Goal: Task Accomplishment & Management: Manage account settings

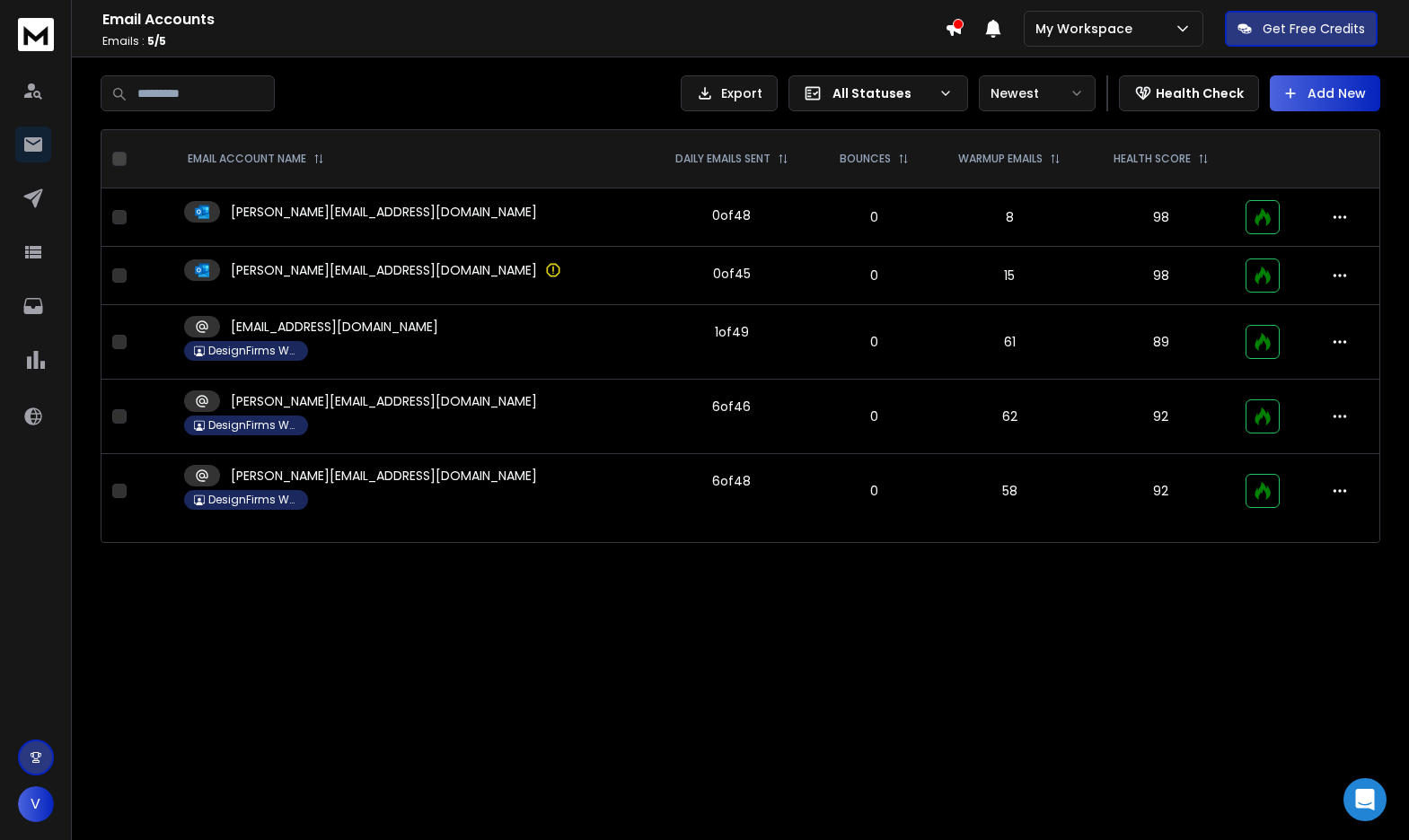
click at [457, 270] on div "vlad@zettoagency.com" at bounding box center [411, 271] width 452 height 22
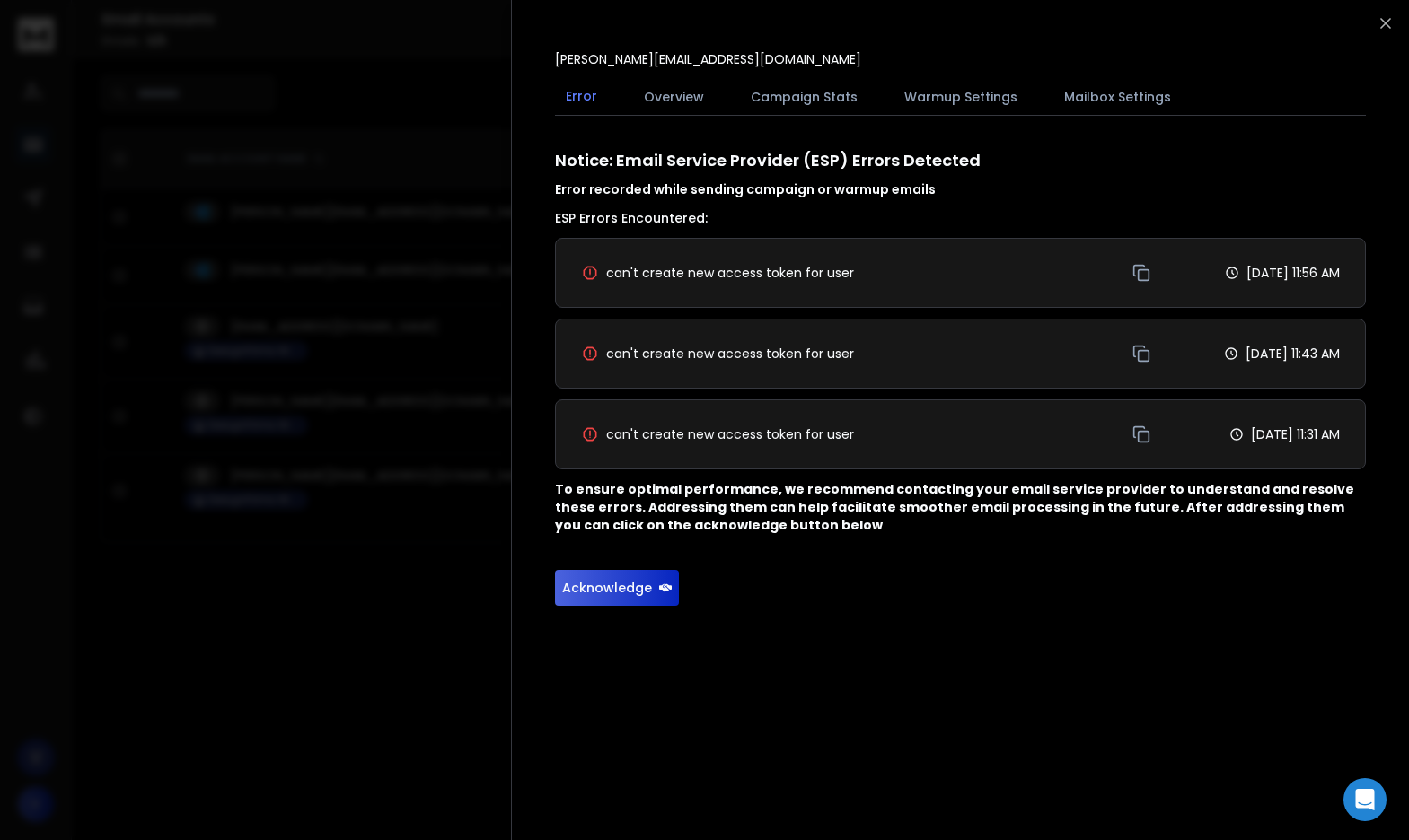
click at [1089, 100] on button "Mailbox Settings" at bounding box center [1117, 97] width 128 height 40
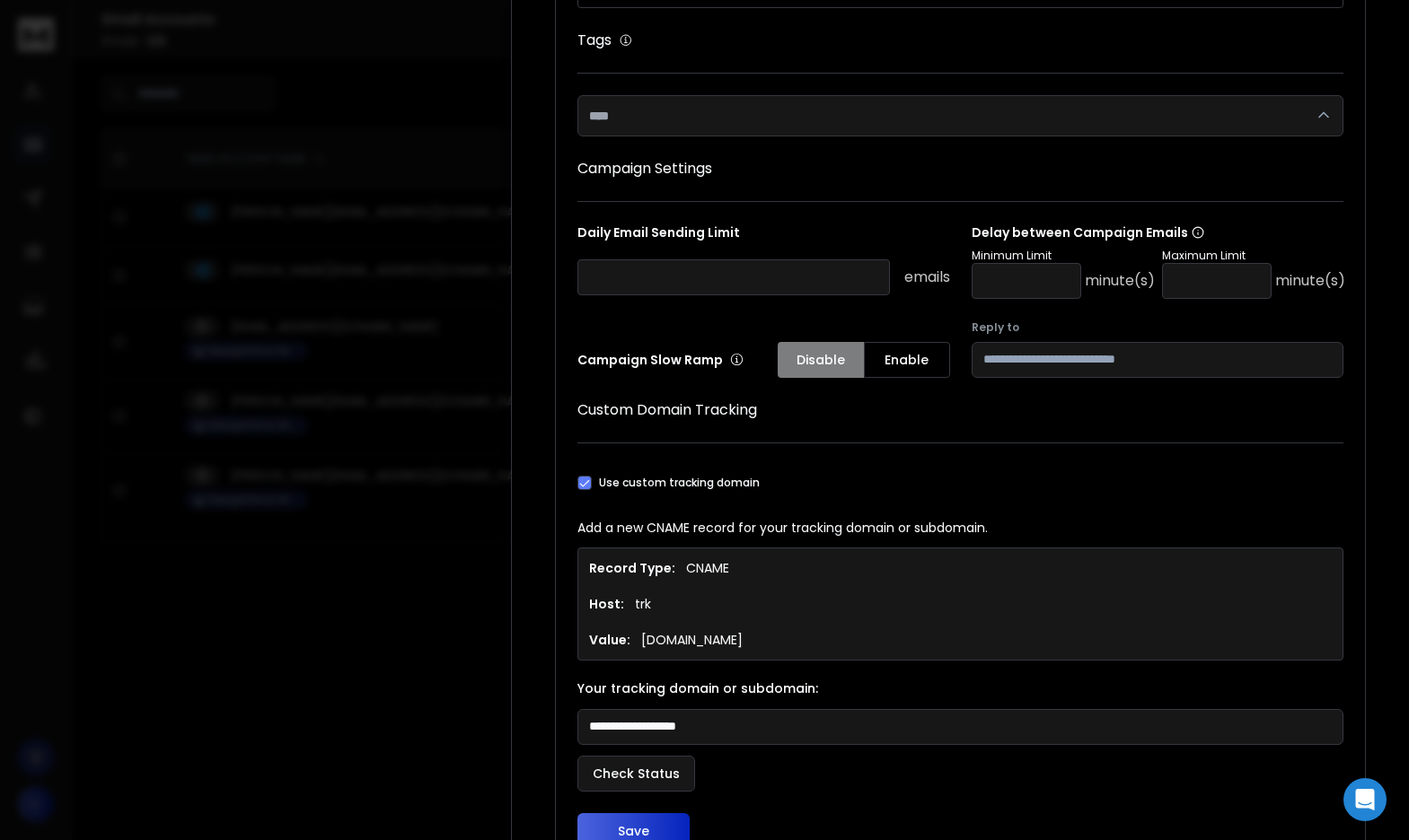
scroll to position [650, 0]
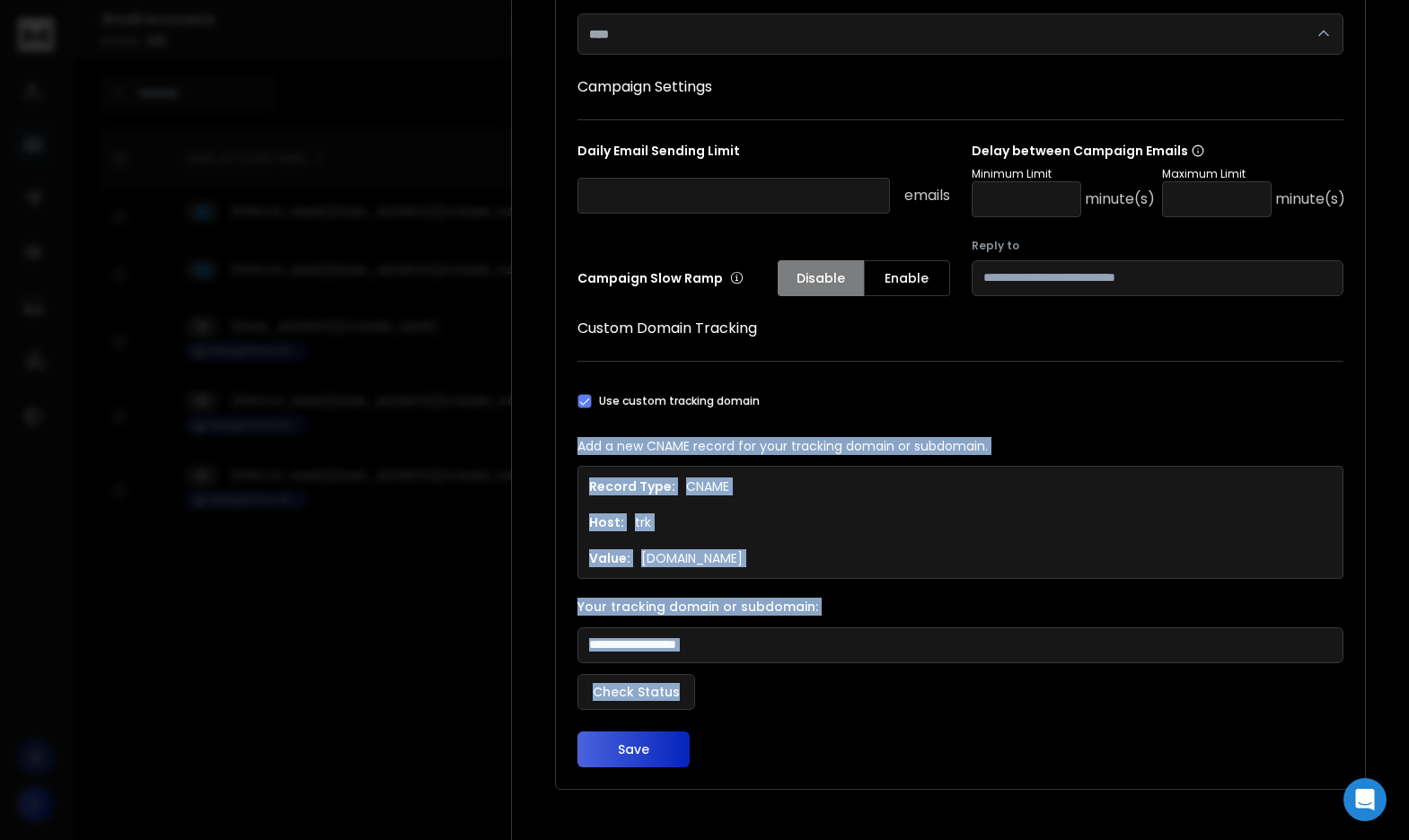
copy div "Add a new CNAME record for your tracking domain or subdomain. Record Type: CNAM…"
drag, startPoint x: 577, startPoint y: 447, endPoint x: 775, endPoint y: 678, distance: 304.2
click at [775, 678] on div "**********" at bounding box center [961, 573] width 766 height 273
copy div "Add a new CNAME record for your tracking domain or subdomain. Record Type: CNAM…"
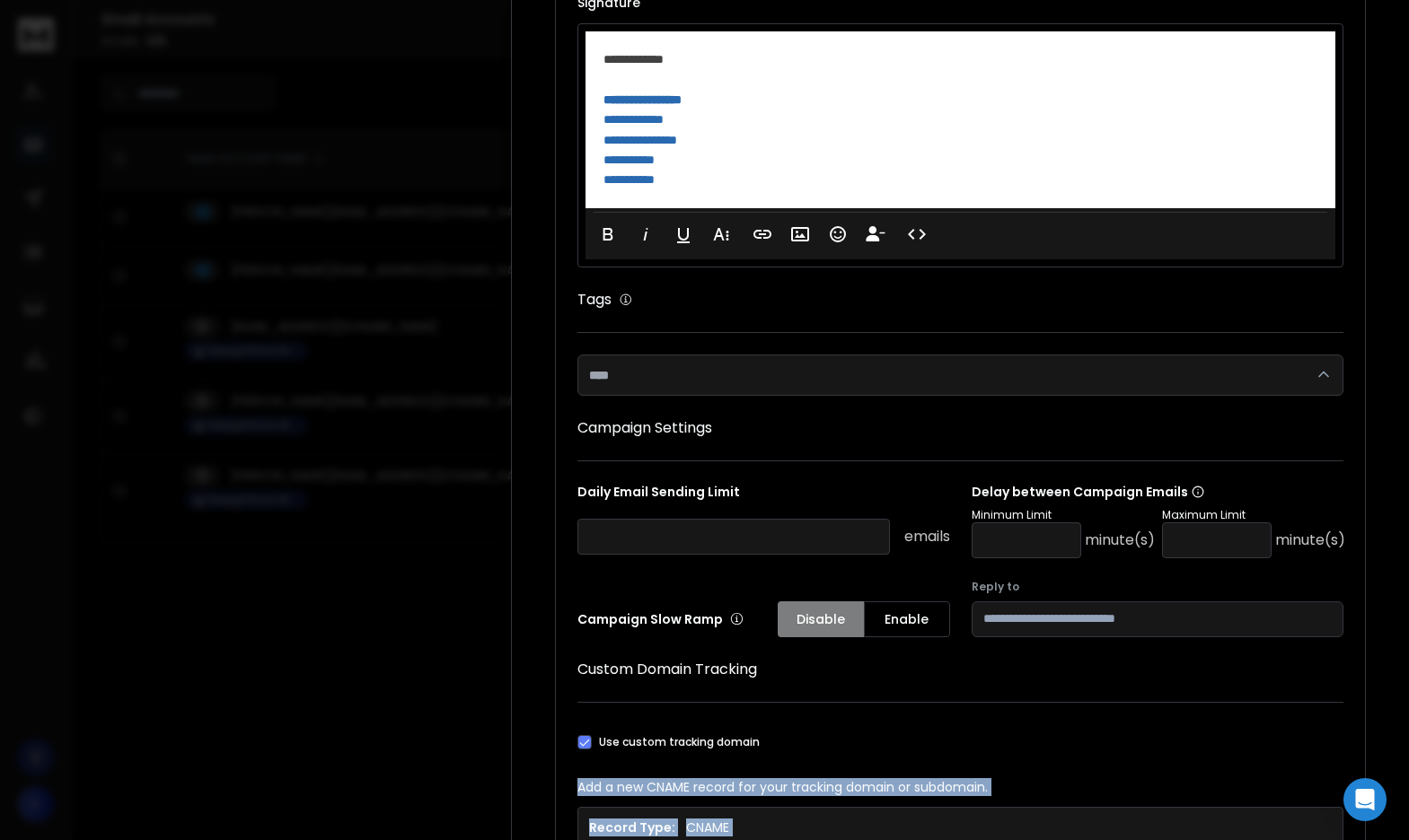
scroll to position [85, 0]
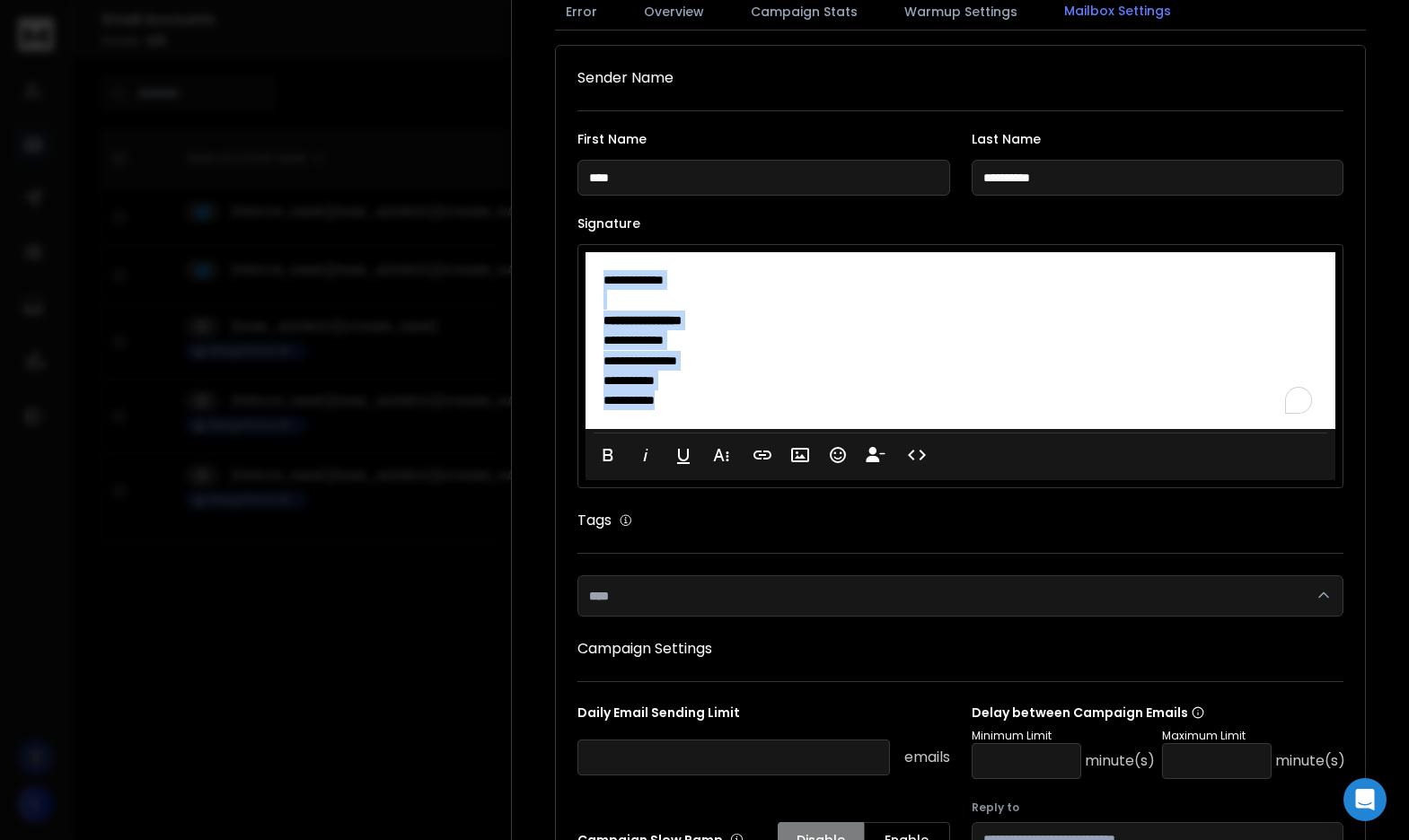
drag, startPoint x: 694, startPoint y: 405, endPoint x: 589, endPoint y: 259, distance: 179.8
click at [589, 259] on div "**********" at bounding box center [961, 340] width 750 height 177
copy div "**********"
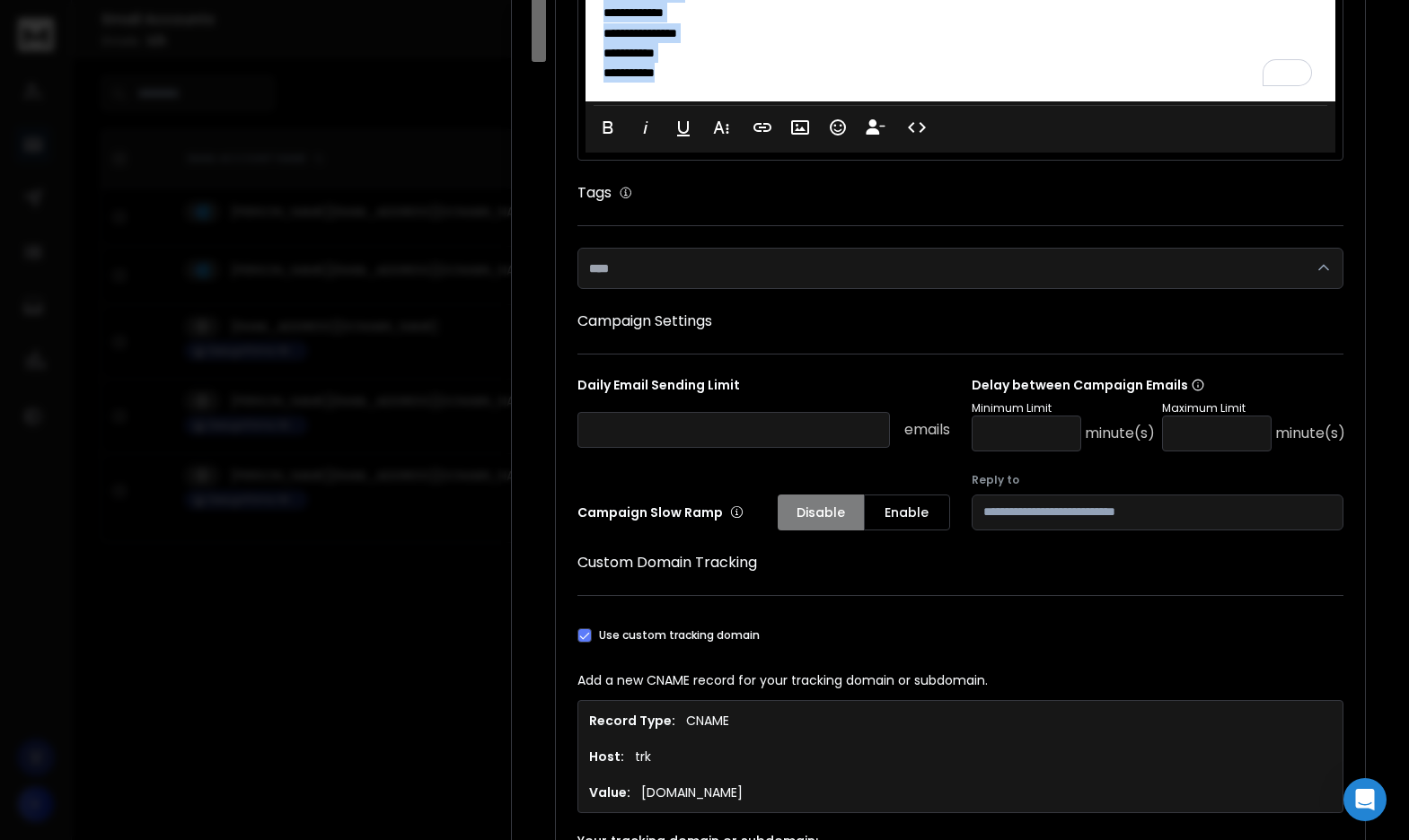
scroll to position [0, 0]
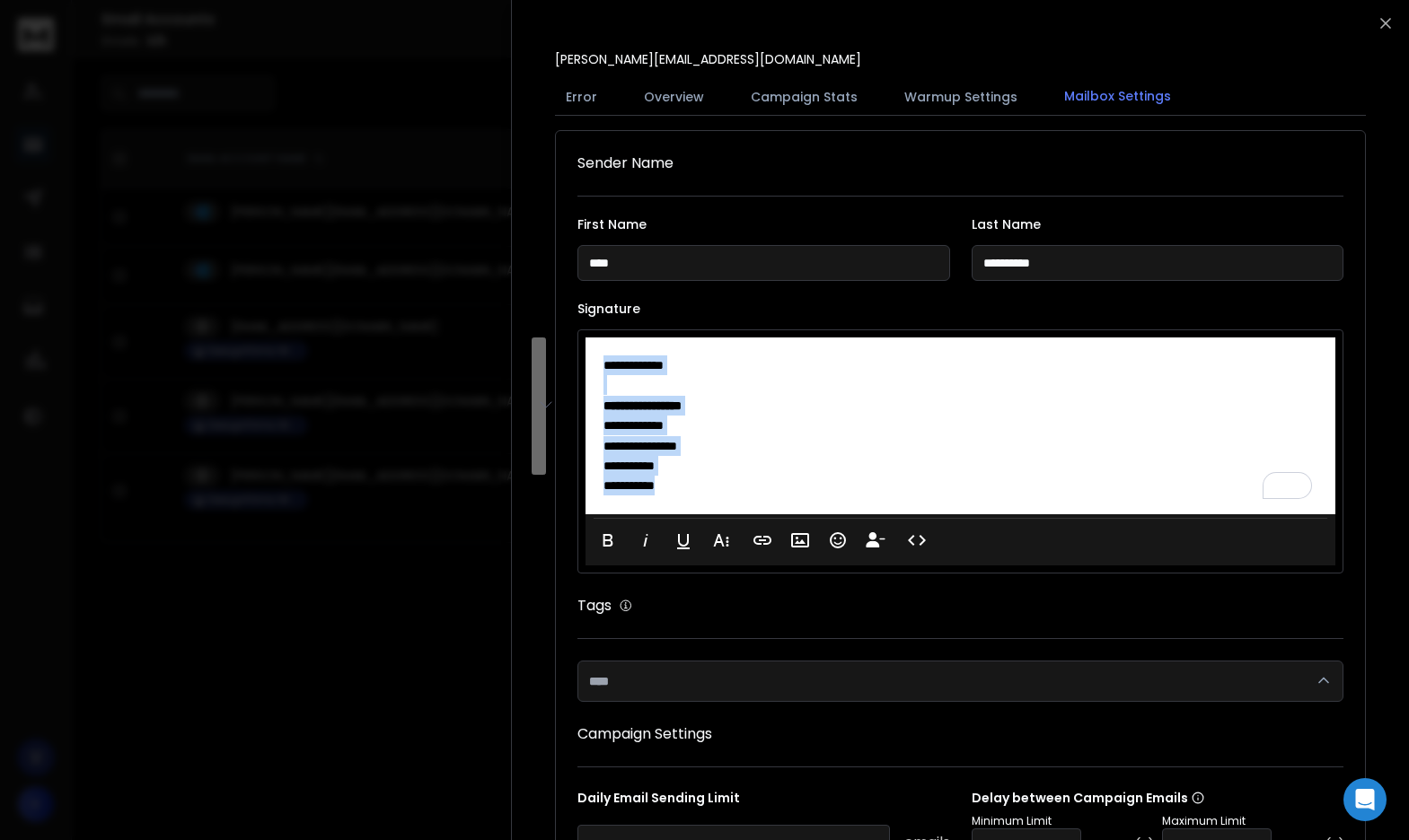
click at [964, 95] on button "Warmup Settings" at bounding box center [961, 97] width 135 height 40
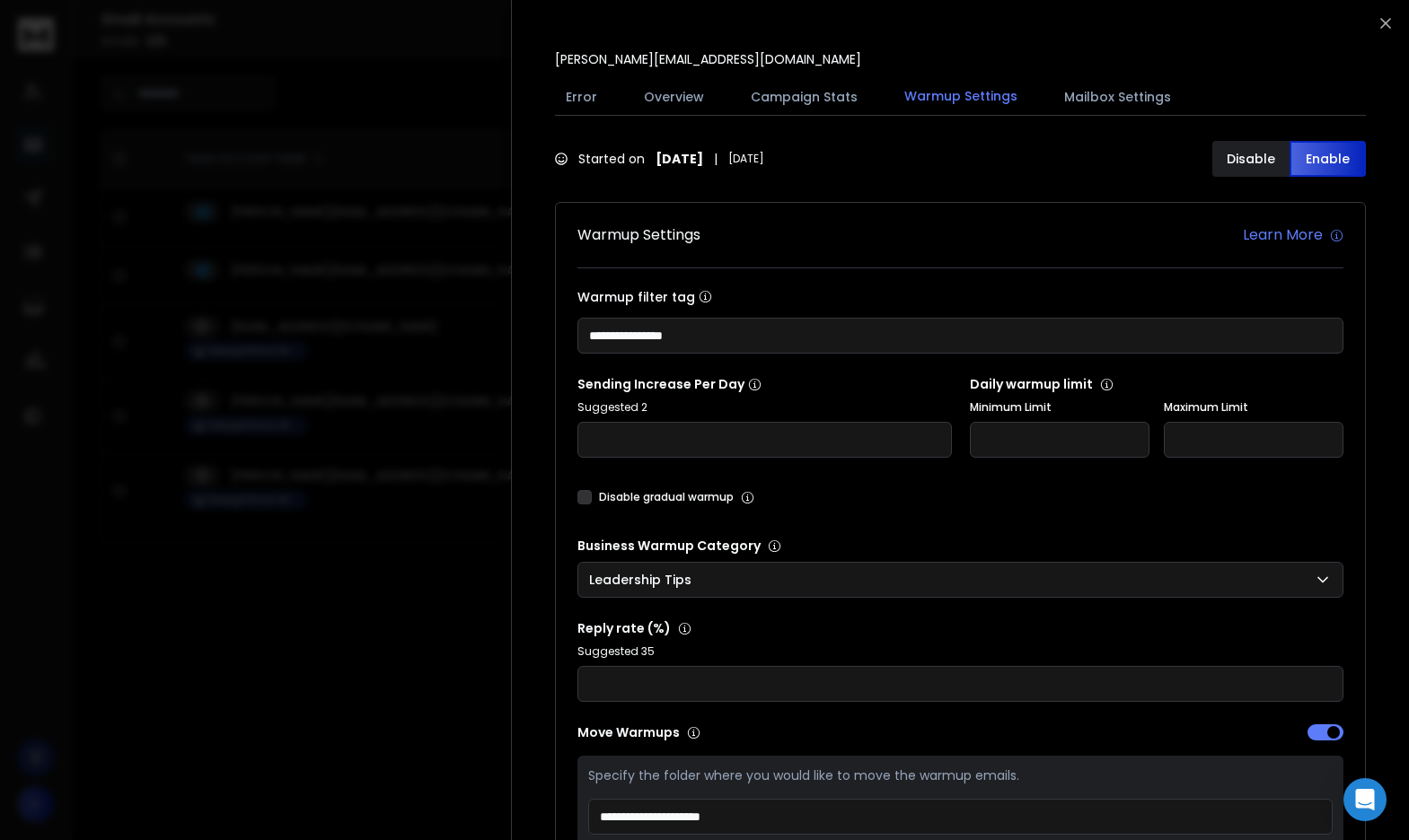
click at [816, 99] on button "Campaign Stats" at bounding box center [804, 97] width 128 height 40
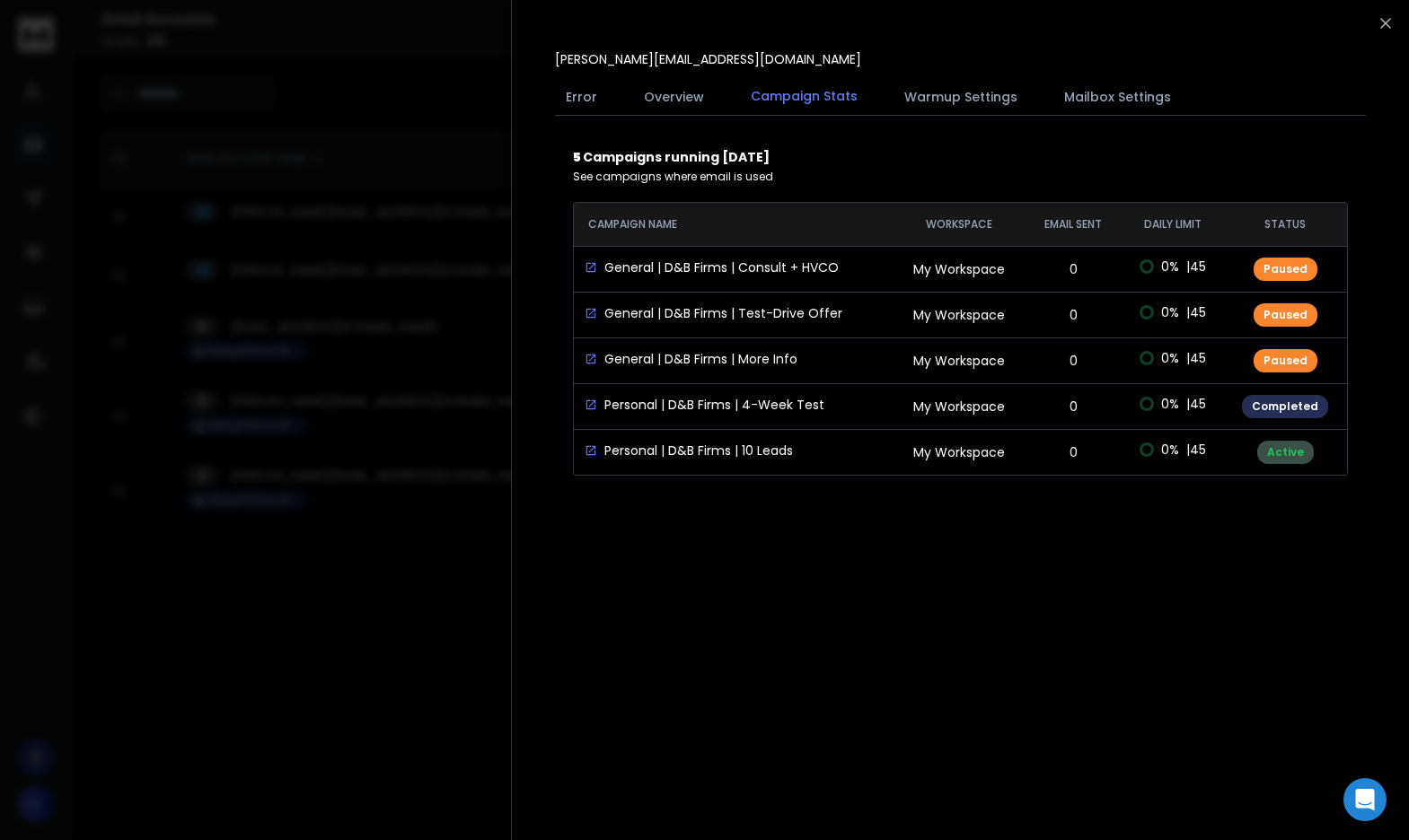
click at [677, 111] on button "Overview" at bounding box center [674, 97] width 81 height 40
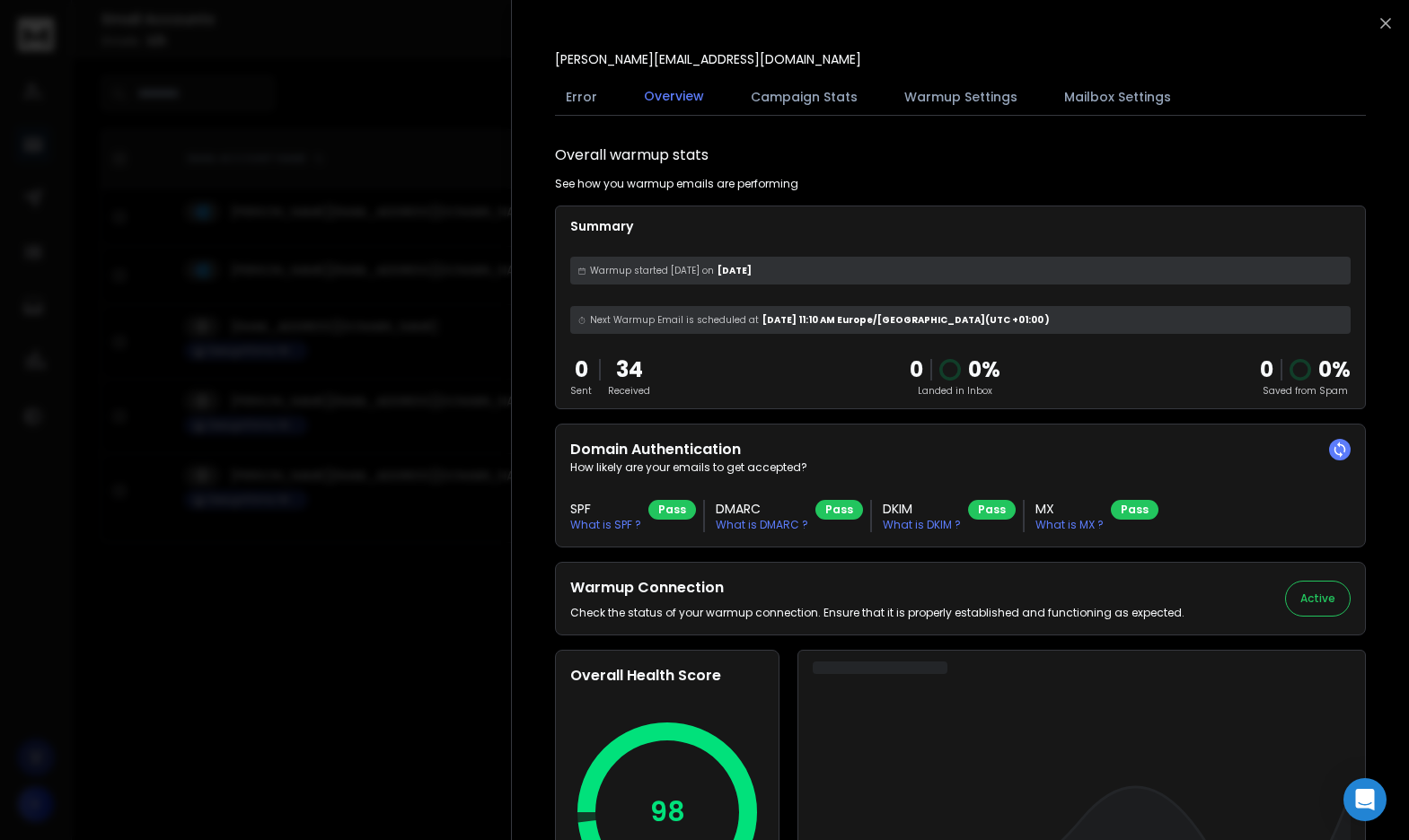
click at [585, 109] on button "Error" at bounding box center [580, 97] width 53 height 40
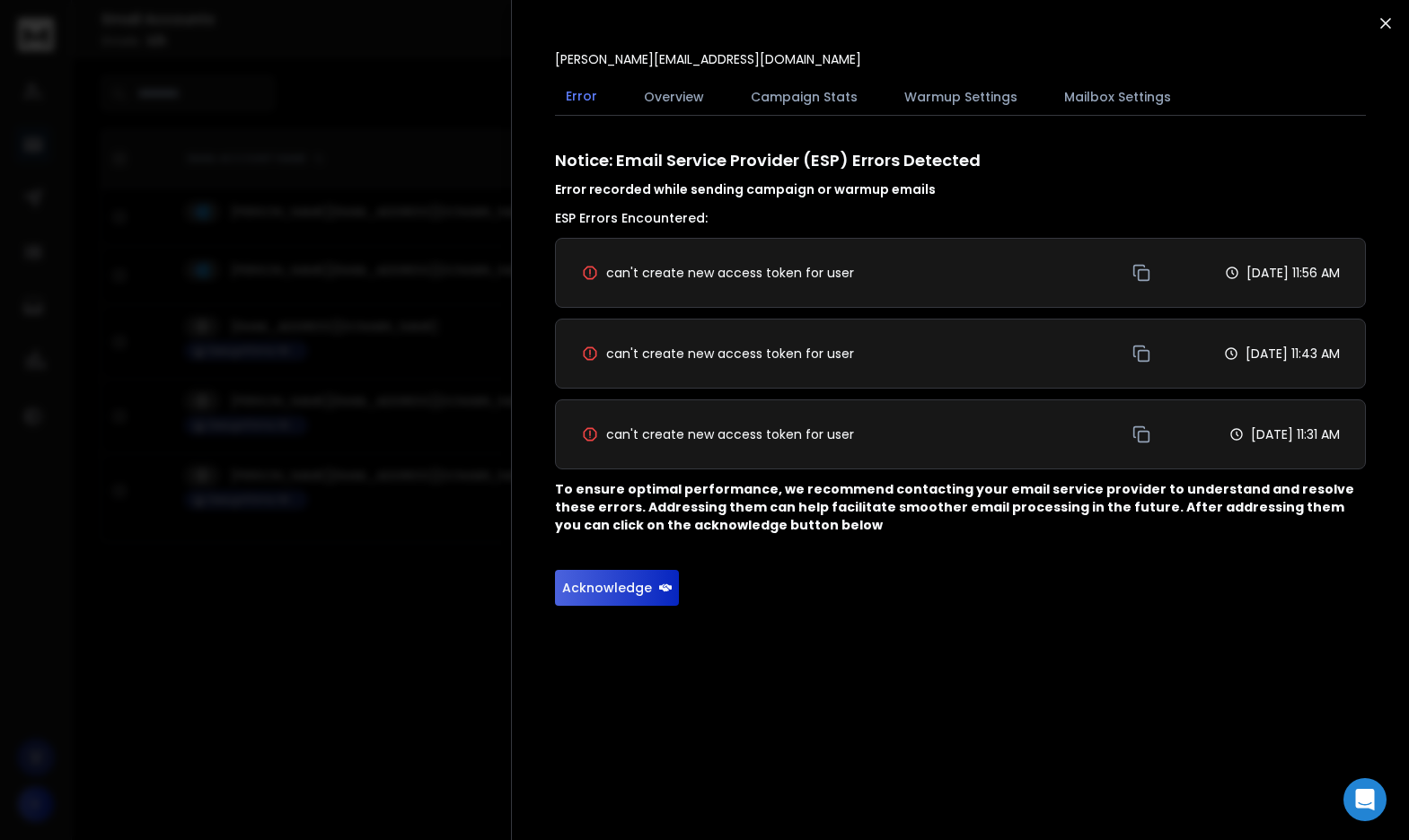
click at [1377, 23] on icon "button" at bounding box center [1386, 23] width 18 height 18
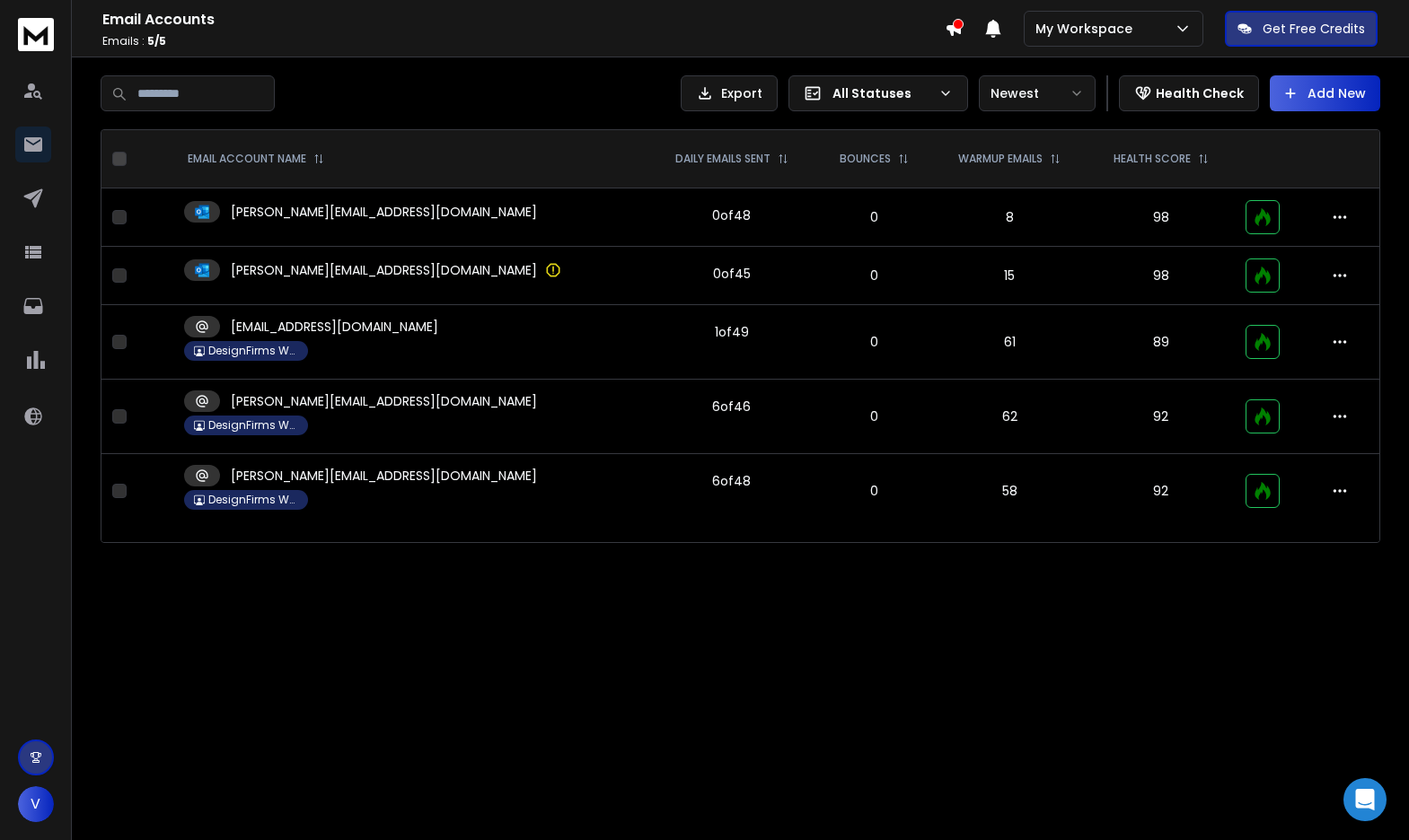
click at [117, 217] on button "button" at bounding box center [119, 217] width 14 height 14
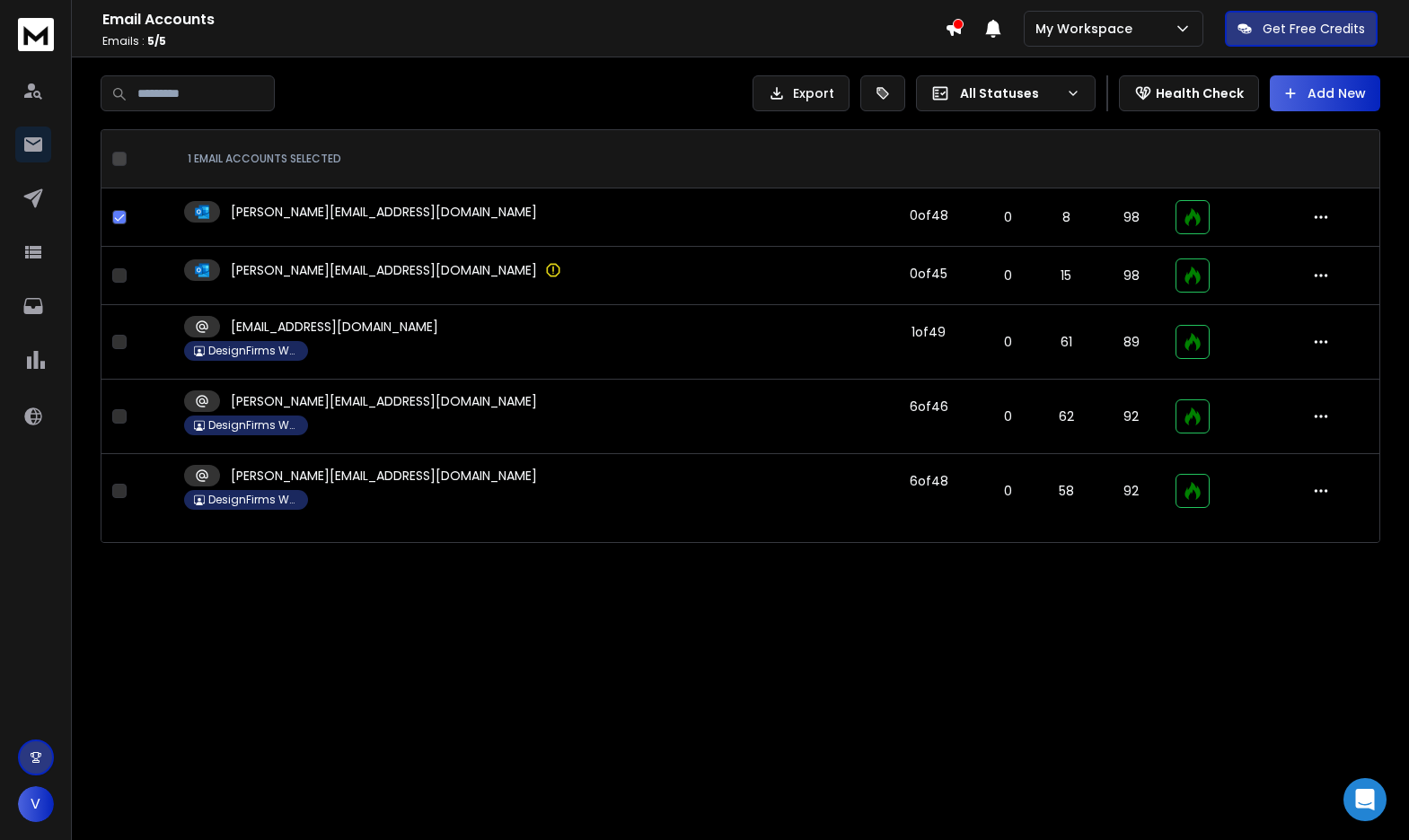
click at [116, 276] on button "button" at bounding box center [119, 276] width 14 height 14
click at [1315, 216] on icon at bounding box center [1322, 216] width 14 height 3
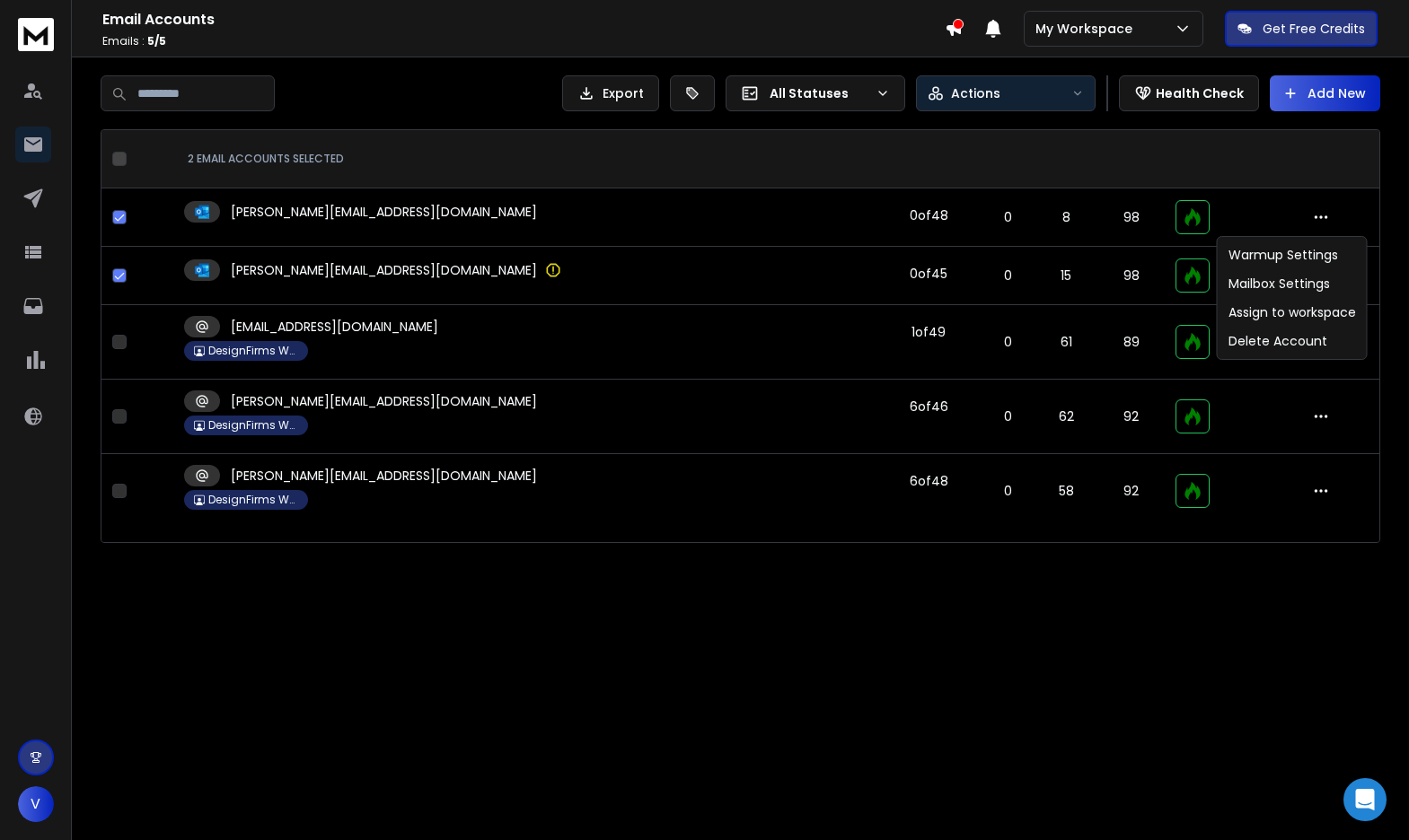
click at [1037, 103] on button "Actions" at bounding box center [1005, 93] width 180 height 36
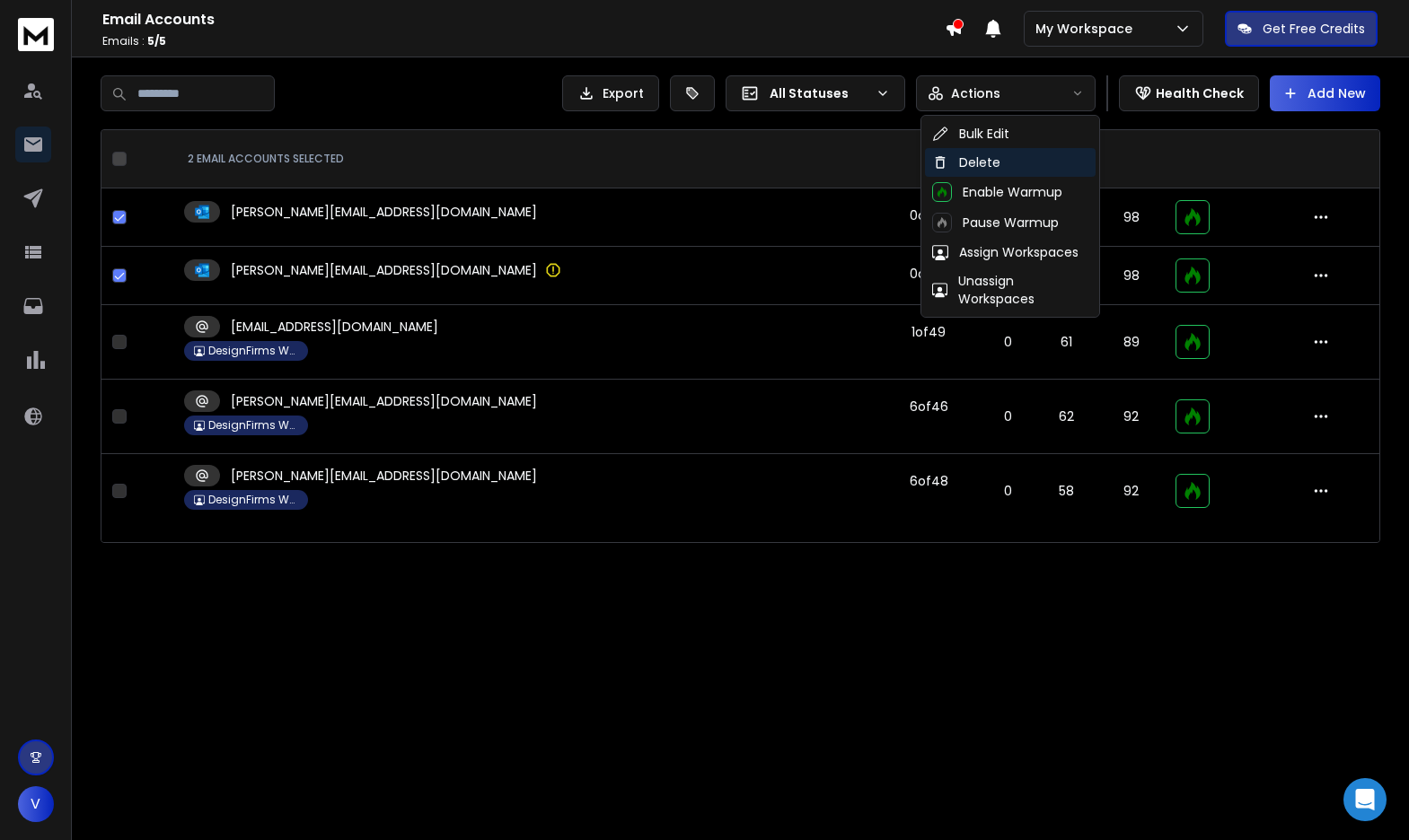
click at [1010, 162] on div "Delete" at bounding box center [1010, 162] width 171 height 29
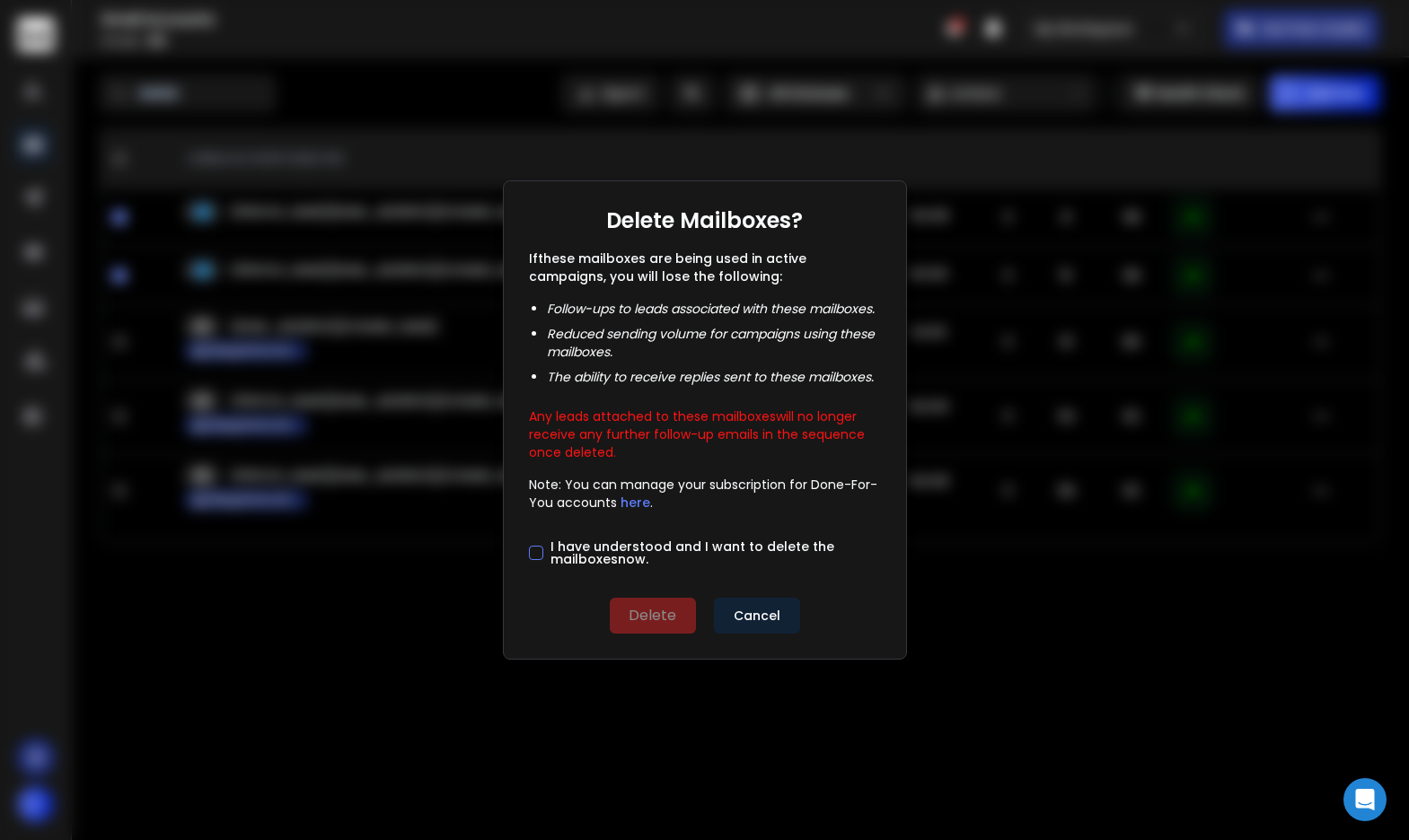
click at [726, 619] on button "Cancel" at bounding box center [757, 616] width 86 height 36
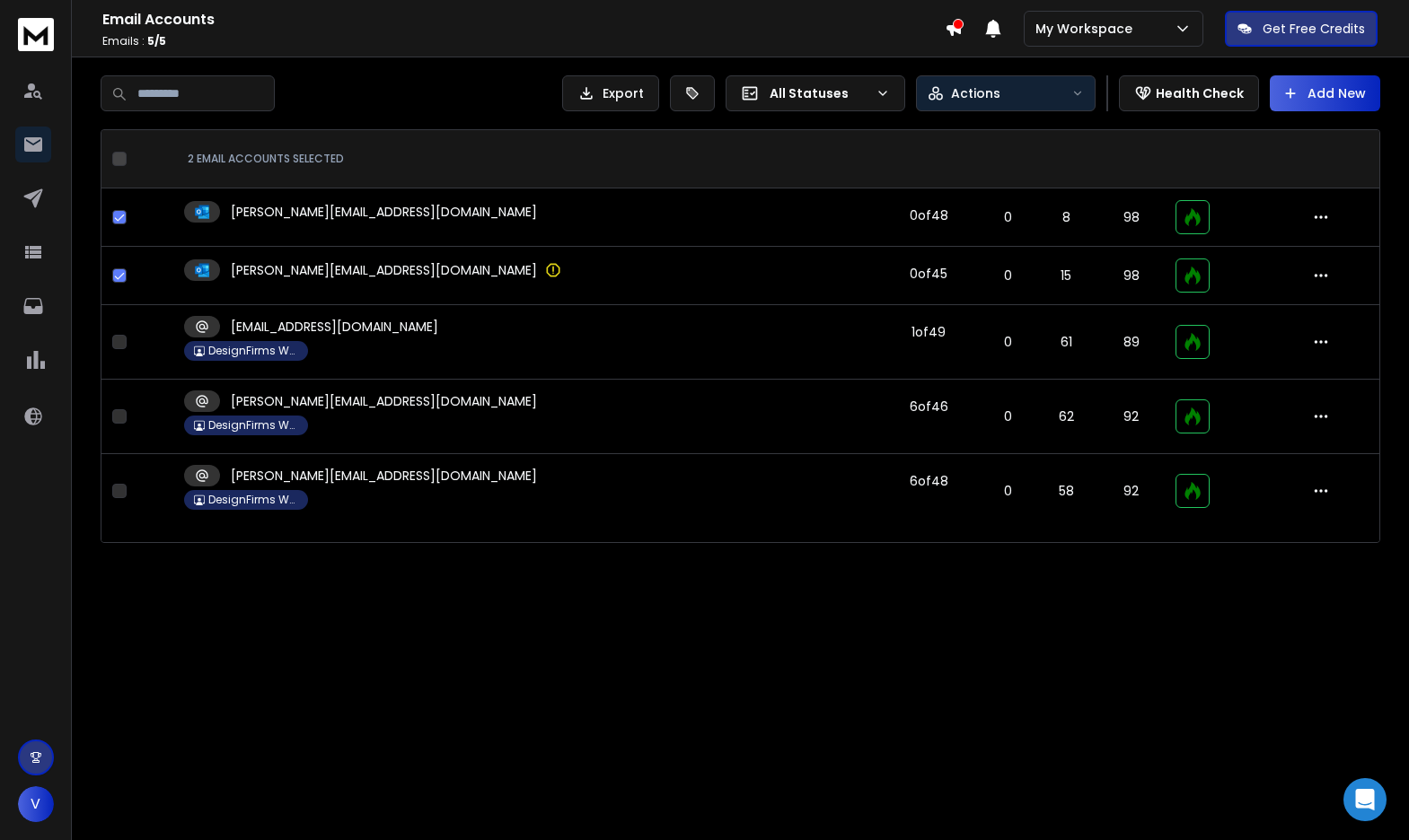
click at [1037, 90] on div "Actions" at bounding box center [996, 93] width 137 height 18
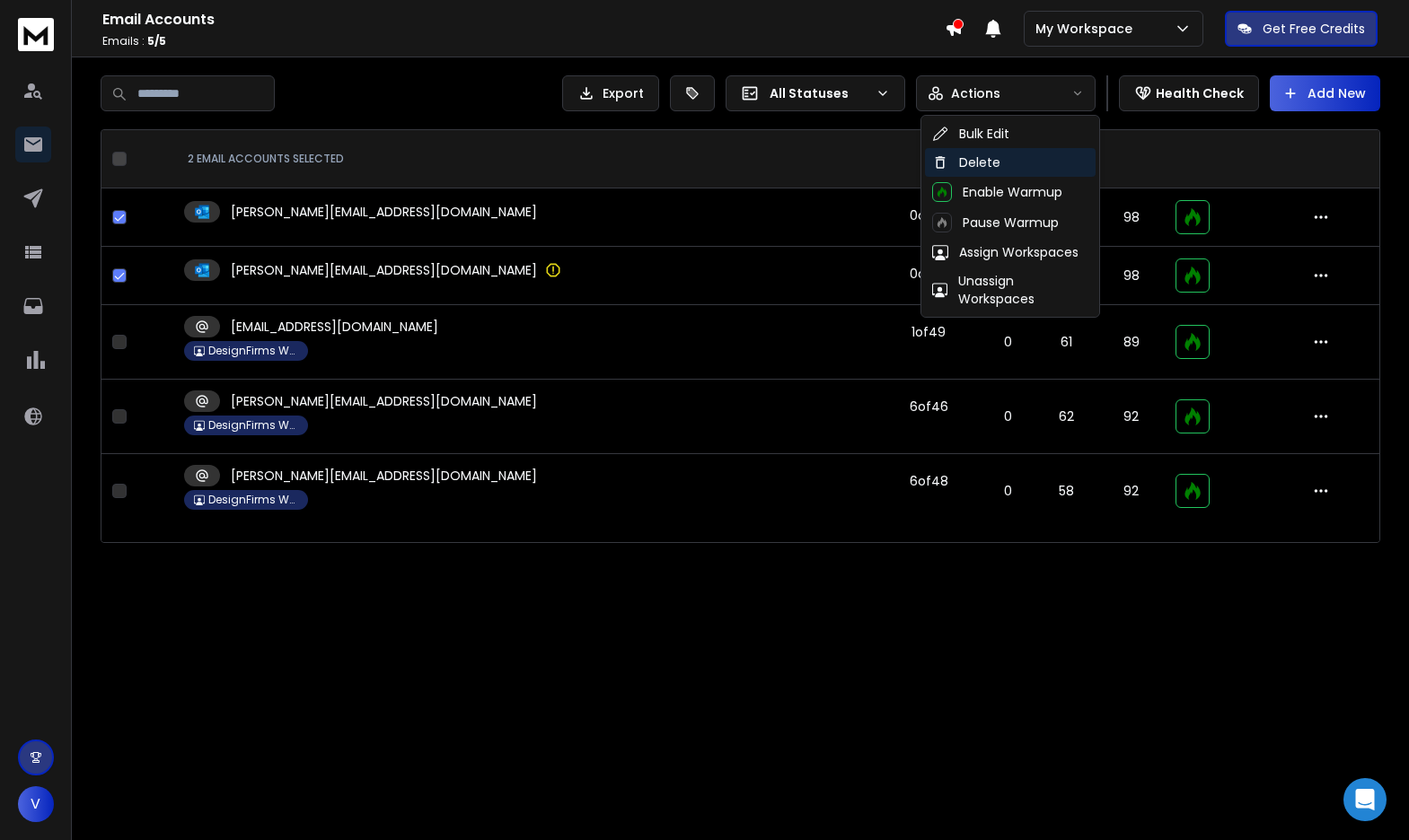
click at [991, 156] on div "Delete" at bounding box center [966, 163] width 68 height 18
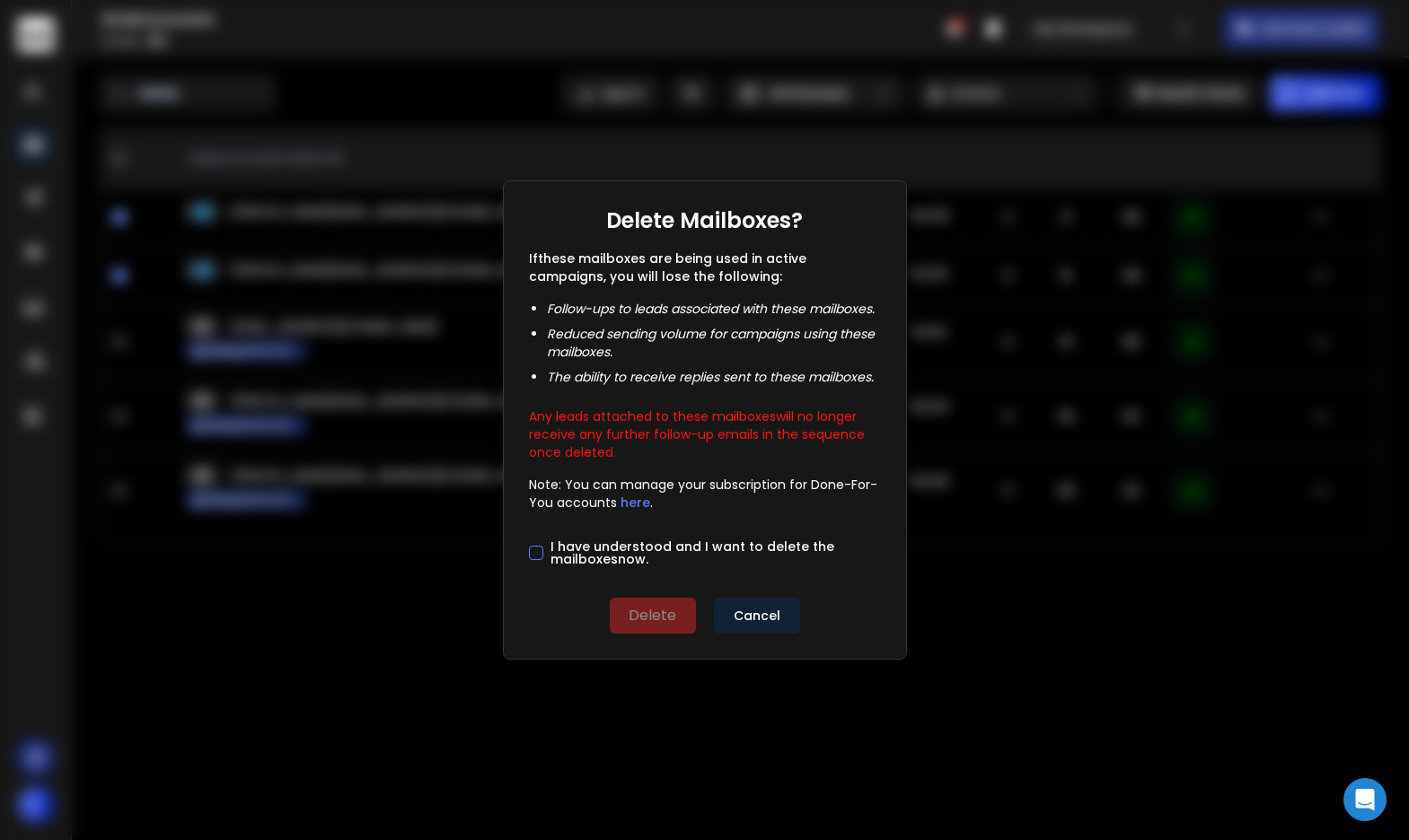
click at [581, 551] on label "I have understood and I want to delete the mailbox es now." at bounding box center [715, 552] width 330 height 25
click at [544, 551] on button "I have understood and I want to delete the mailbox es now." at bounding box center [536, 552] width 14 height 14
click at [641, 624] on button "Delete" at bounding box center [653, 616] width 86 height 36
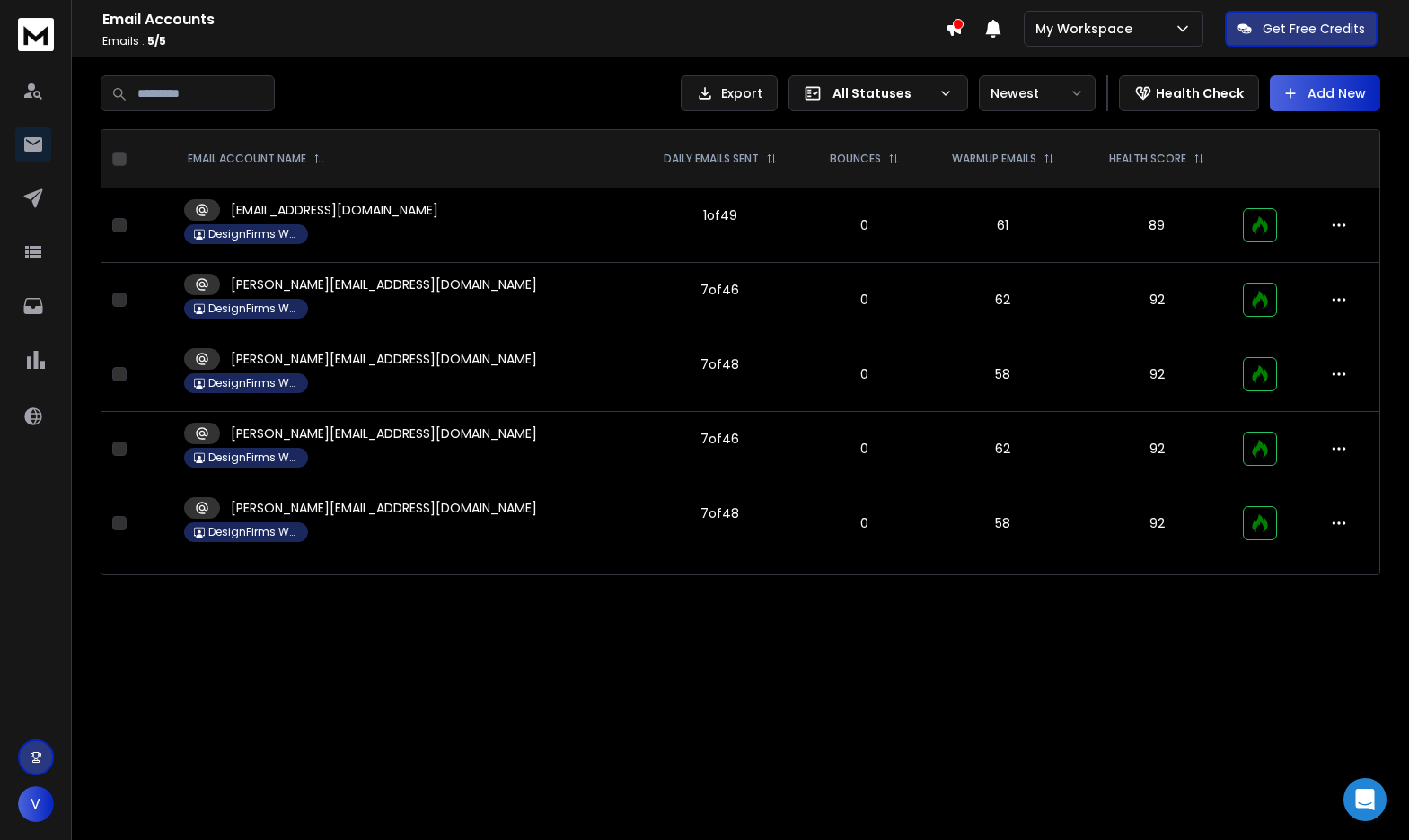
click at [678, 678] on div "Your warmest leads are on your site – Turn visits into conversations Reach Out …" at bounding box center [704, 420] width 1409 height 840
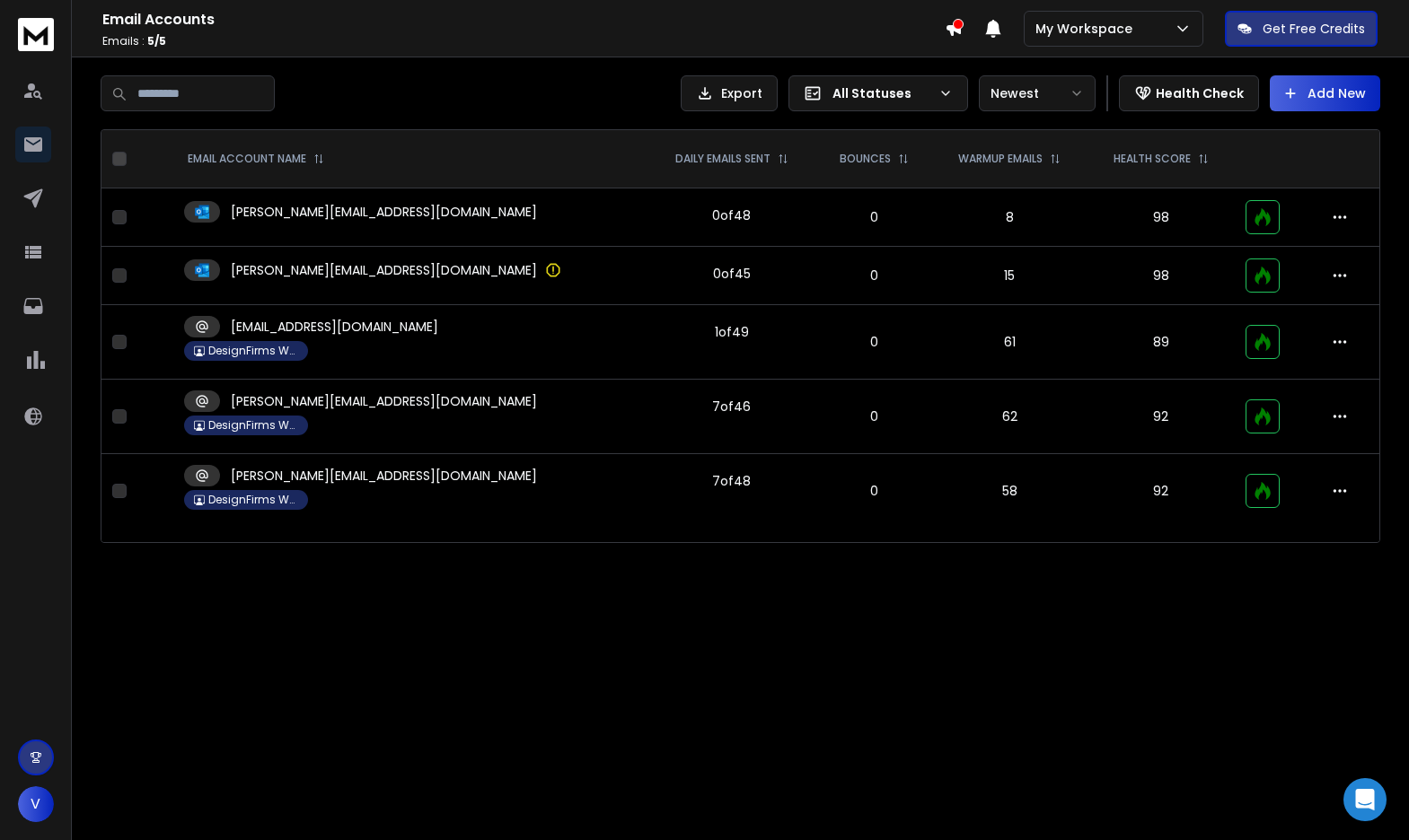
click at [125, 276] on button "button" at bounding box center [119, 276] width 14 height 14
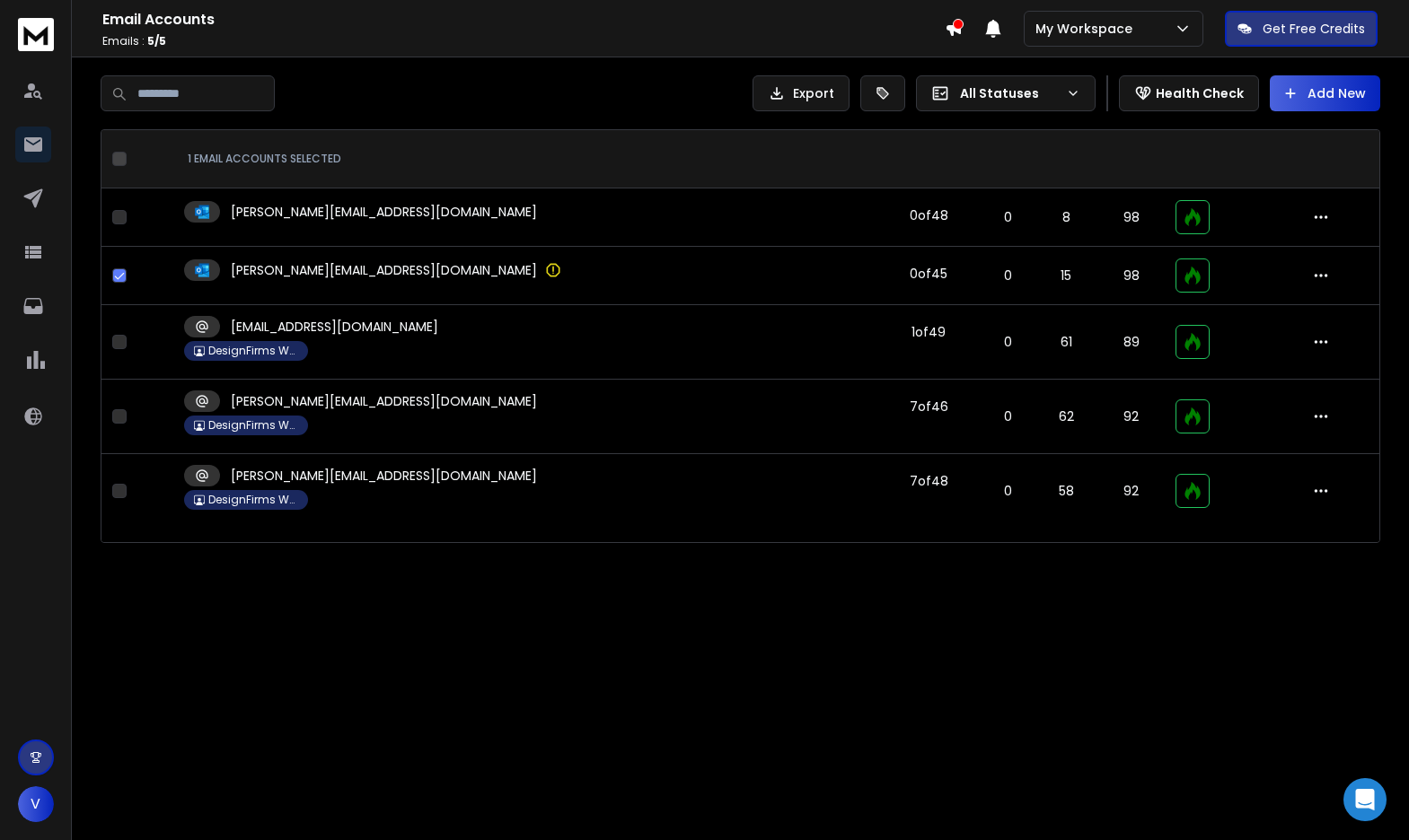
click at [119, 217] on button "button" at bounding box center [119, 217] width 14 height 14
click at [1313, 220] on icon at bounding box center [1321, 217] width 16 height 16
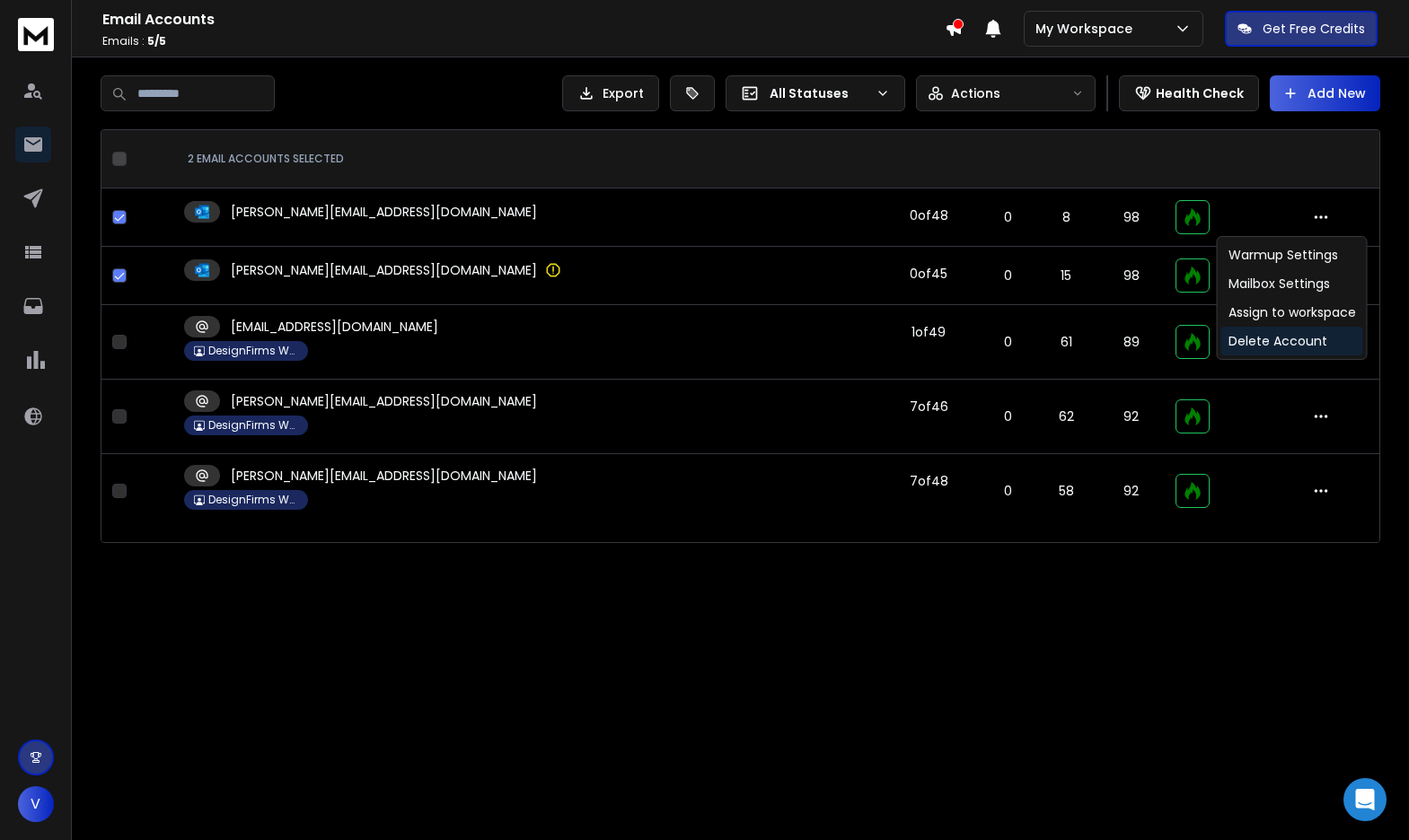
click at [1281, 337] on div "Delete Account" at bounding box center [1292, 340] width 142 height 29
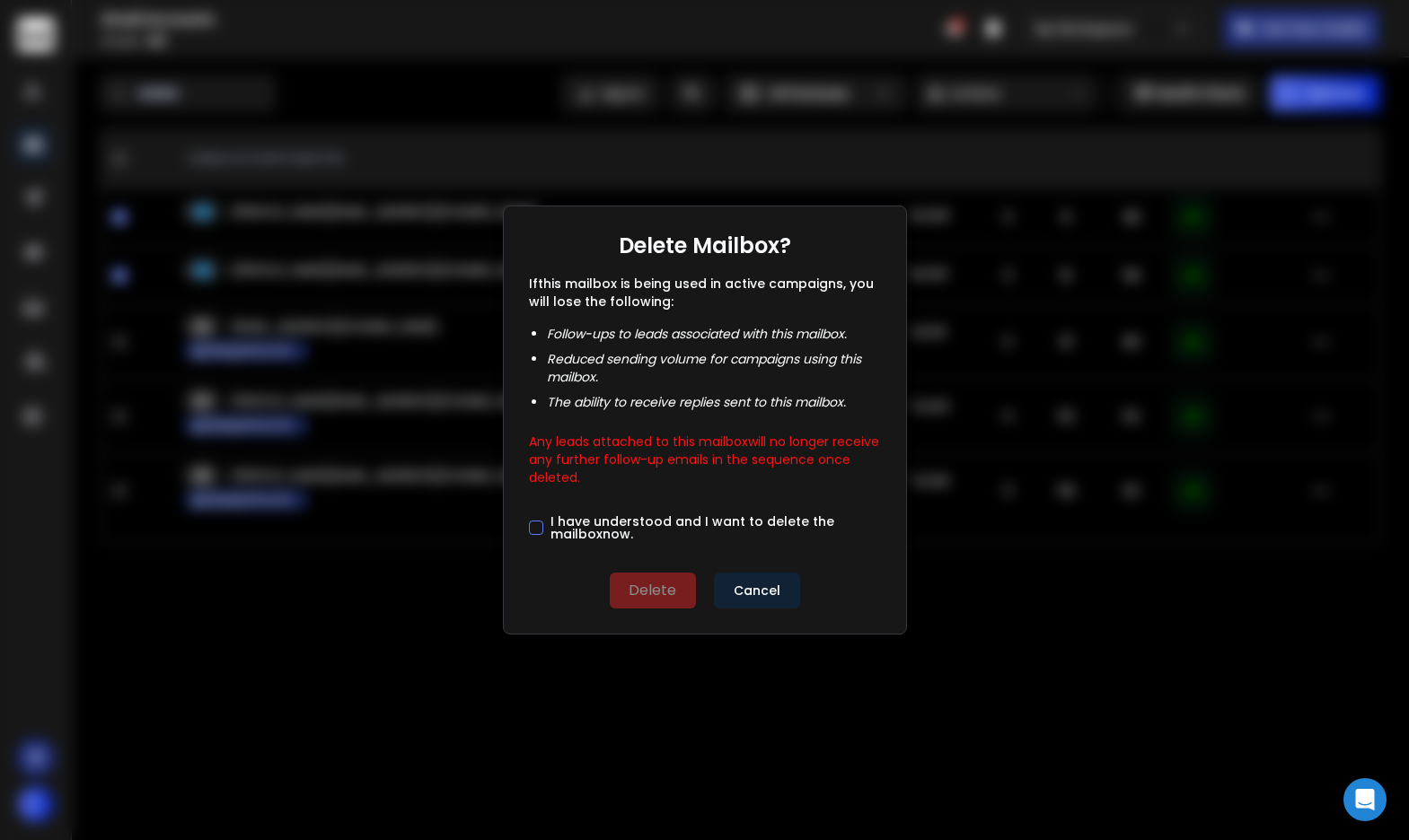
click at [601, 529] on label "I have understood and I want to delete the mailbox now." at bounding box center [715, 528] width 330 height 25
click at [544, 529] on button "I have understood and I want to delete the mailbox now." at bounding box center [536, 528] width 14 height 14
click at [652, 575] on button "Delete" at bounding box center [653, 590] width 86 height 36
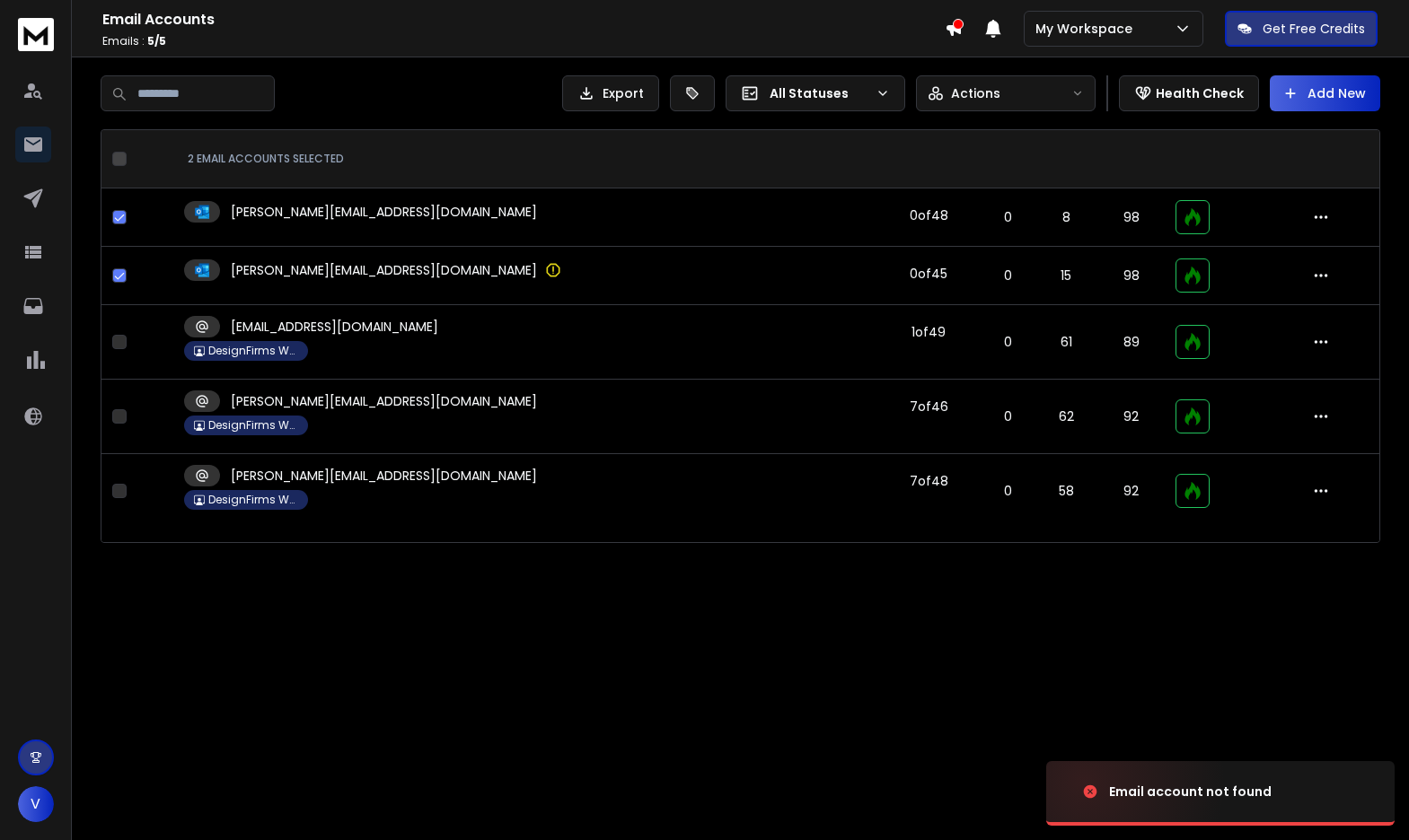
click at [401, 686] on div "Get only verified leads with our AI-powered Lead Finder, starting at $22/mo Try…" at bounding box center [704, 420] width 1409 height 840
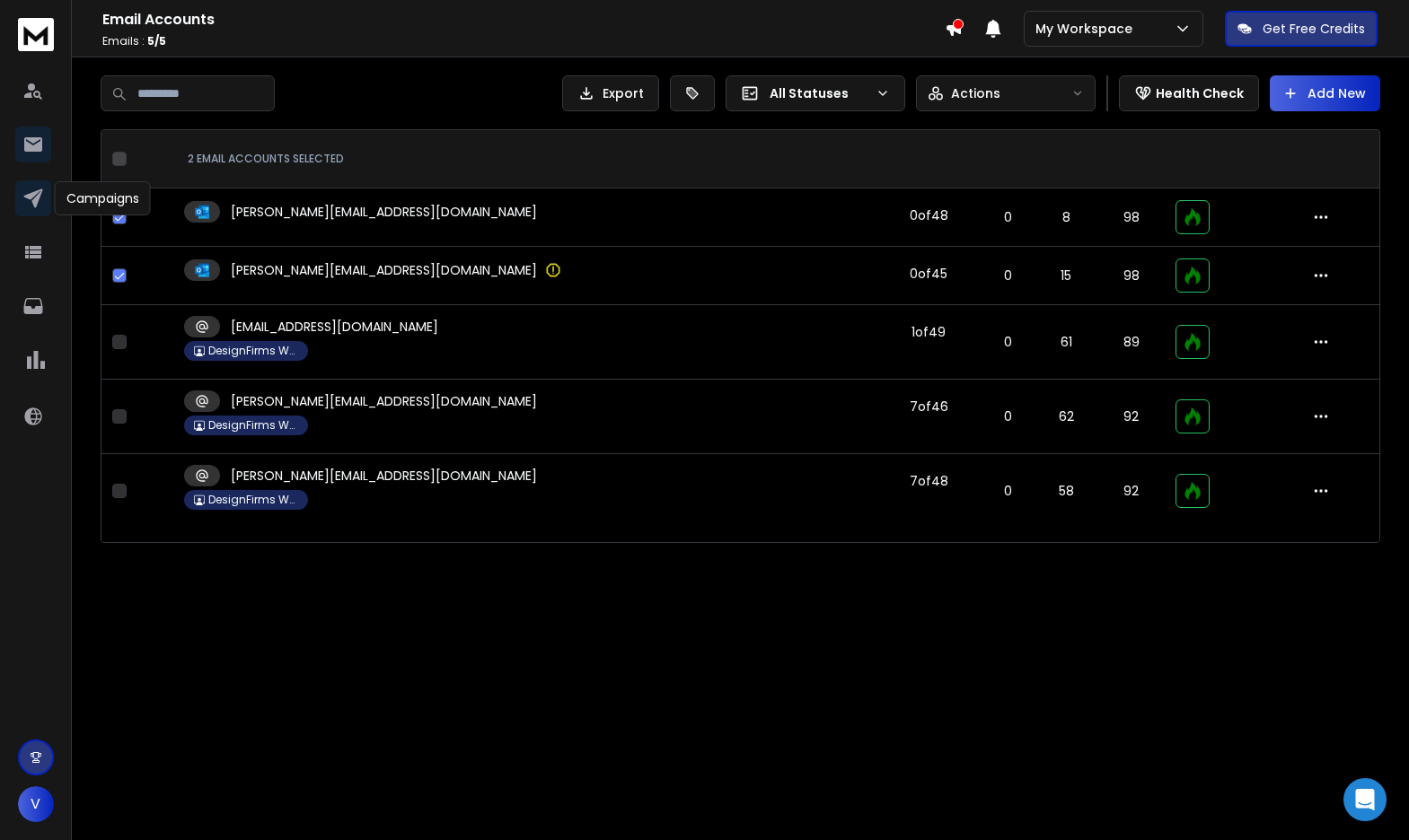
click at [24, 194] on icon at bounding box center [34, 198] width 22 height 22
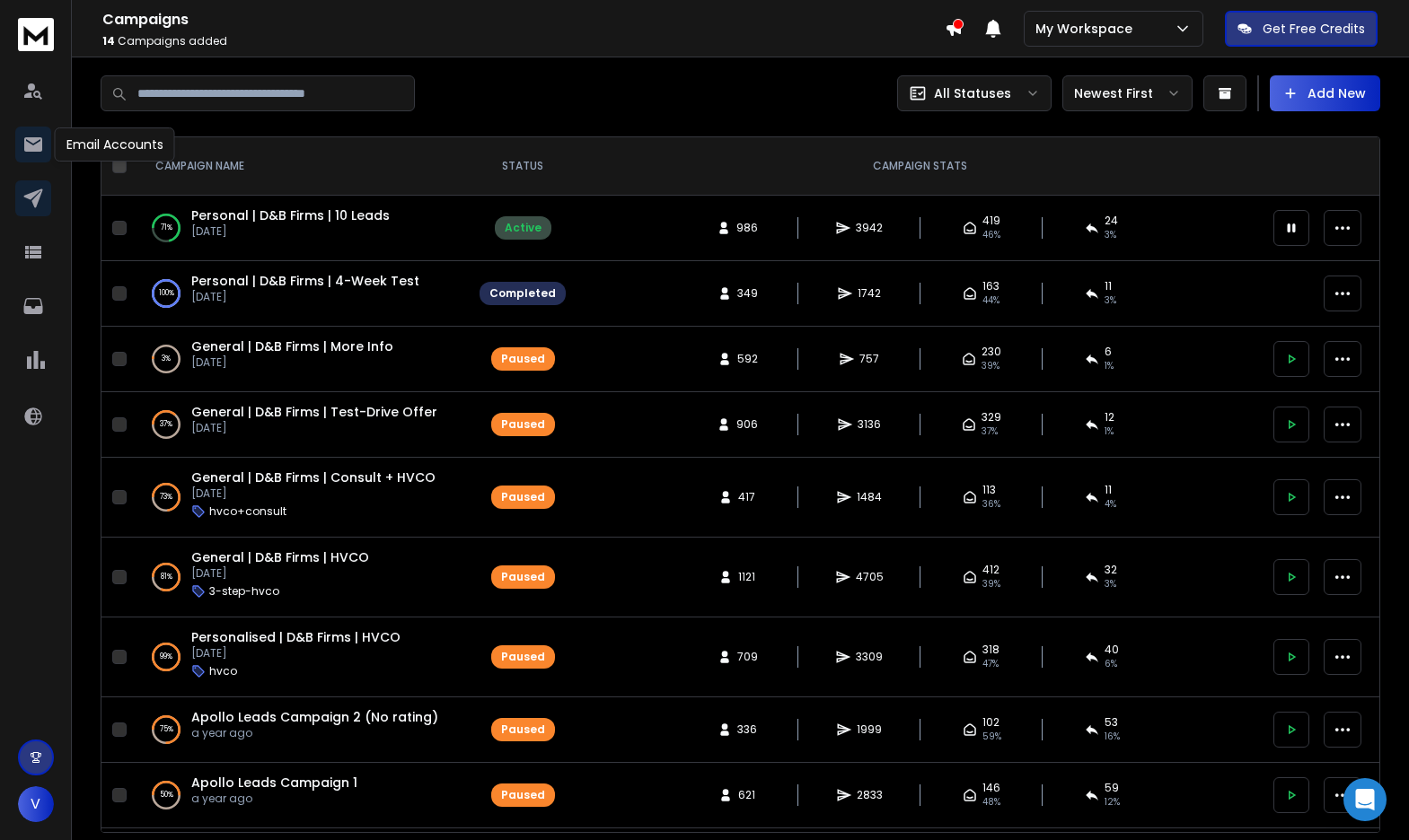
click at [33, 151] on icon at bounding box center [33, 144] width 18 height 14
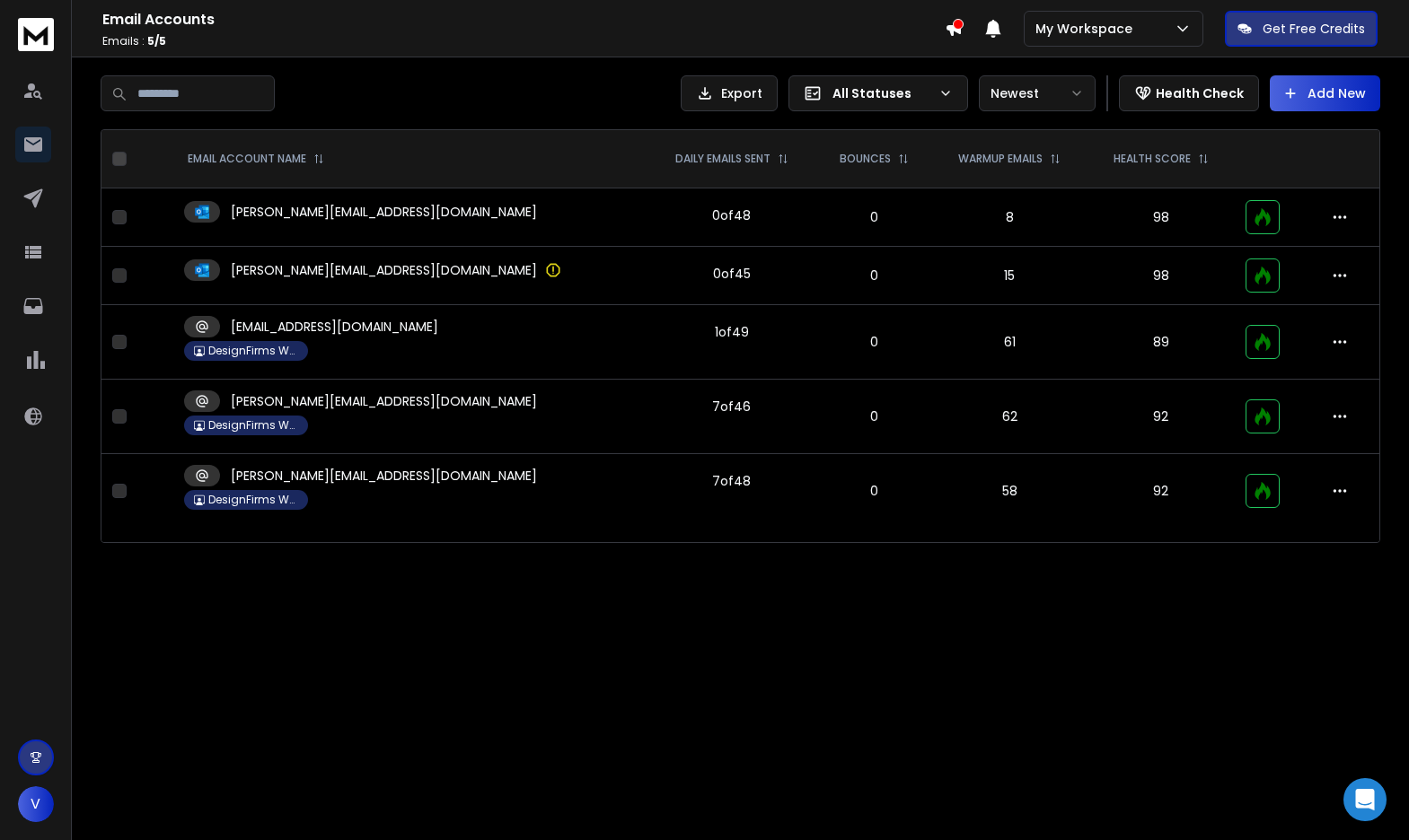
click at [368, 221] on div "[PERSON_NAME][EMAIL_ADDRESS][DOMAIN_NAME]" at bounding box center [361, 212] width 353 height 22
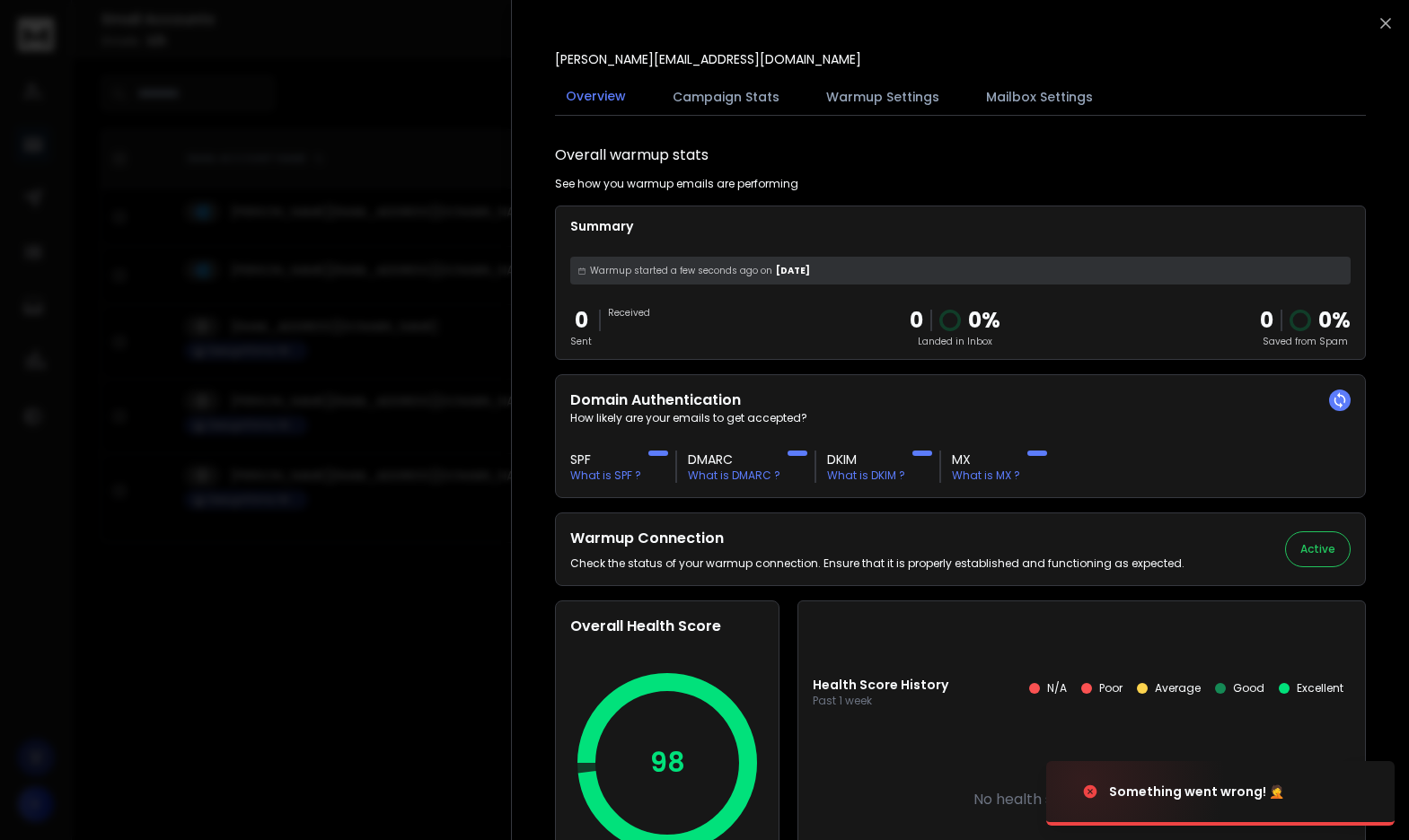
click at [349, 460] on div at bounding box center [704, 420] width 1409 height 840
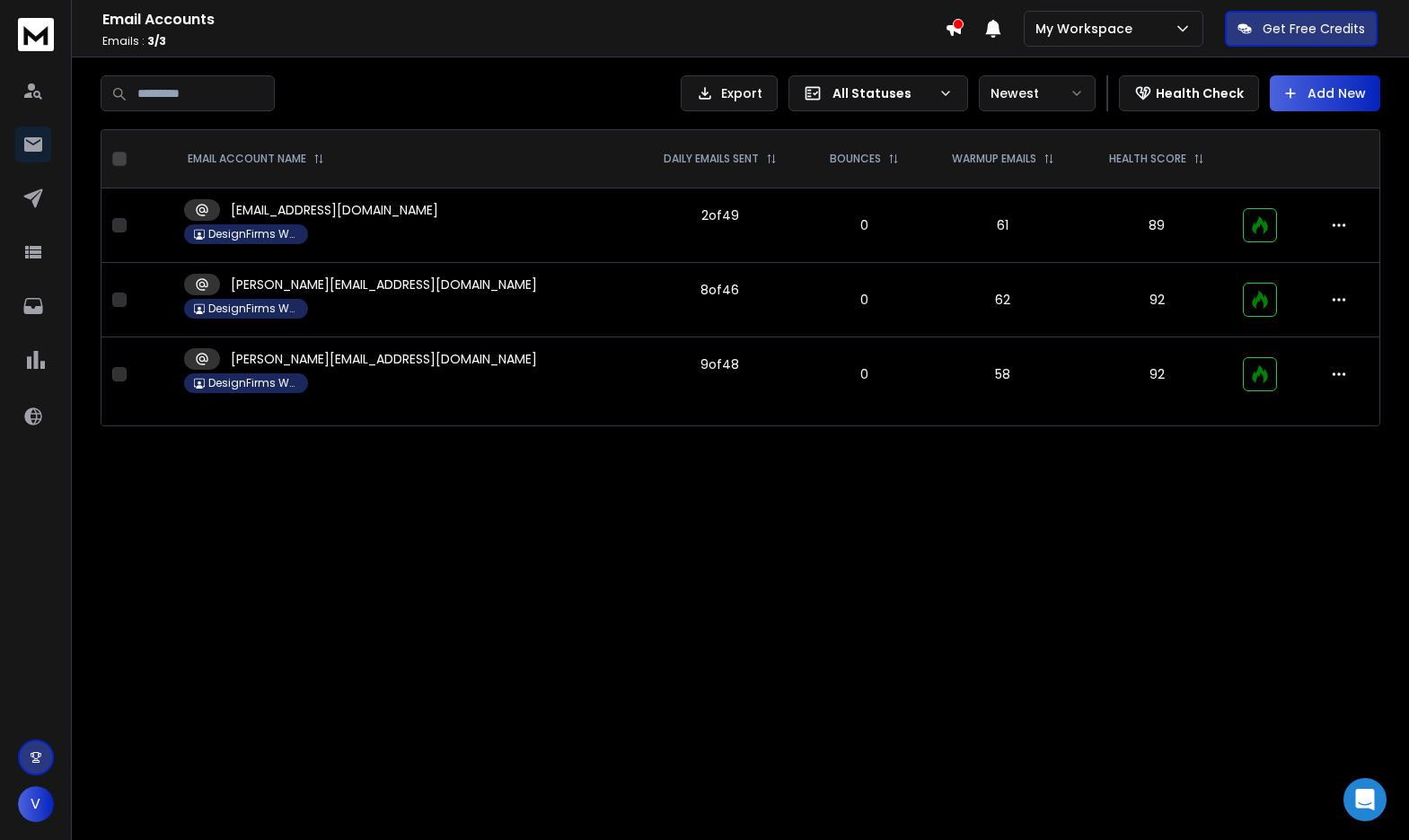
click at [1330, 96] on button "Add New" at bounding box center [1325, 93] width 110 height 36
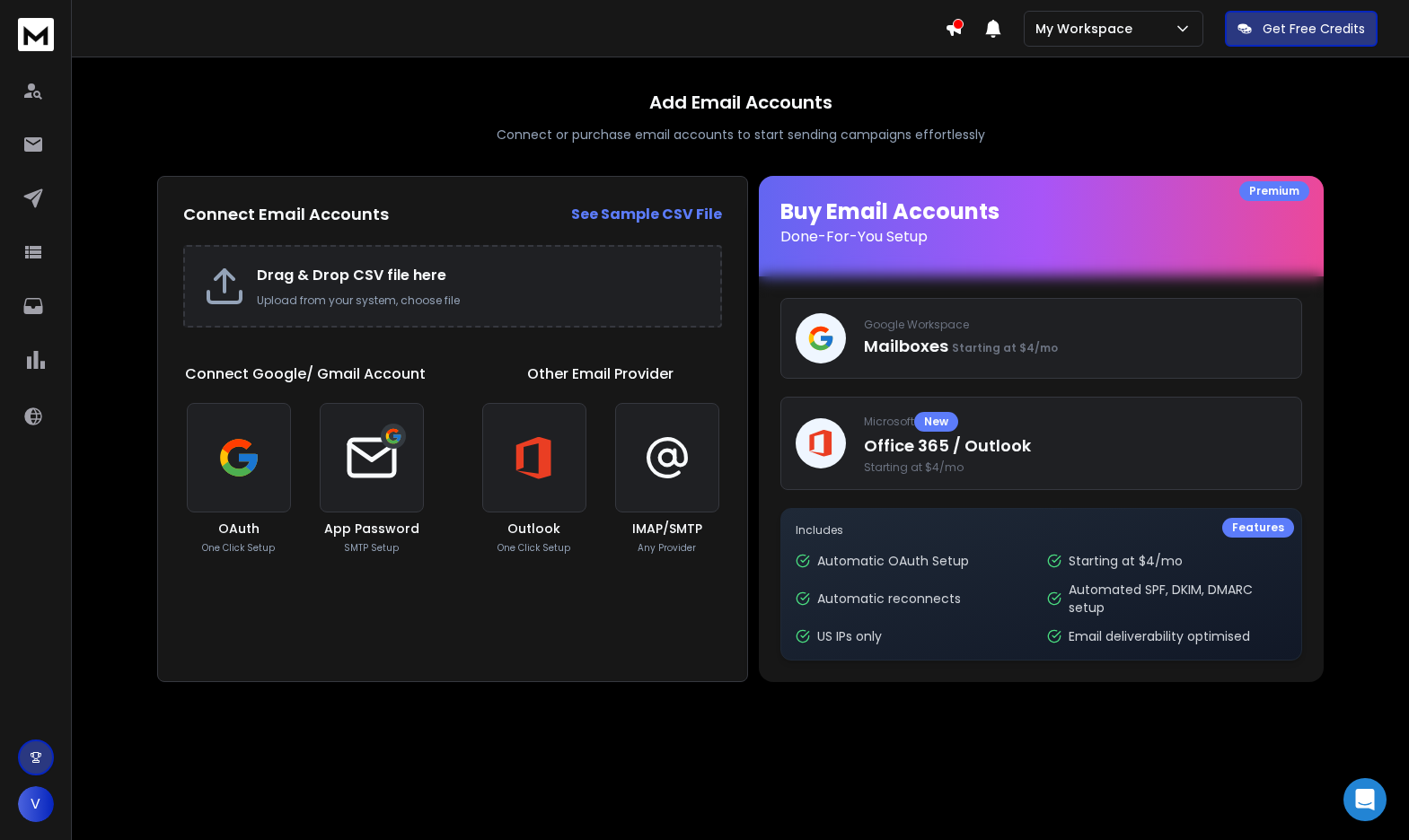
click at [536, 462] on icon at bounding box center [534, 458] width 43 height 43
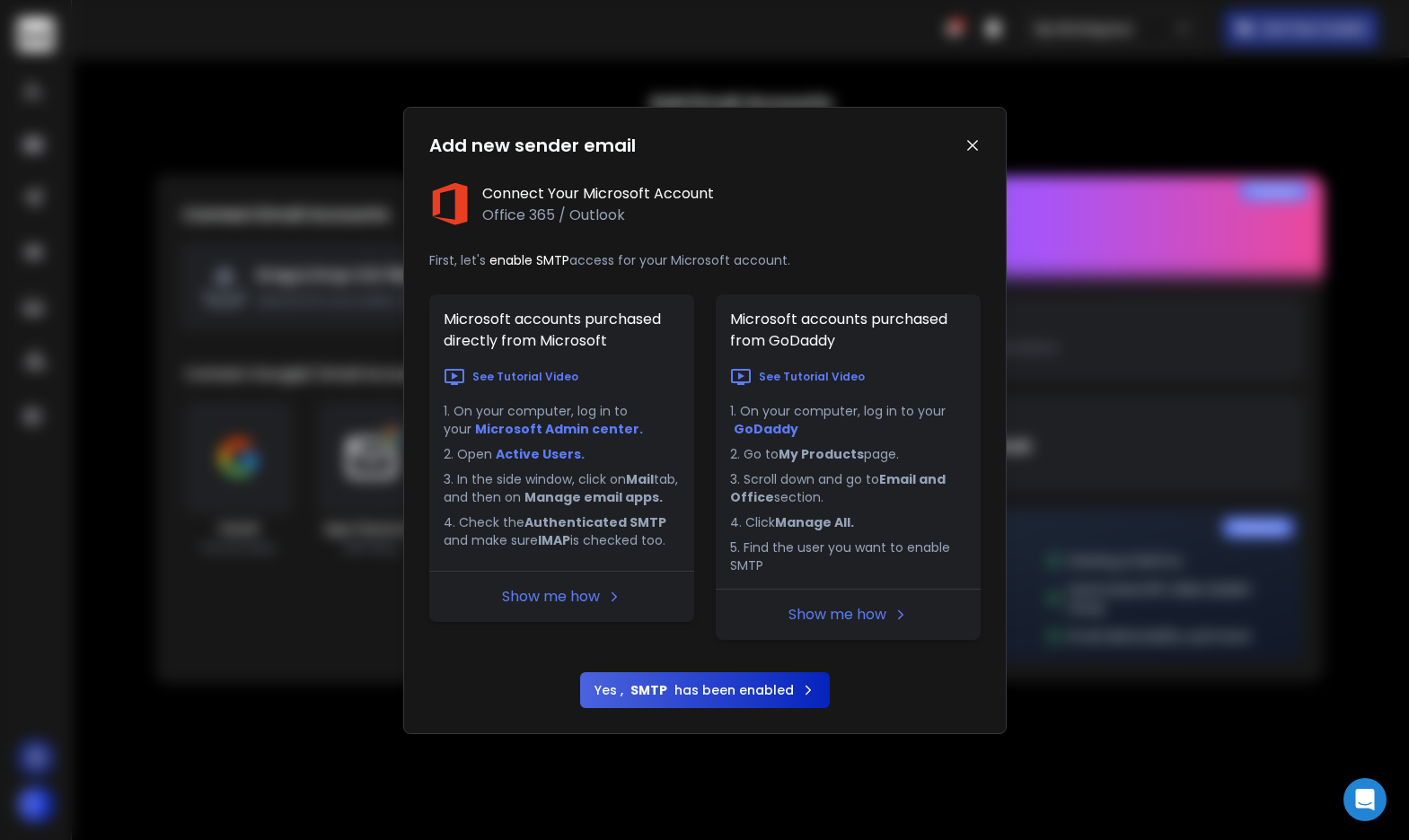
click at [692, 686] on button "Yes , SMTP has been enabled" at bounding box center [705, 690] width 250 height 36
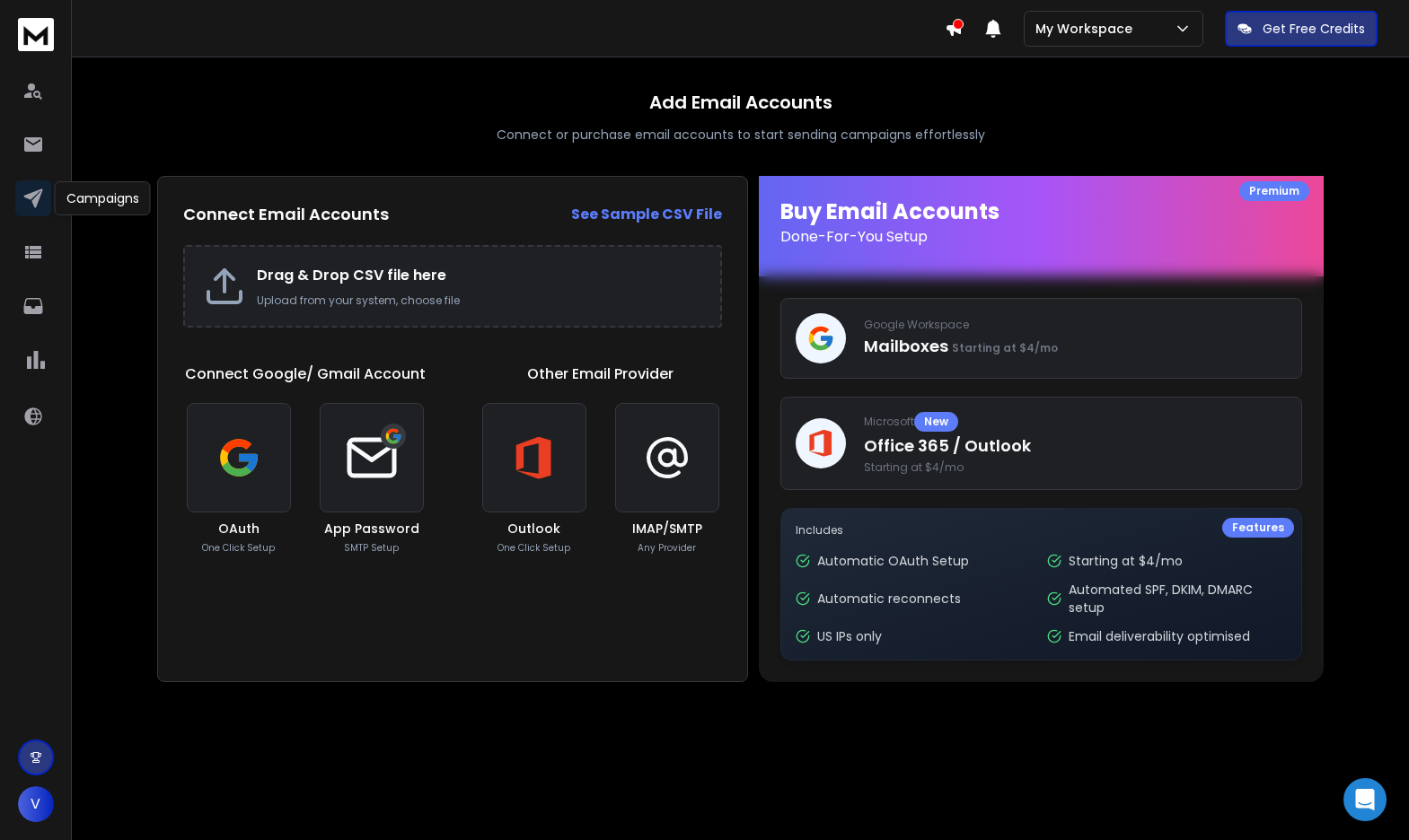
click at [37, 198] on icon at bounding box center [33, 197] width 19 height 19
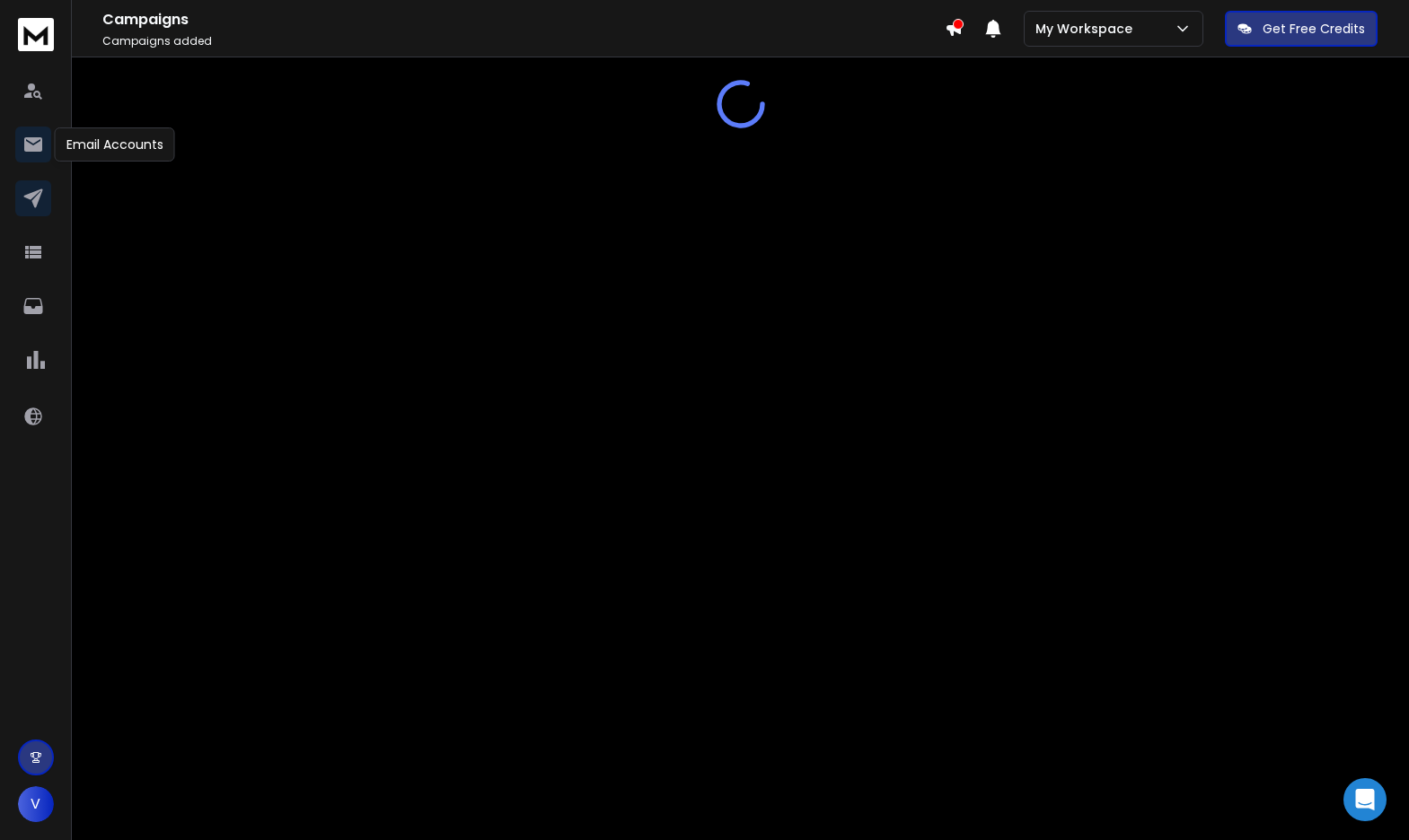
click at [34, 144] on icon at bounding box center [34, 145] width 22 height 22
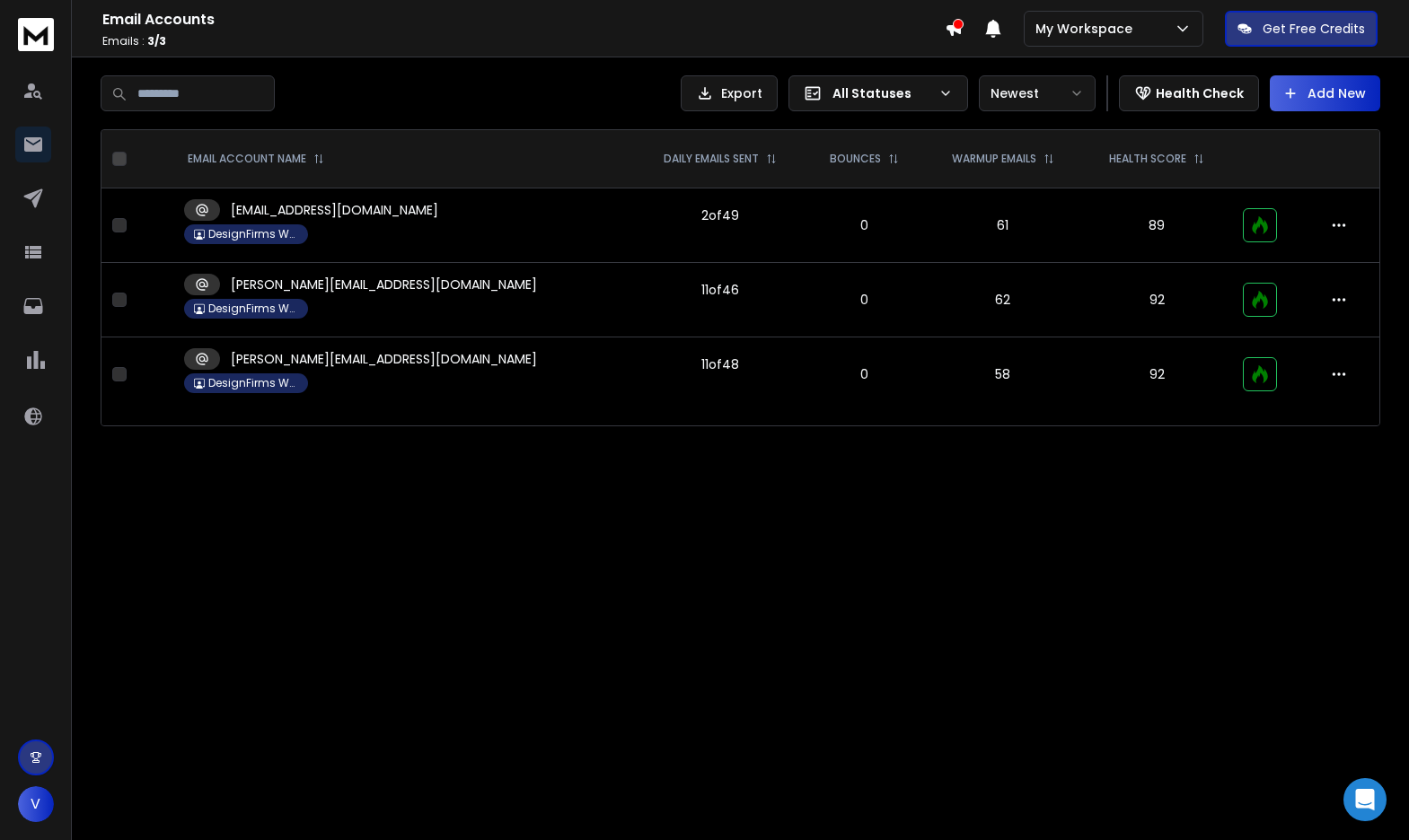
click at [1321, 102] on button "Add New" at bounding box center [1325, 93] width 110 height 36
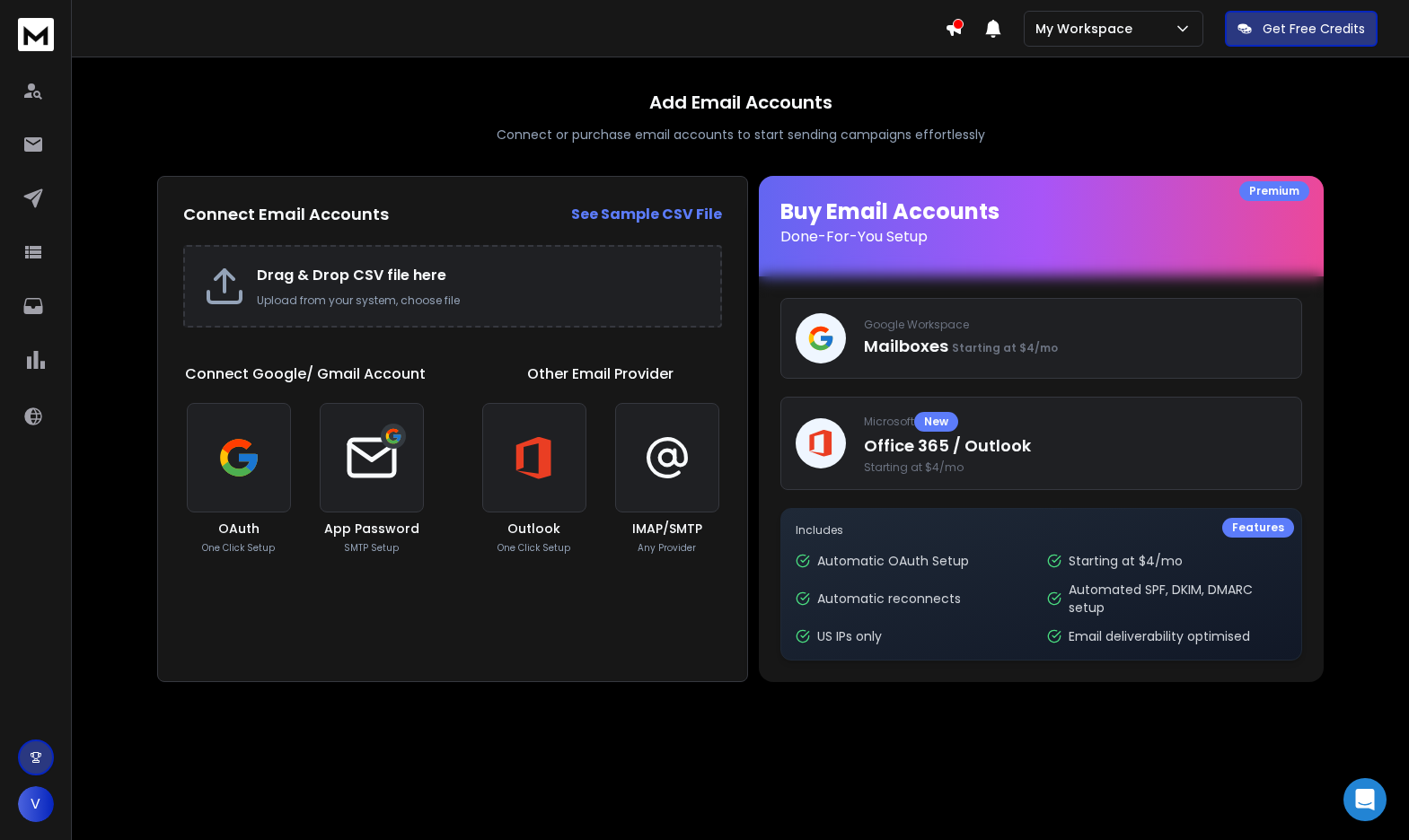
click at [526, 482] on div at bounding box center [534, 457] width 45 height 51
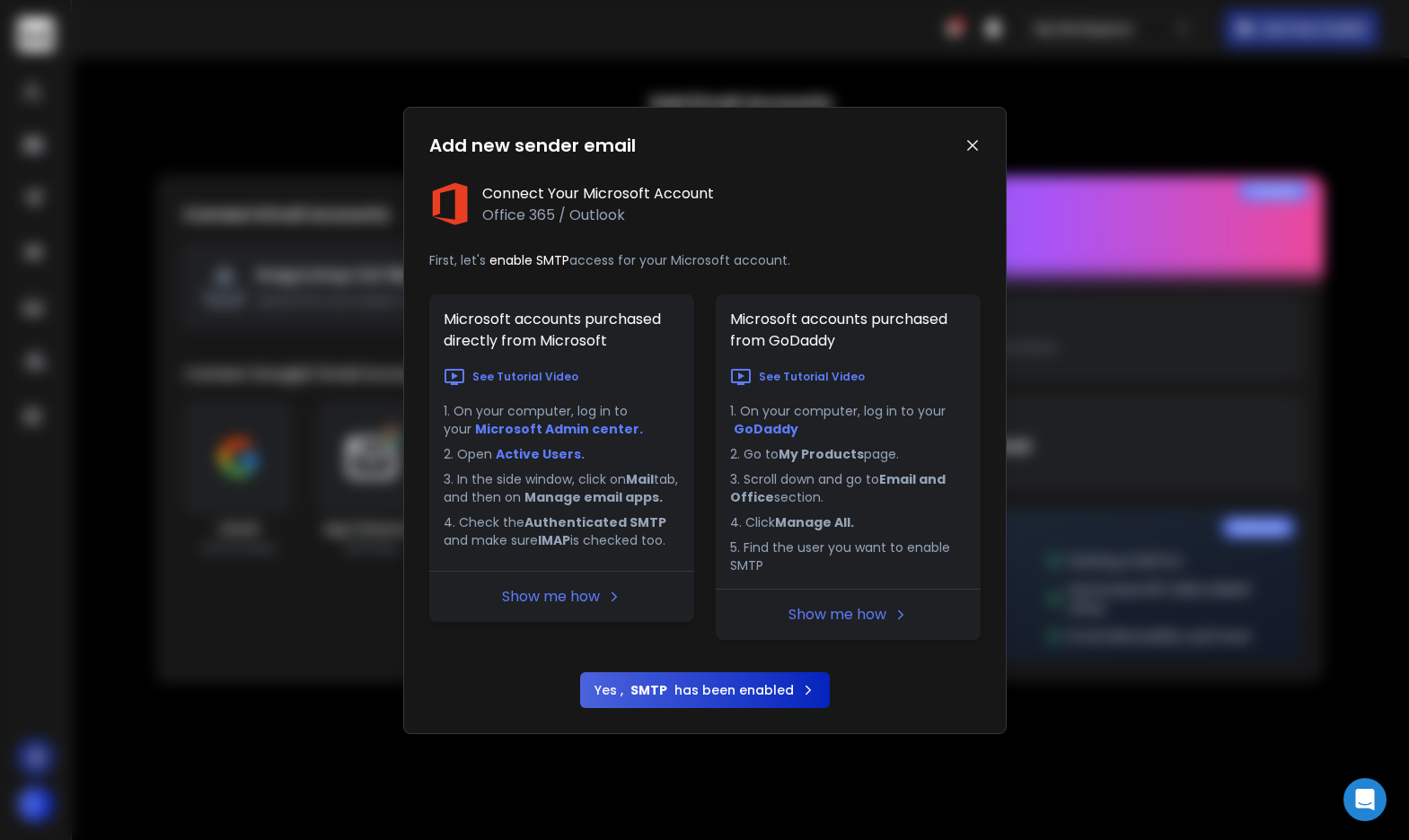
click at [688, 691] on button "Yes , SMTP has been enabled" at bounding box center [705, 690] width 250 height 36
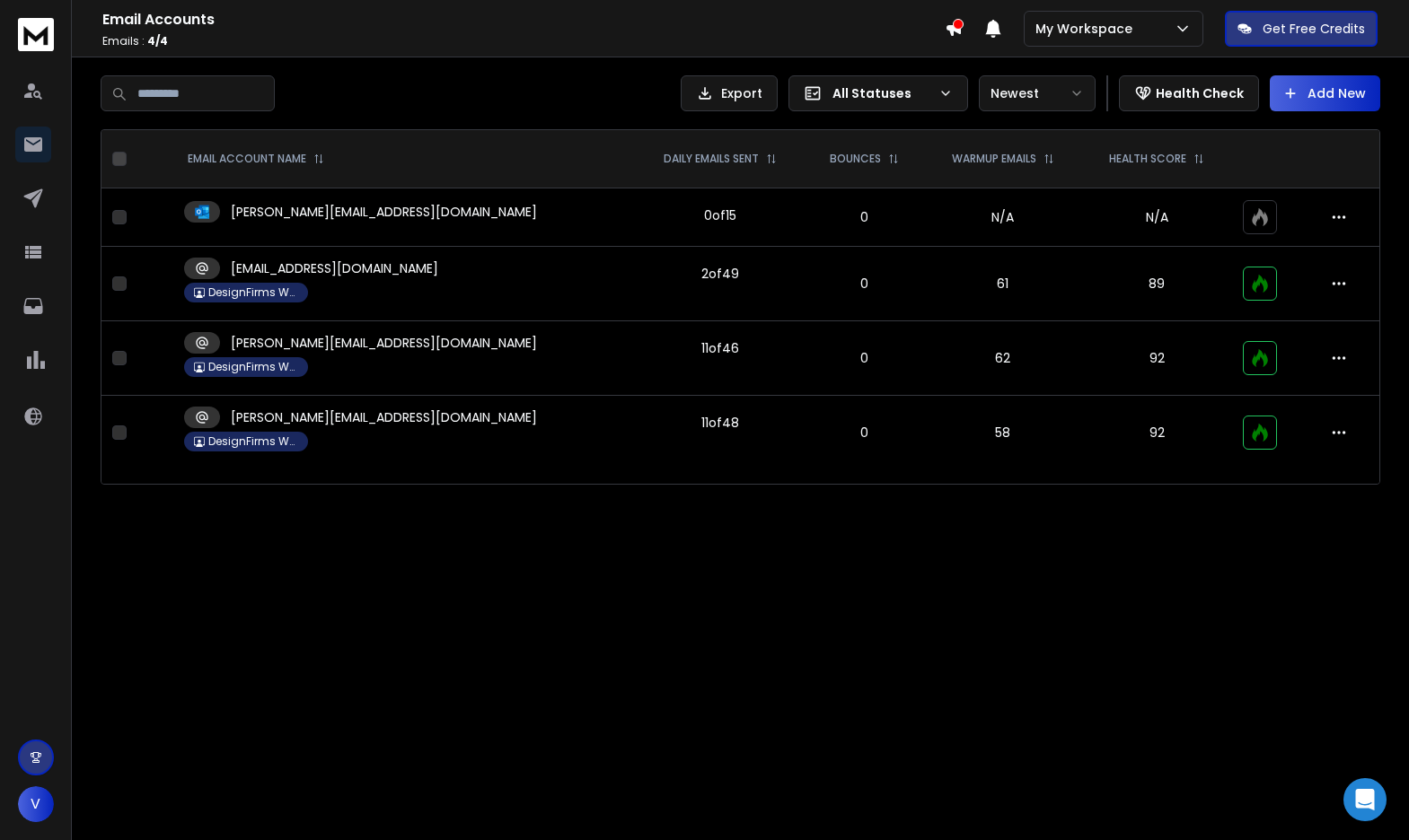
click at [1305, 103] on button "Add New" at bounding box center [1325, 93] width 110 height 36
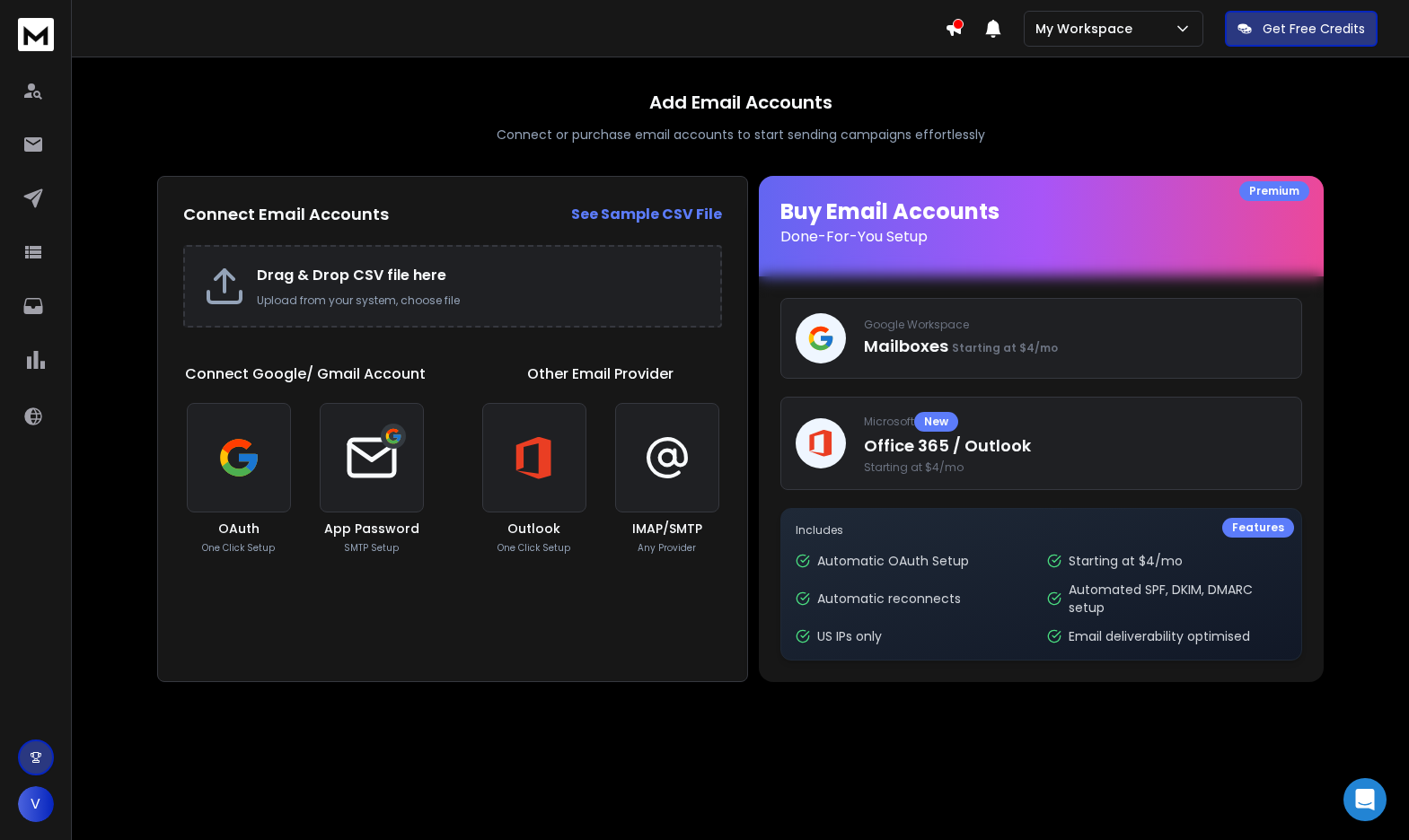
click at [508, 444] on div at bounding box center [534, 457] width 104 height 109
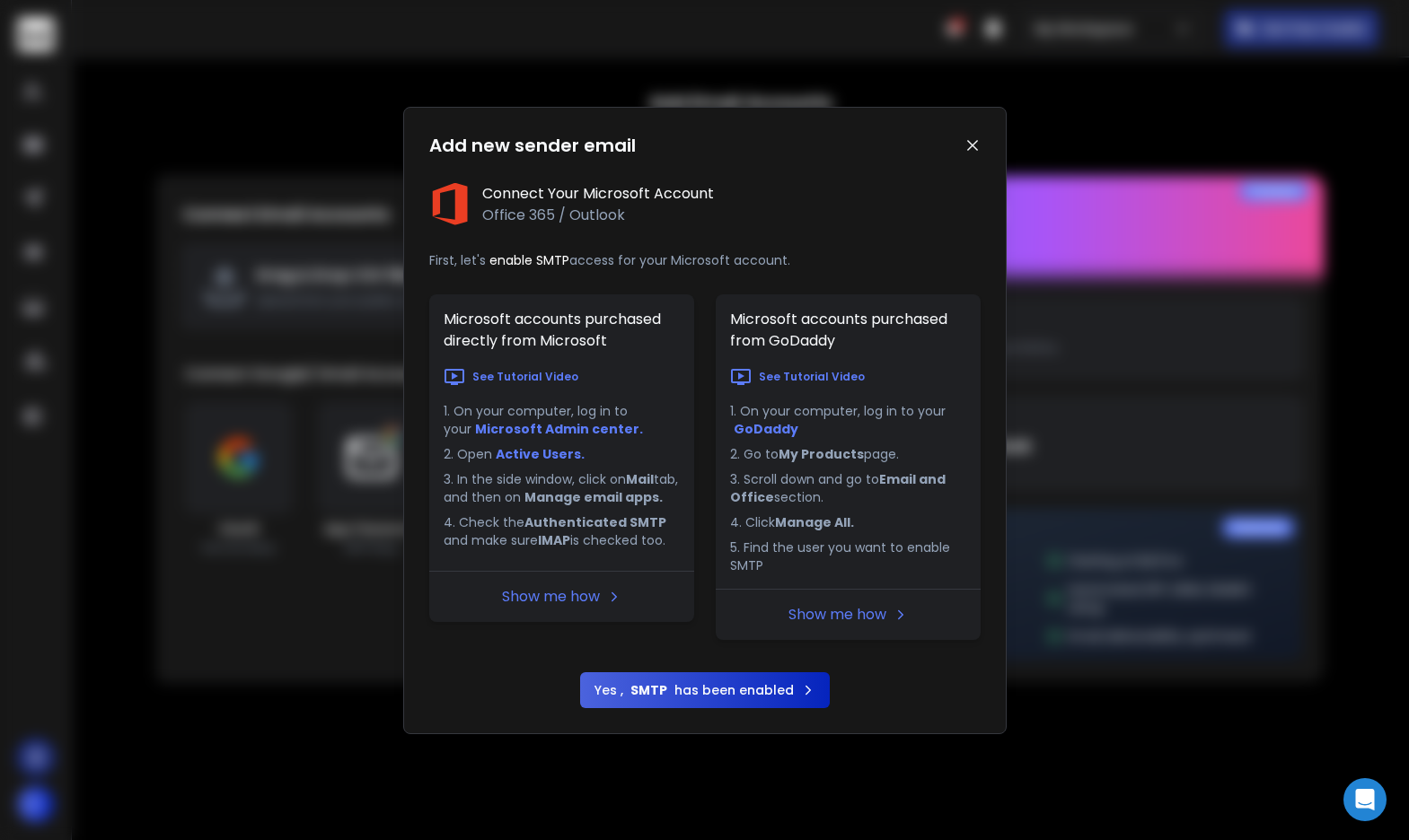
click at [673, 686] on button "Yes , SMTP has been enabled" at bounding box center [705, 690] width 250 height 36
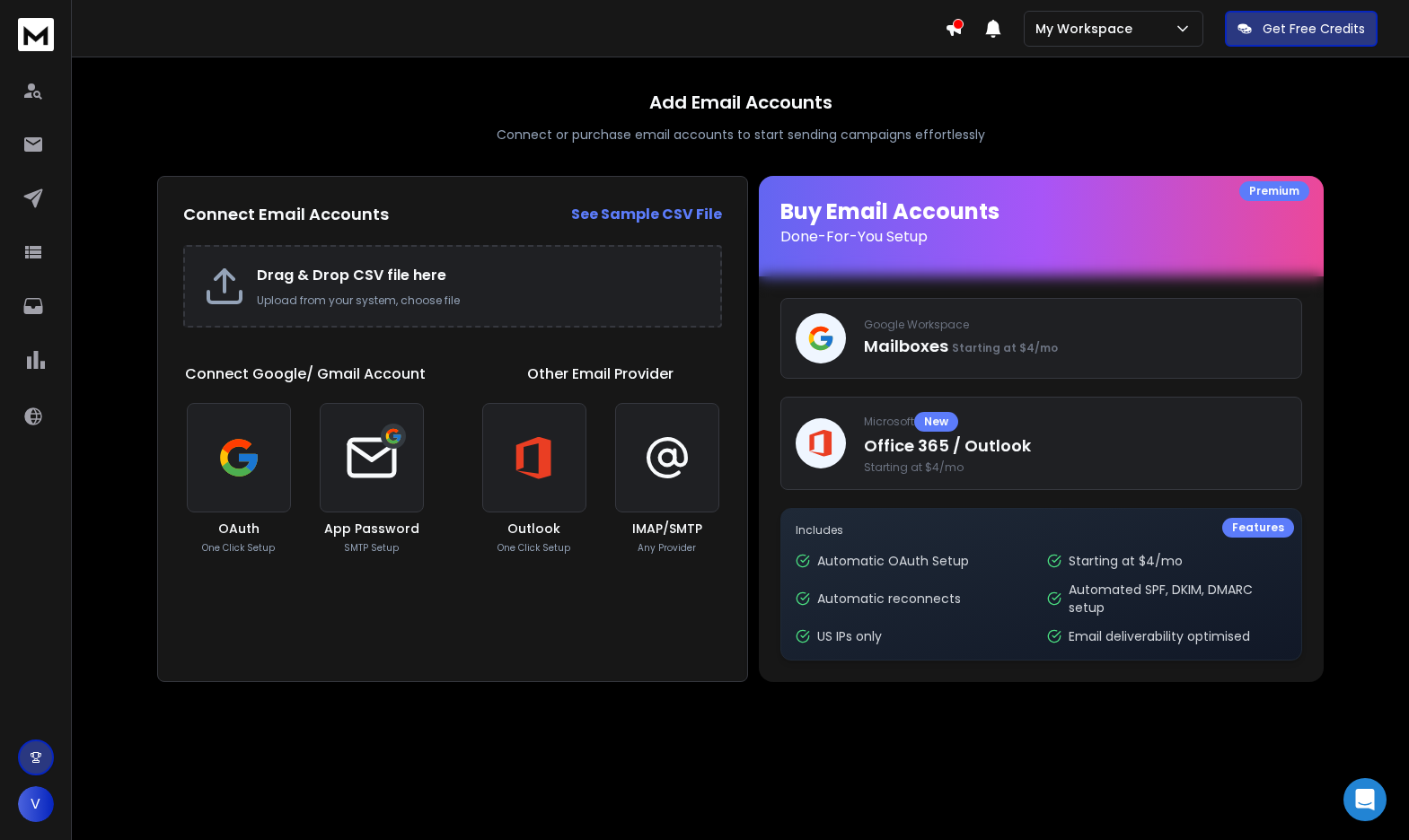
click at [554, 481] on div at bounding box center [534, 457] width 45 height 51
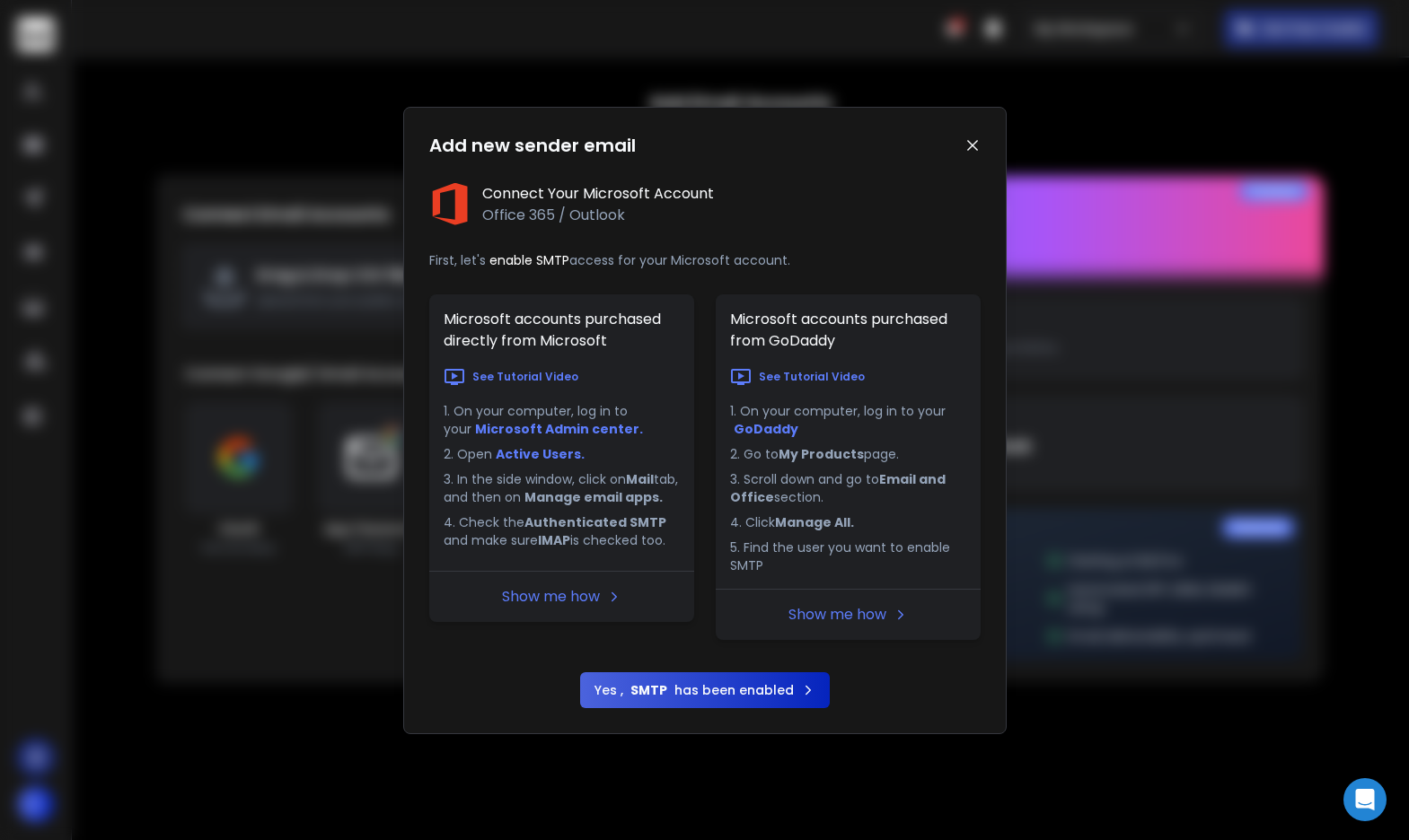
click at [731, 694] on button "Yes , SMTP has been enabled" at bounding box center [705, 690] width 250 height 36
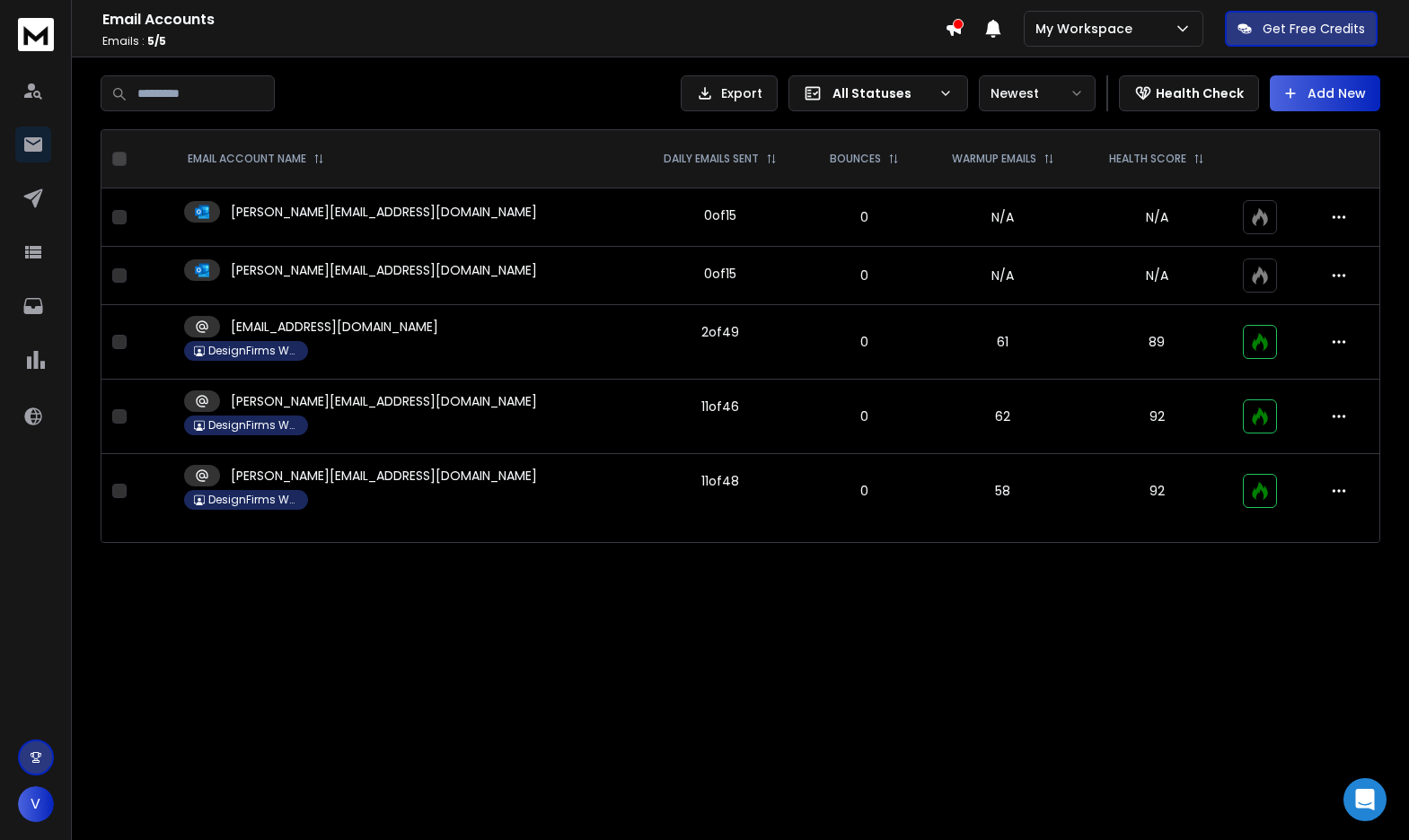
click at [1252, 214] on icon at bounding box center [1259, 217] width 15 height 18
click at [1252, 283] on icon at bounding box center [1259, 276] width 15 height 18
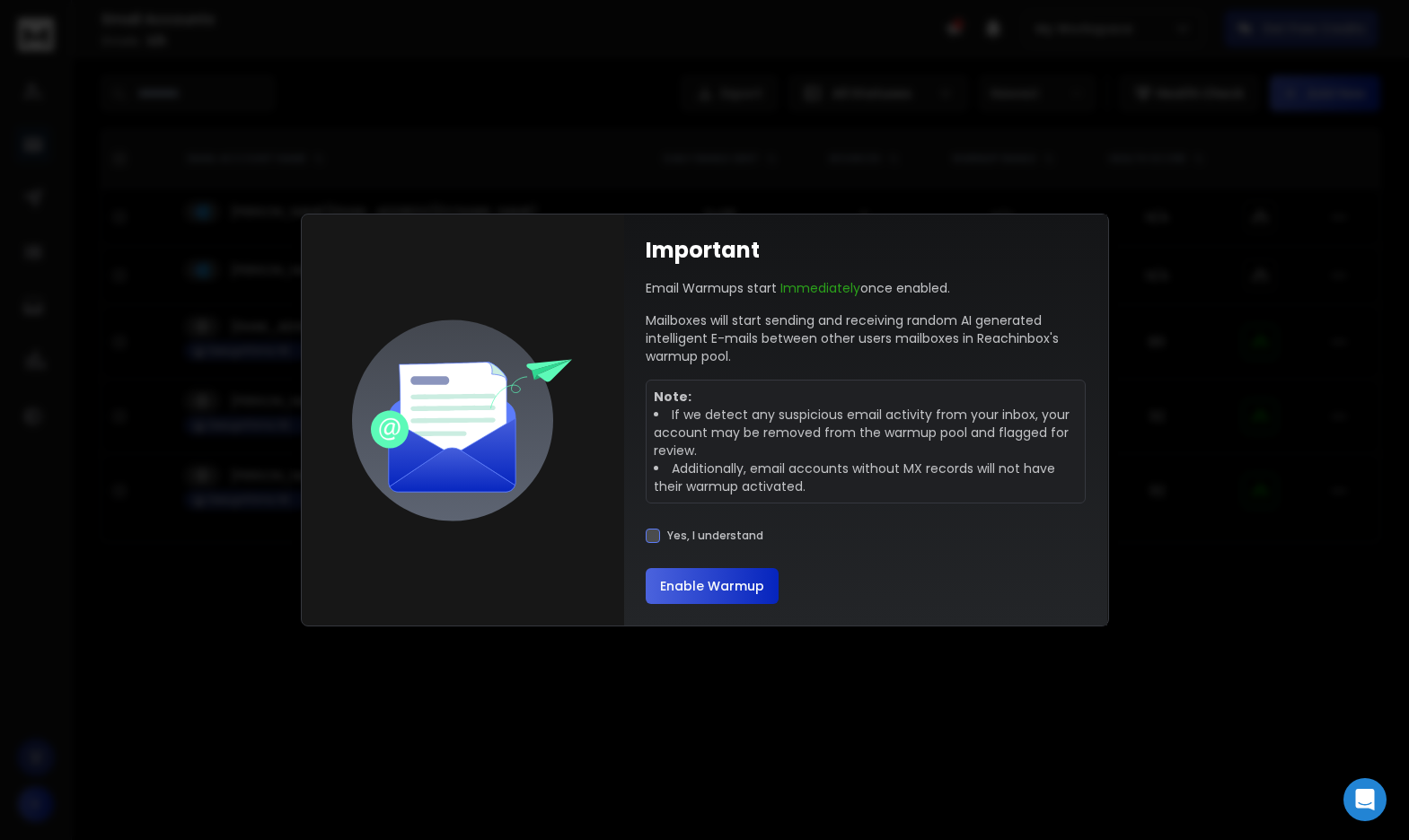
click at [684, 540] on label "Yes, I understand" at bounding box center [715, 536] width 96 height 14
click at [653, 539] on button "Yes, I understand" at bounding box center [653, 536] width 14 height 14
click at [717, 592] on button "Enable Warmup" at bounding box center [712, 586] width 133 height 36
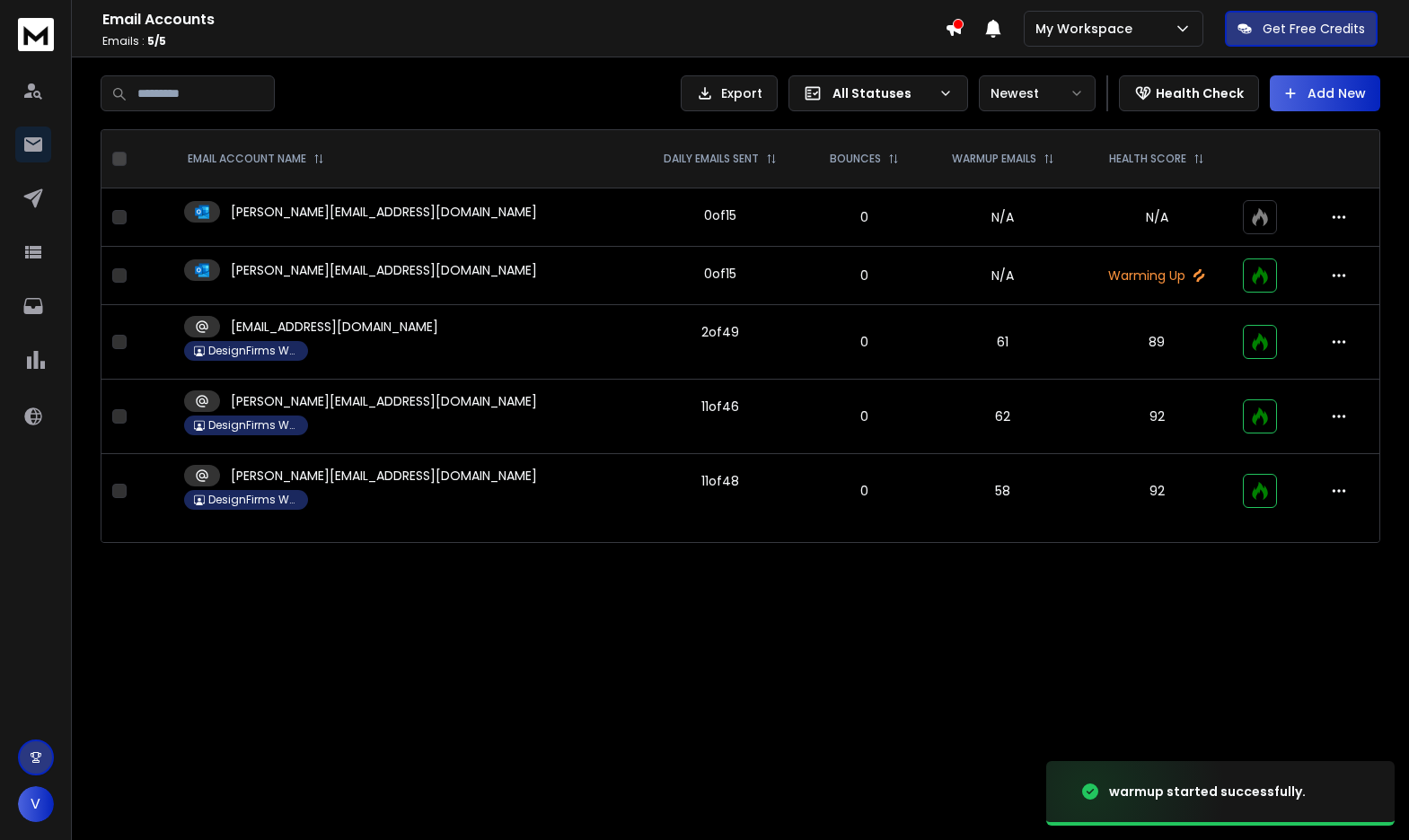
click at [1243, 206] on div at bounding box center [1260, 217] width 34 height 34
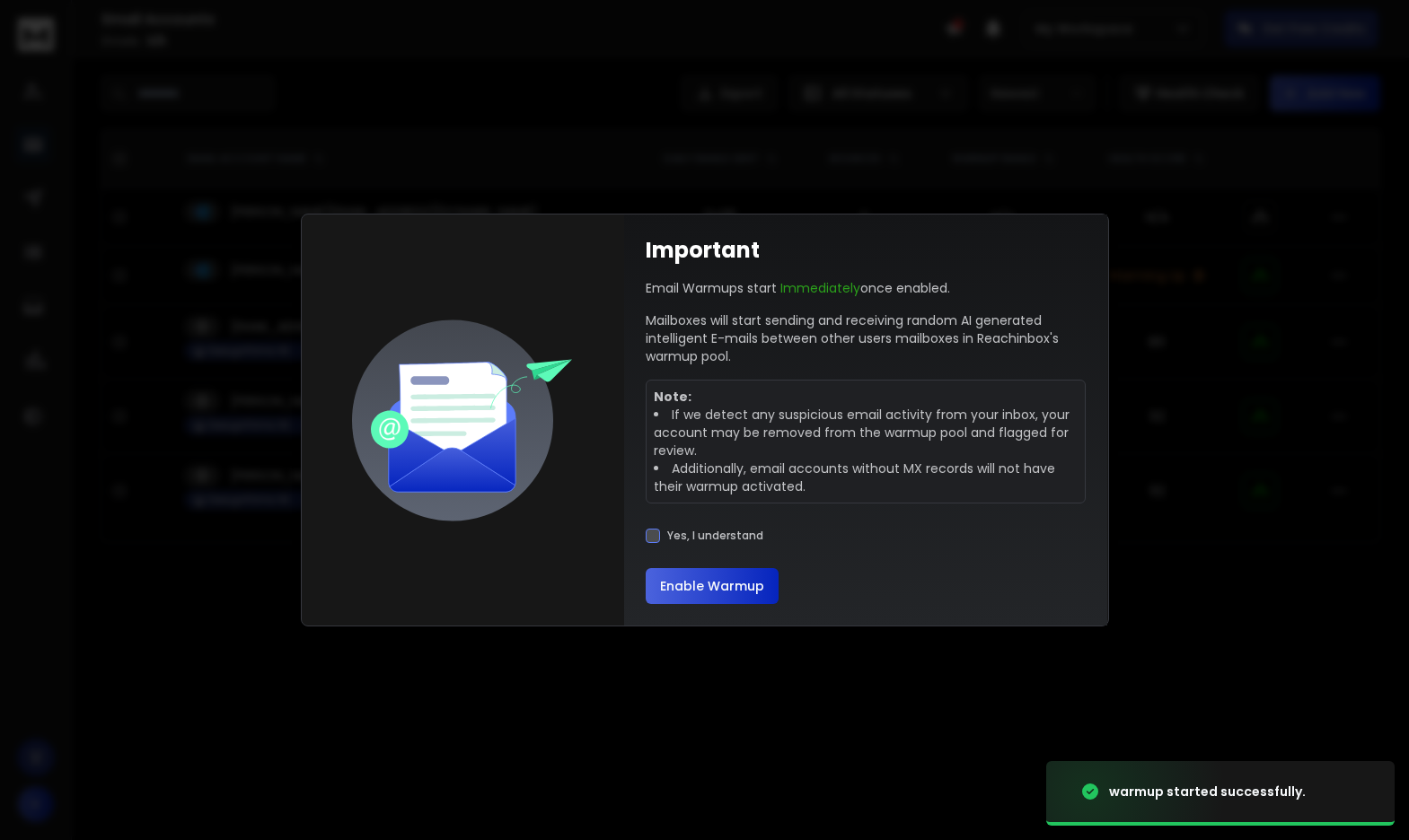
click at [656, 539] on button "Yes, I understand" at bounding box center [653, 536] width 14 height 14
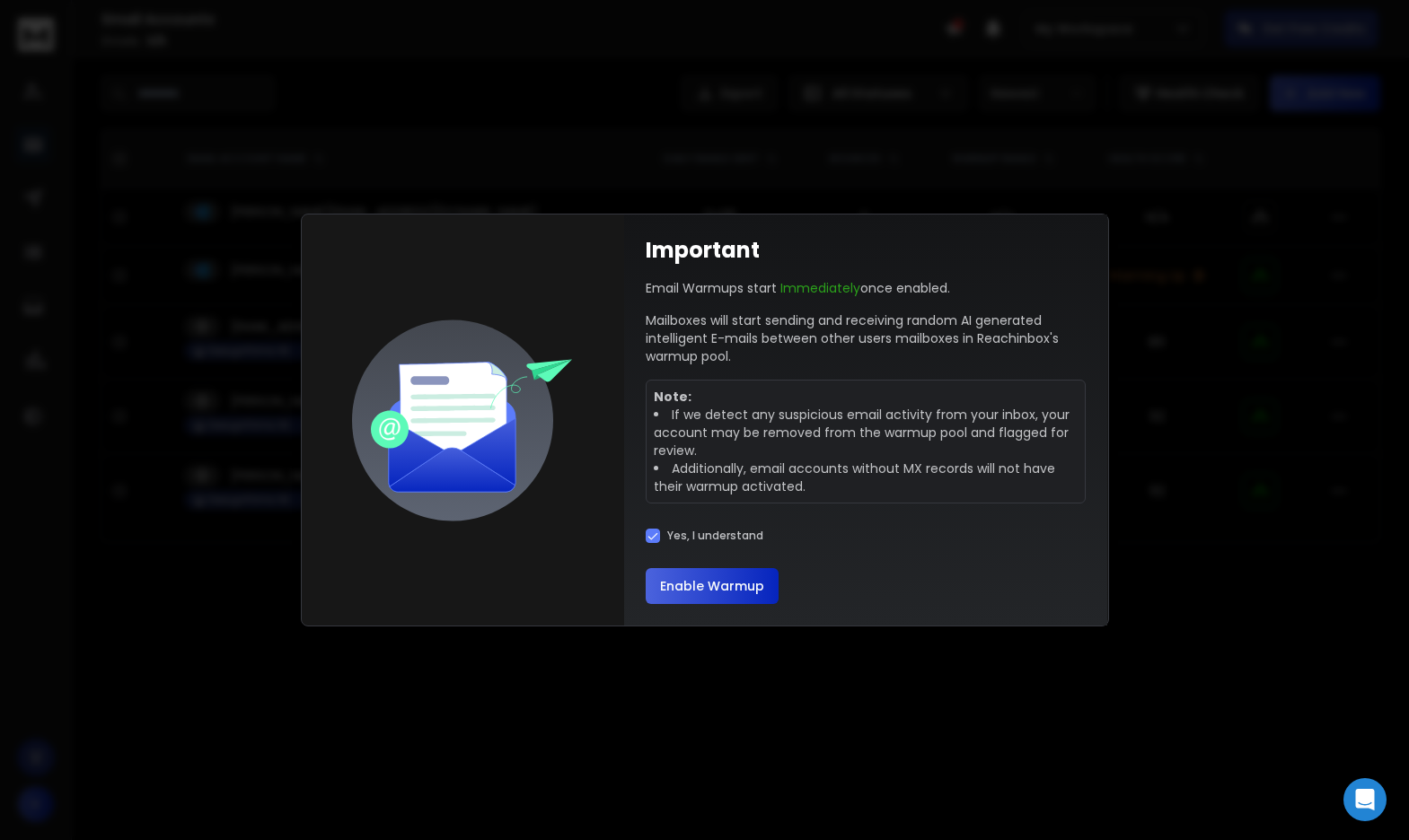
click at [674, 574] on button "Enable Warmup" at bounding box center [712, 586] width 133 height 36
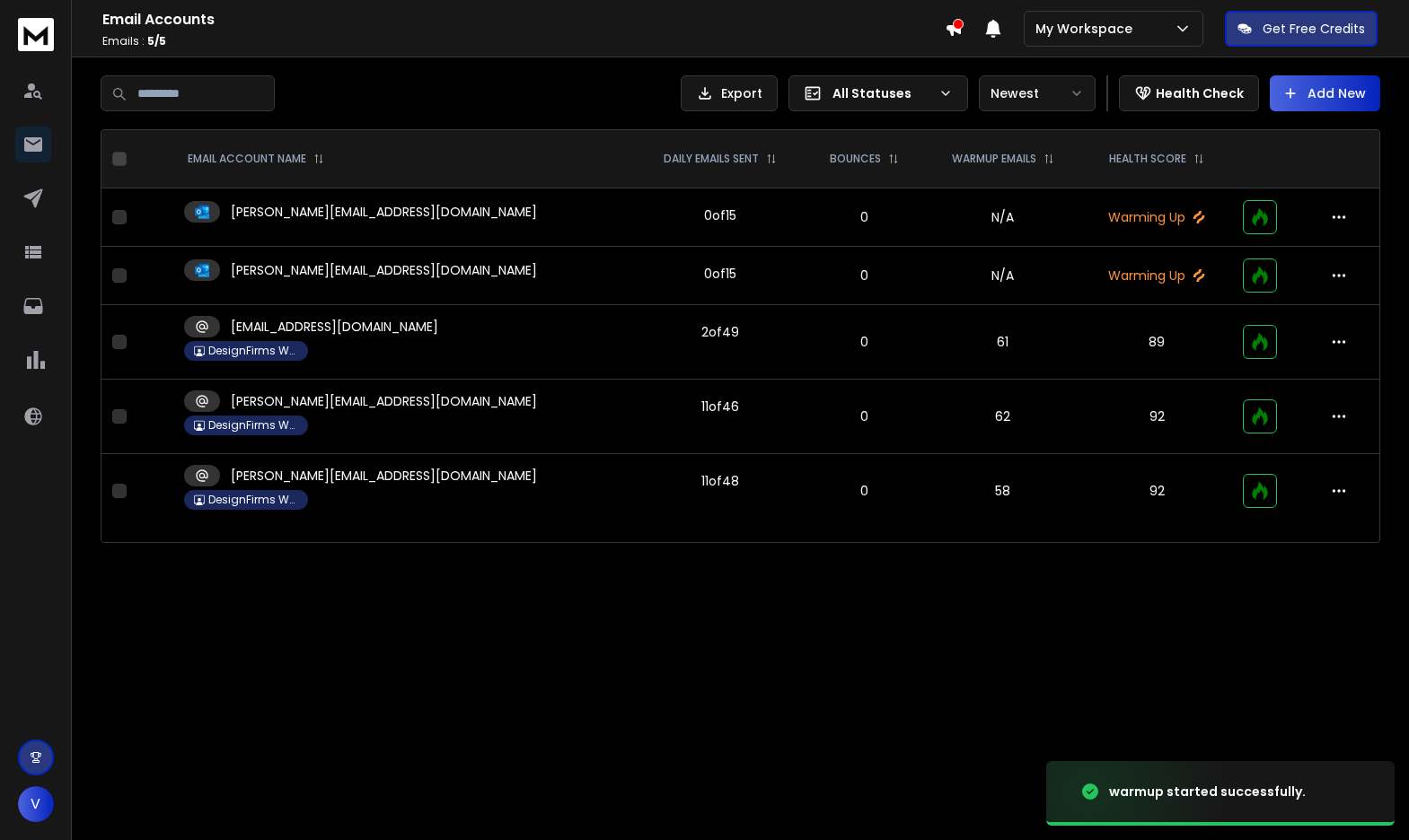
click at [350, 215] on p "[PERSON_NAME][EMAIL_ADDRESS][DOMAIN_NAME]" at bounding box center [384, 212] width 307 height 18
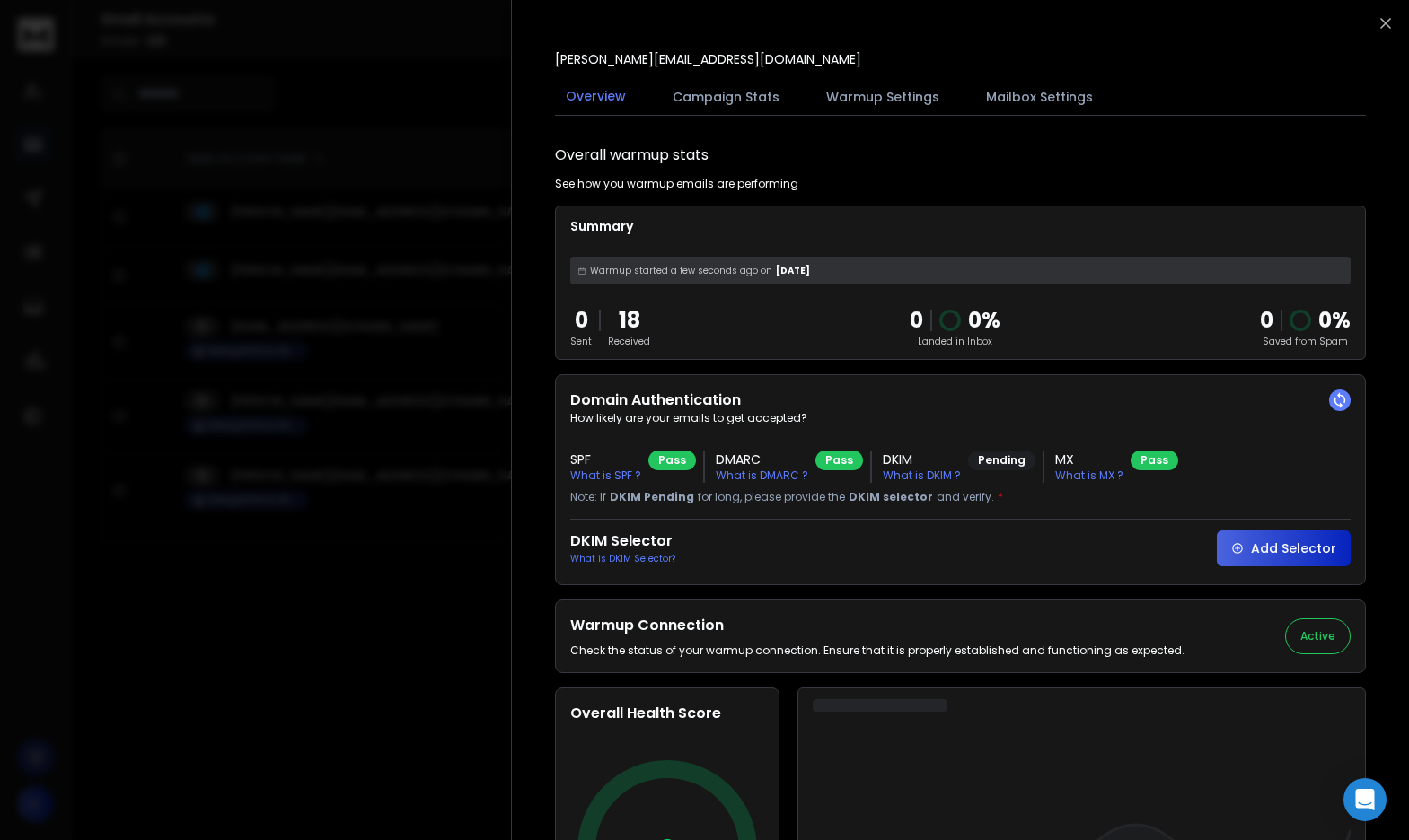
click at [738, 96] on button "Campaign Stats" at bounding box center [725, 97] width 128 height 40
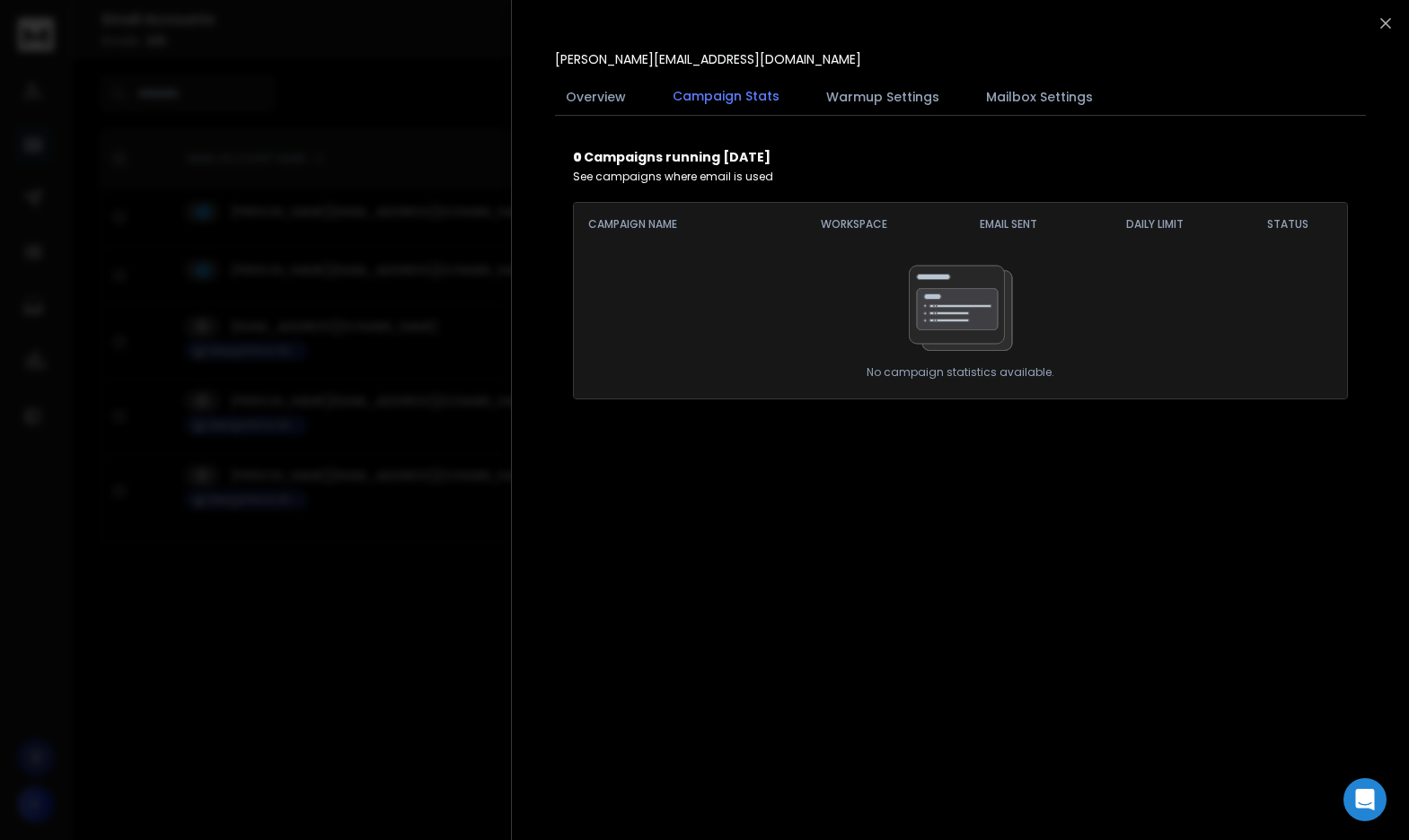
click at [884, 96] on button "Warmup Settings" at bounding box center [883, 97] width 135 height 40
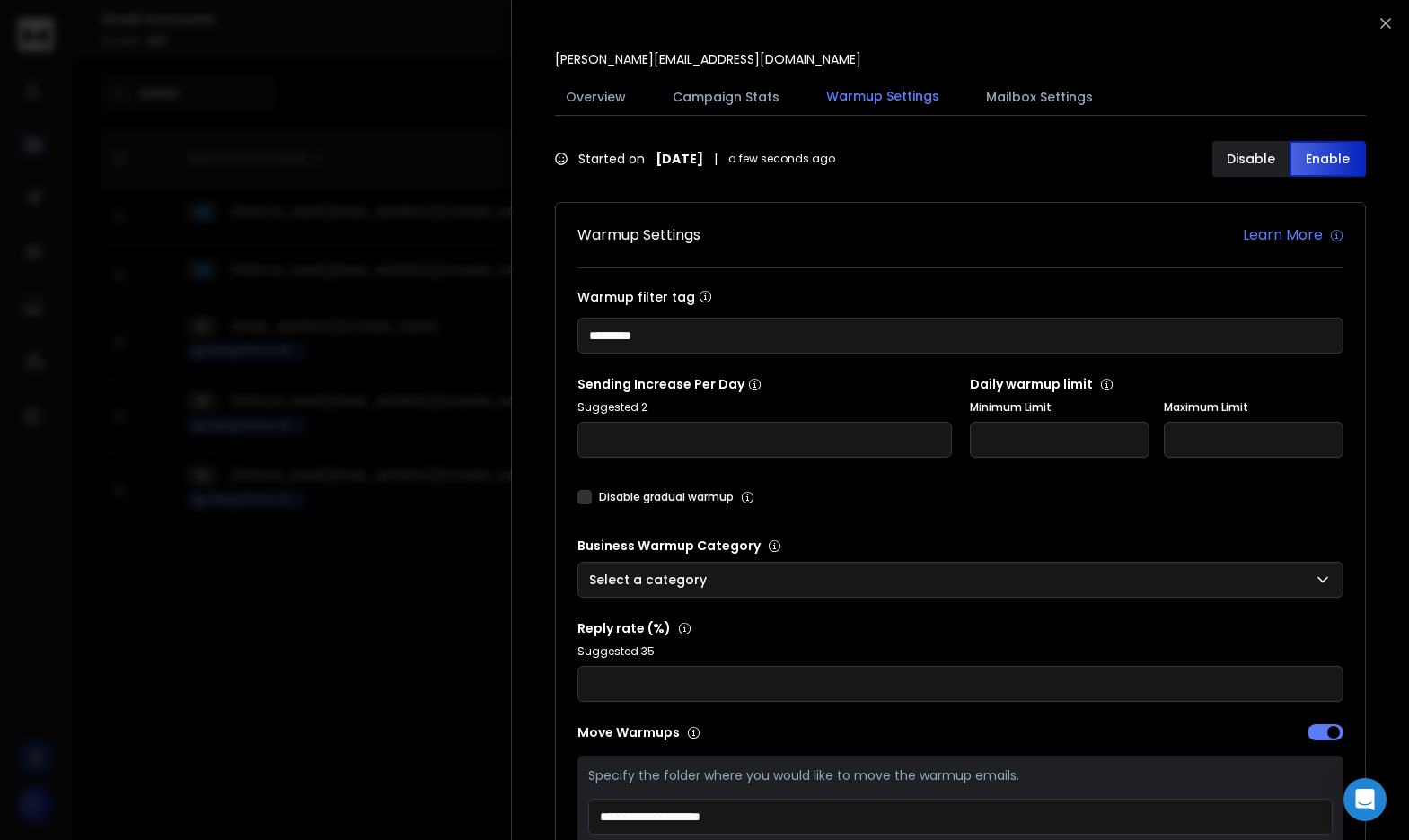
click at [1023, 94] on button "Mailbox Settings" at bounding box center [1039, 97] width 128 height 40
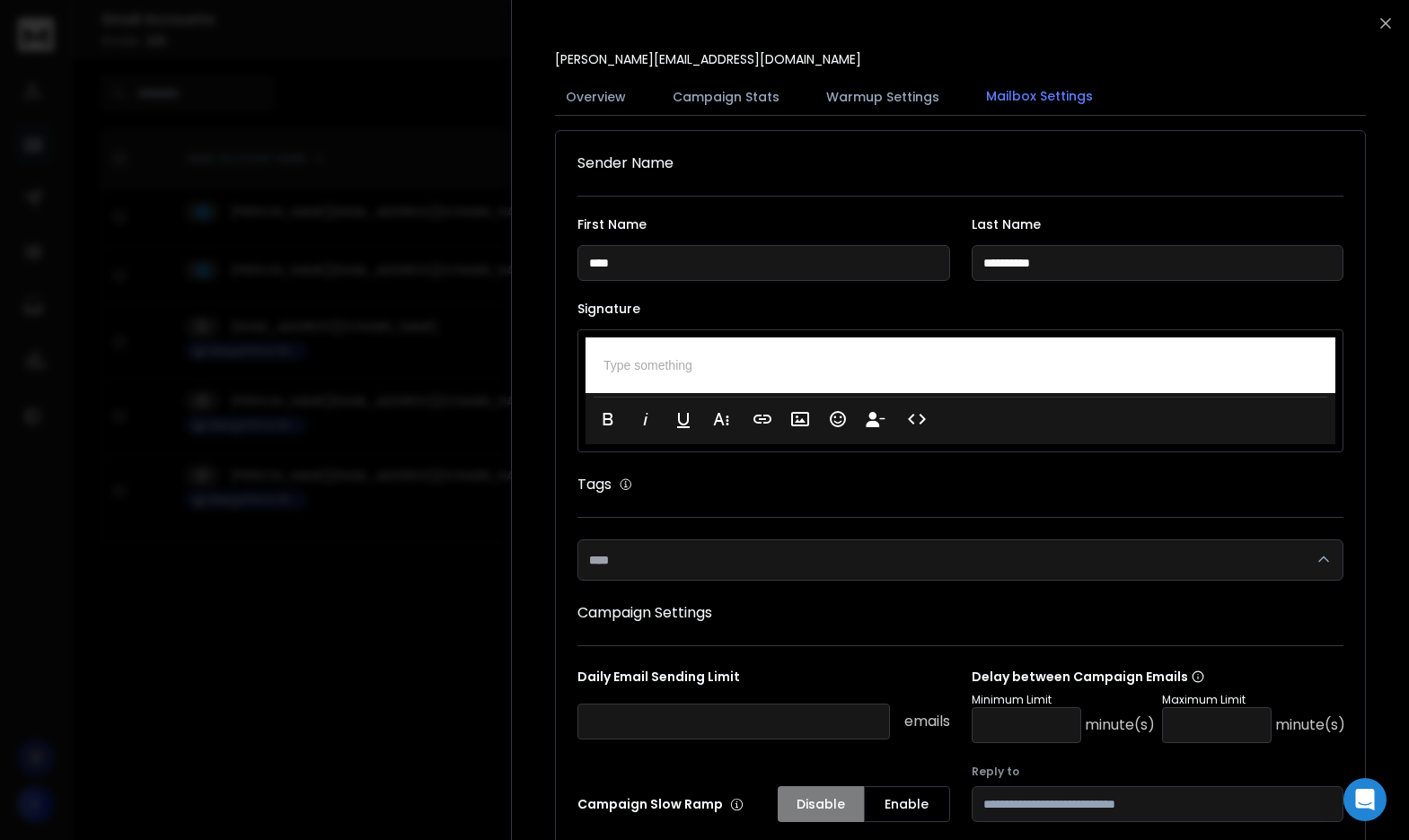
click at [655, 364] on div at bounding box center [961, 365] width 714 height 20
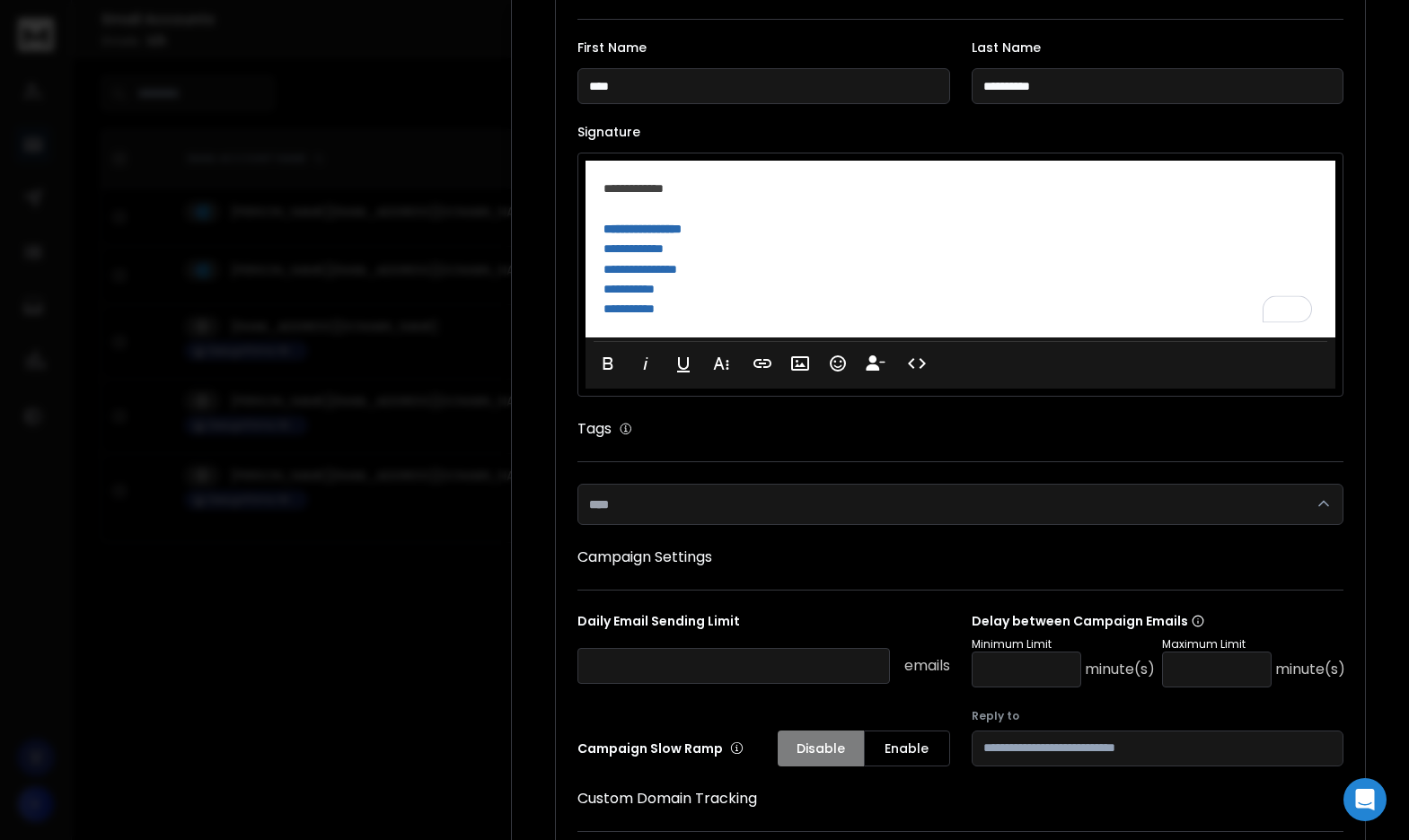
scroll to position [359, 0]
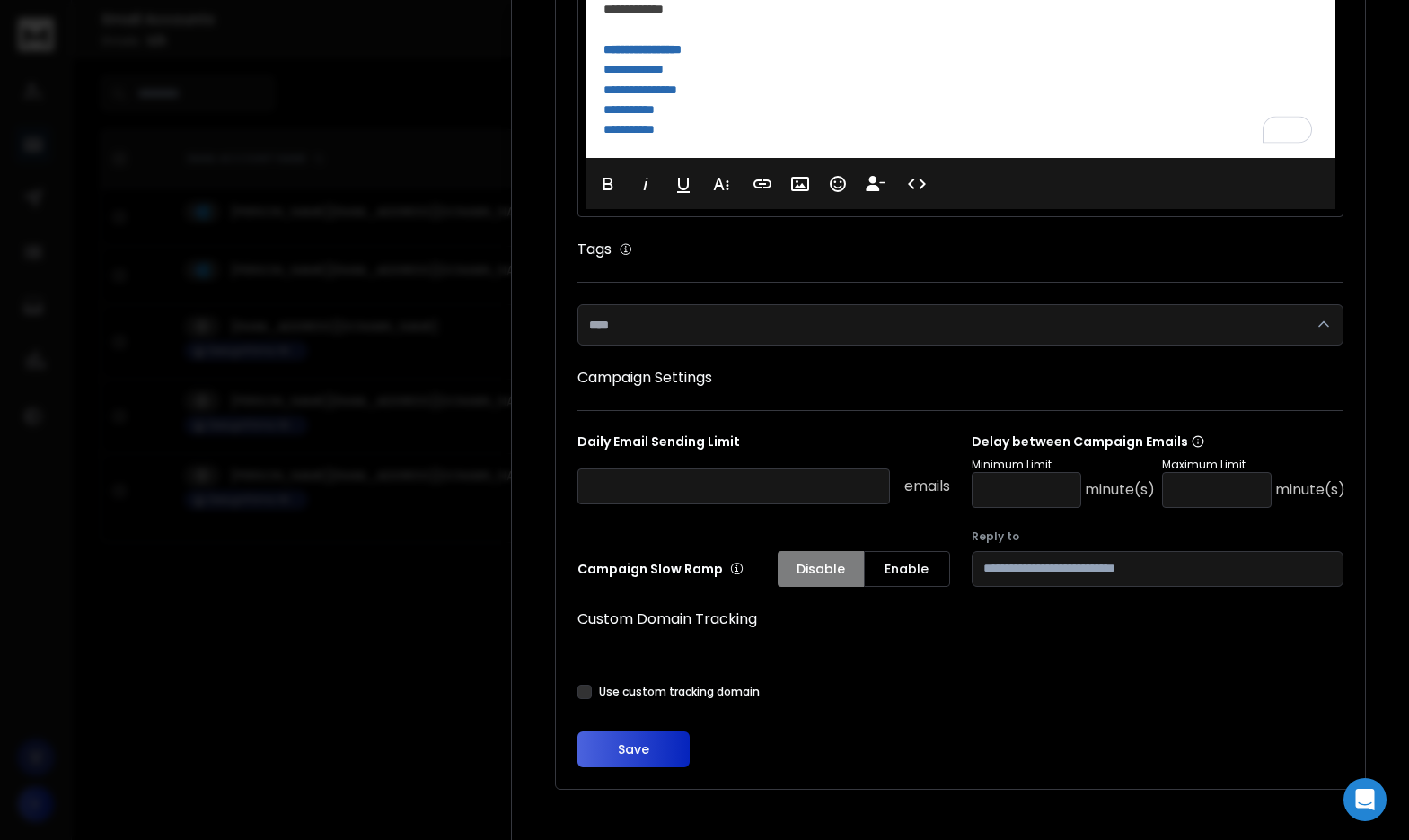
click at [665, 695] on label "Use custom tracking domain" at bounding box center [680, 692] width 161 height 14
click at [584, 692] on button "Reply to" at bounding box center [584, 692] width 14 height 14
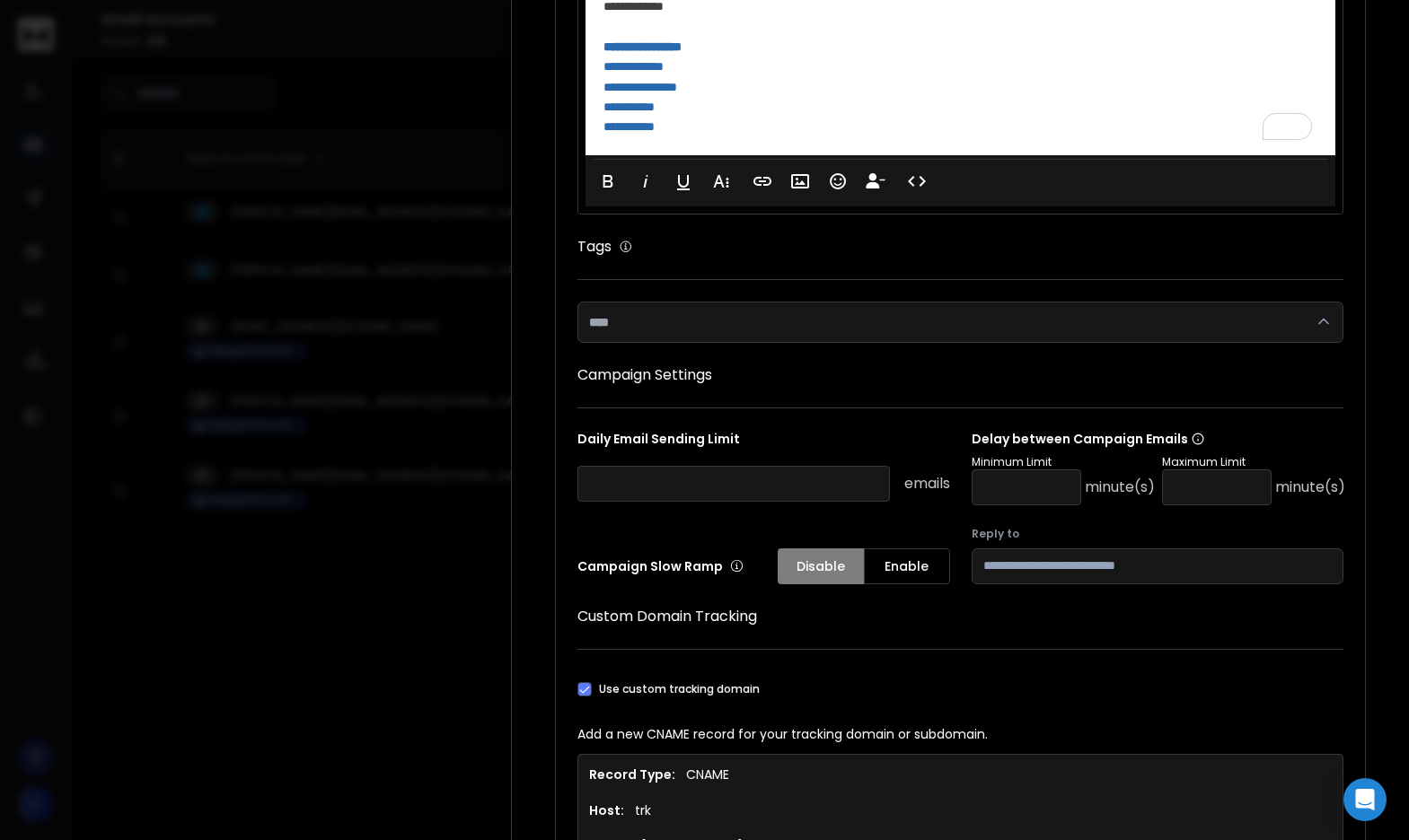
scroll to position [650, 0]
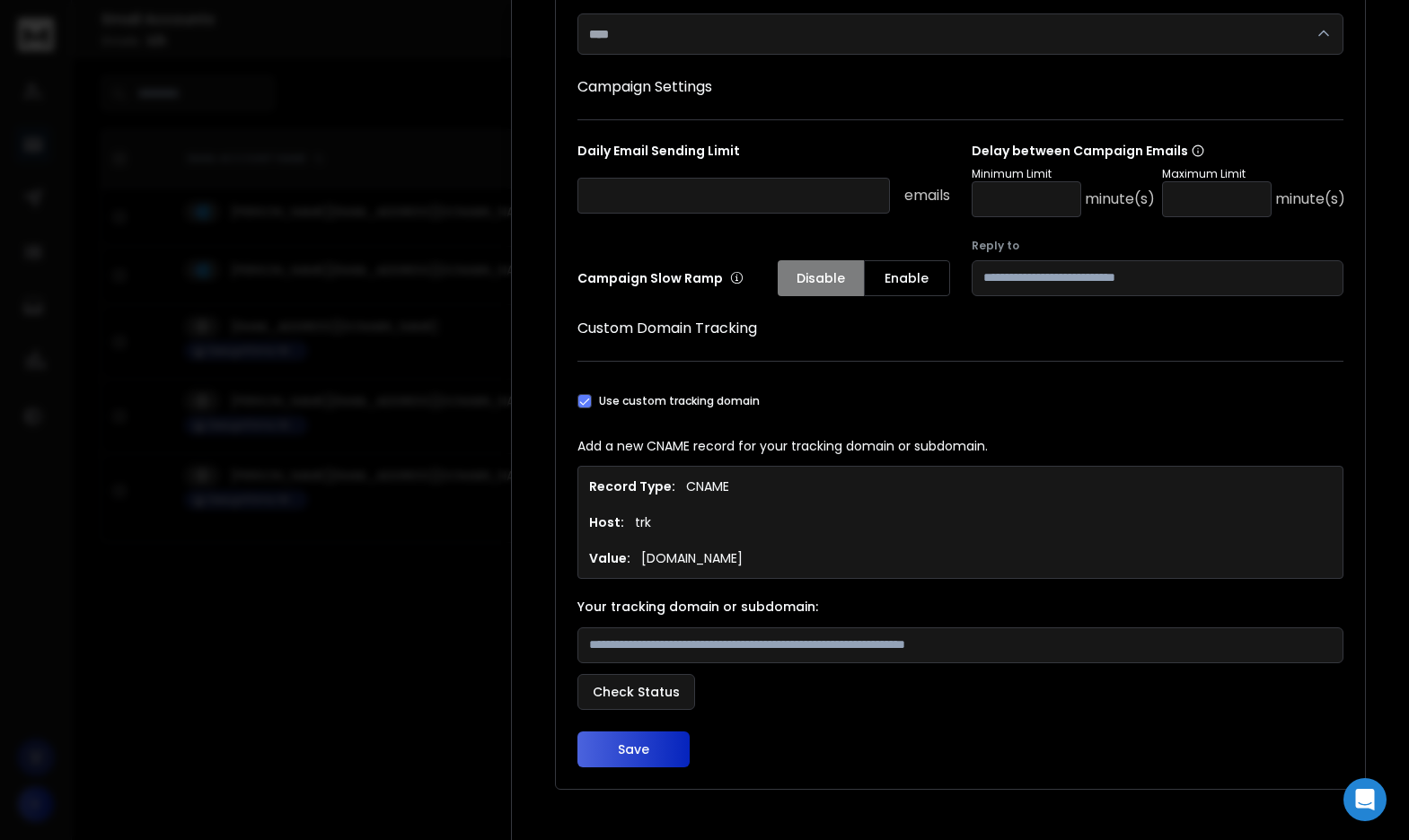
click at [712, 651] on input at bounding box center [961, 646] width 766 height 36
click at [684, 641] on input at bounding box center [961, 646] width 766 height 36
paste input "**********"
type input "**********"
click at [669, 694] on button "Check Status" at bounding box center [636, 692] width 118 height 36
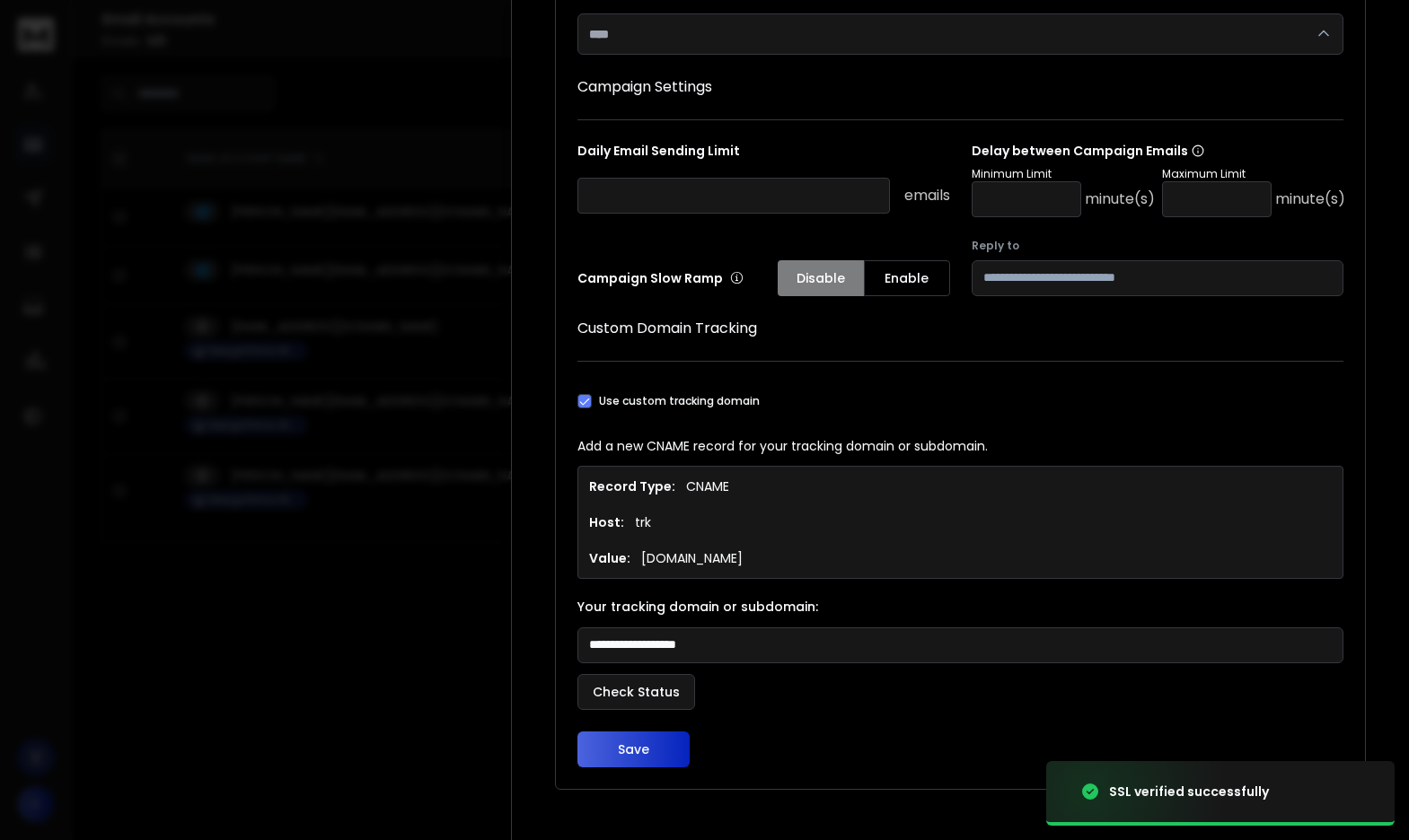
click at [639, 751] on button "Save" at bounding box center [633, 750] width 112 height 36
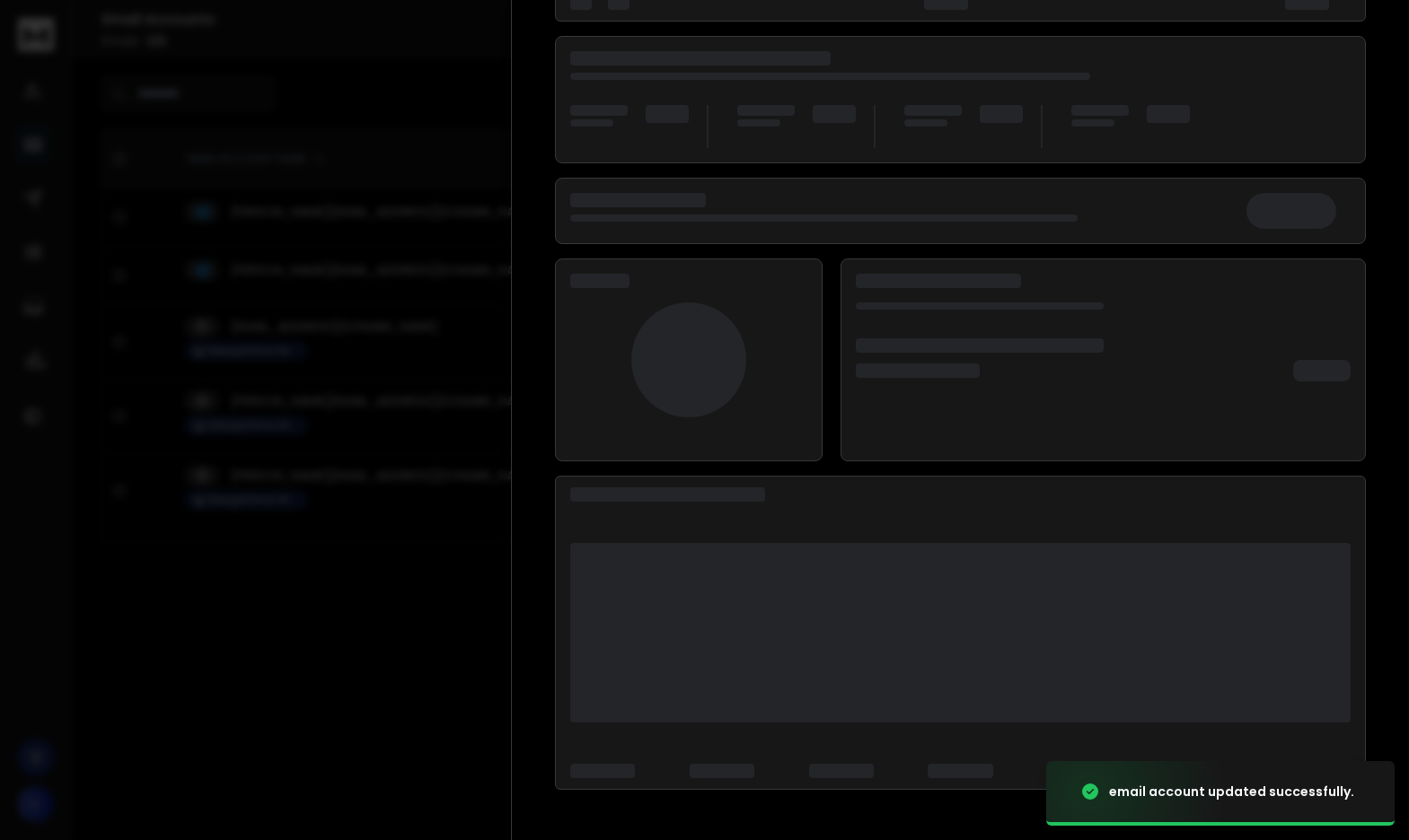
scroll to position [344, 0]
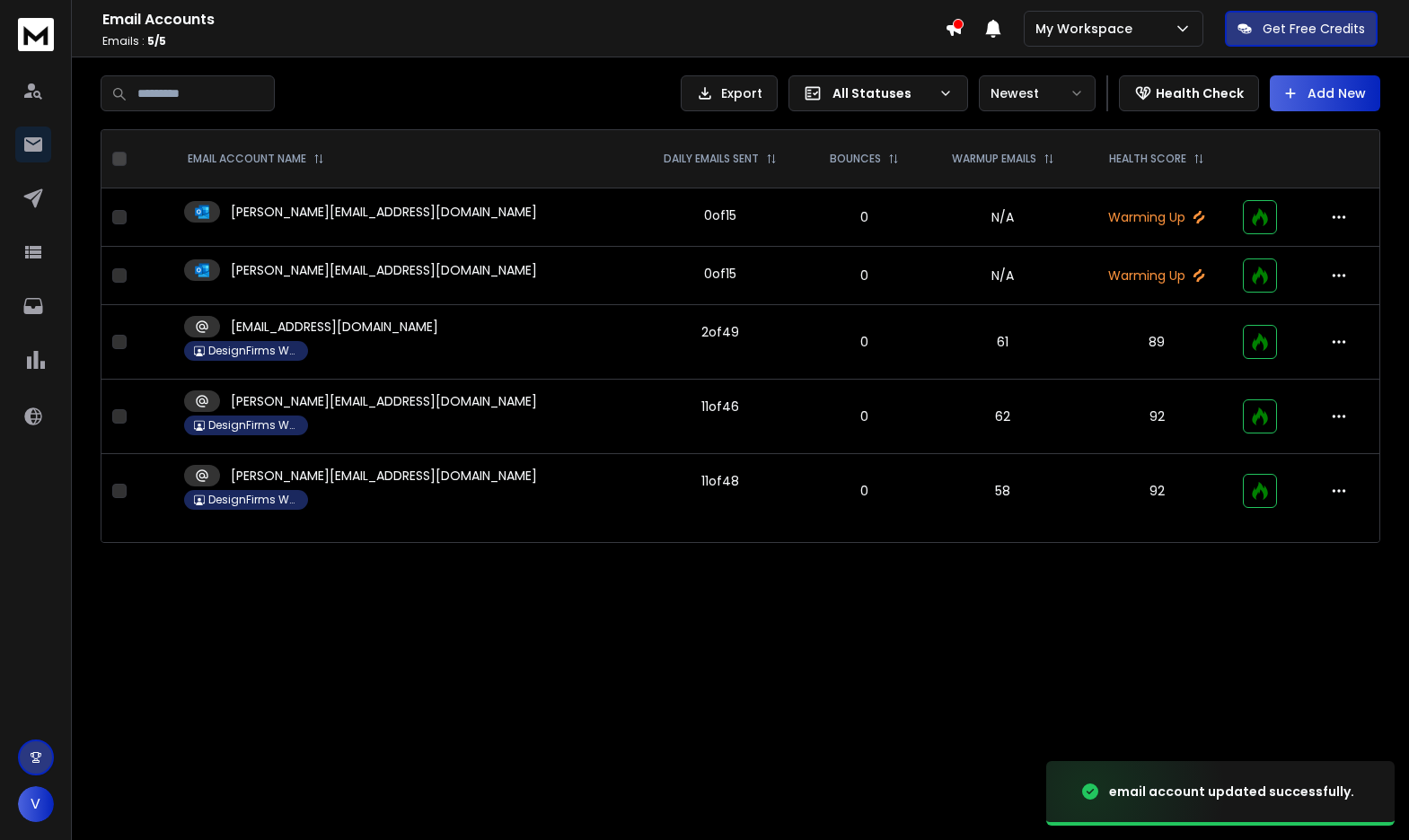
click at [704, 277] on td "0 of 15" at bounding box center [719, 270] width 172 height 47
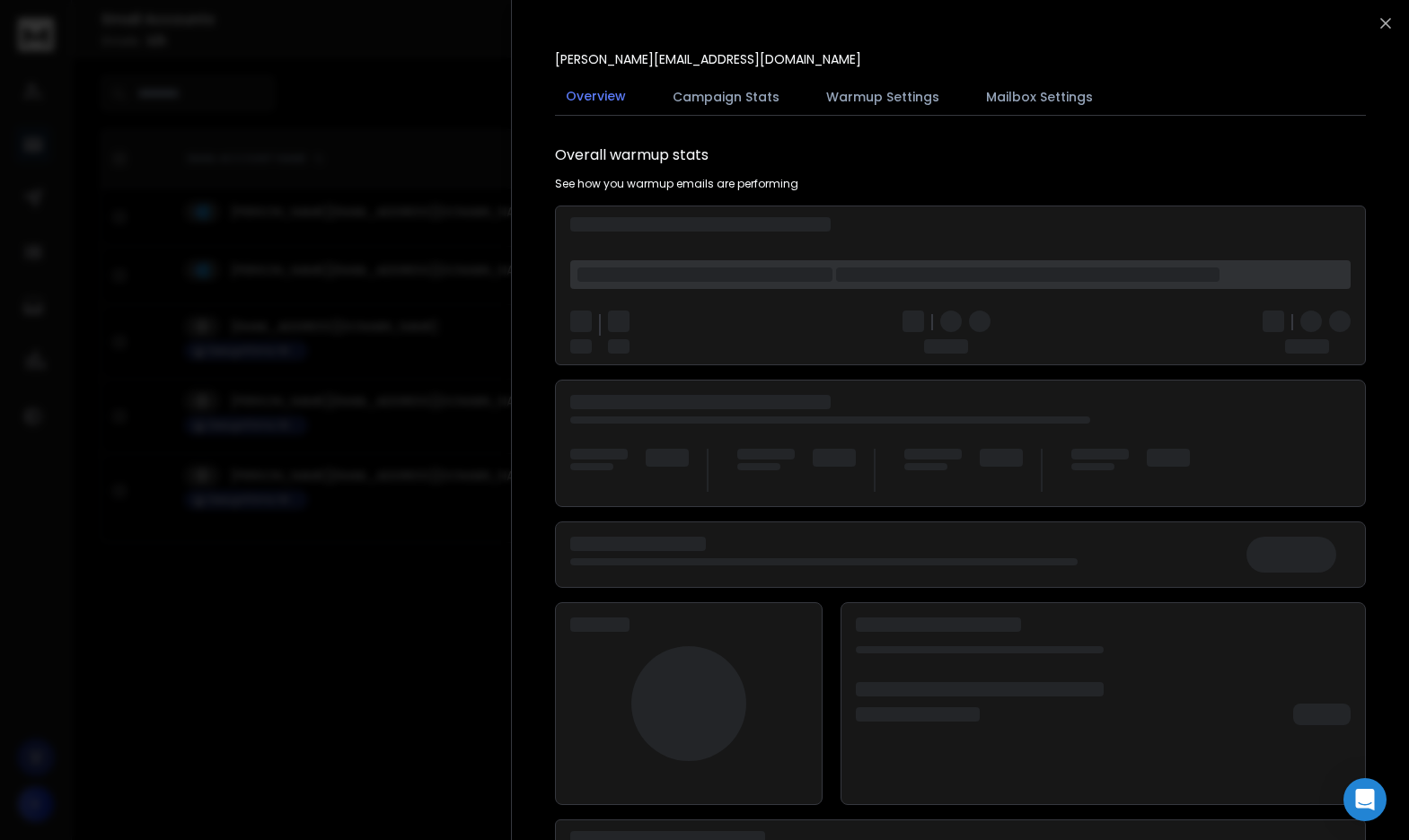
click at [1008, 98] on button "Mailbox Settings" at bounding box center [1039, 97] width 128 height 40
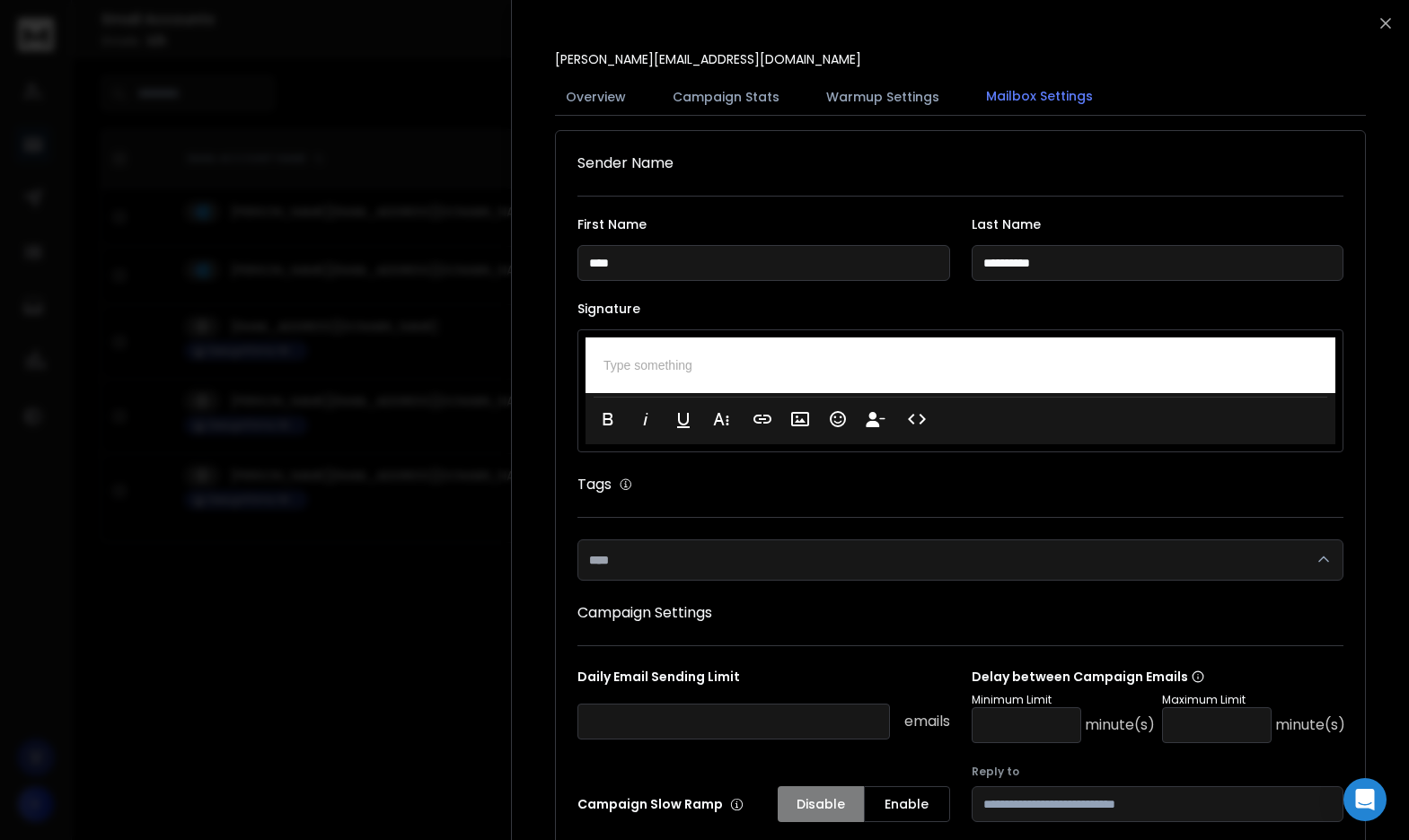
scroll to position [235, 0]
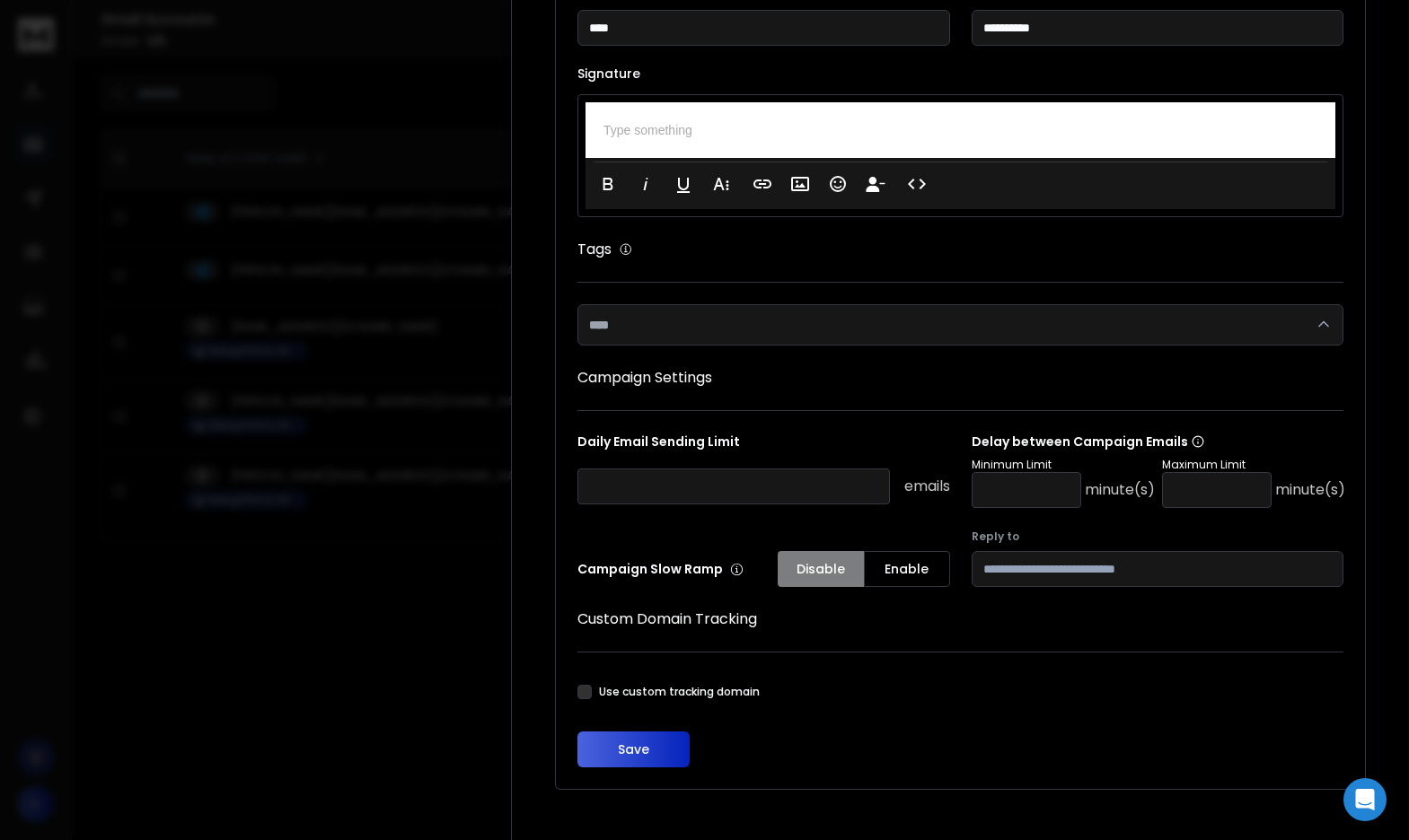
click at [647, 701] on div "Use custom tracking domain" at bounding box center [961, 692] width 766 height 36
click at [588, 689] on button "Reply to" at bounding box center [584, 692] width 14 height 14
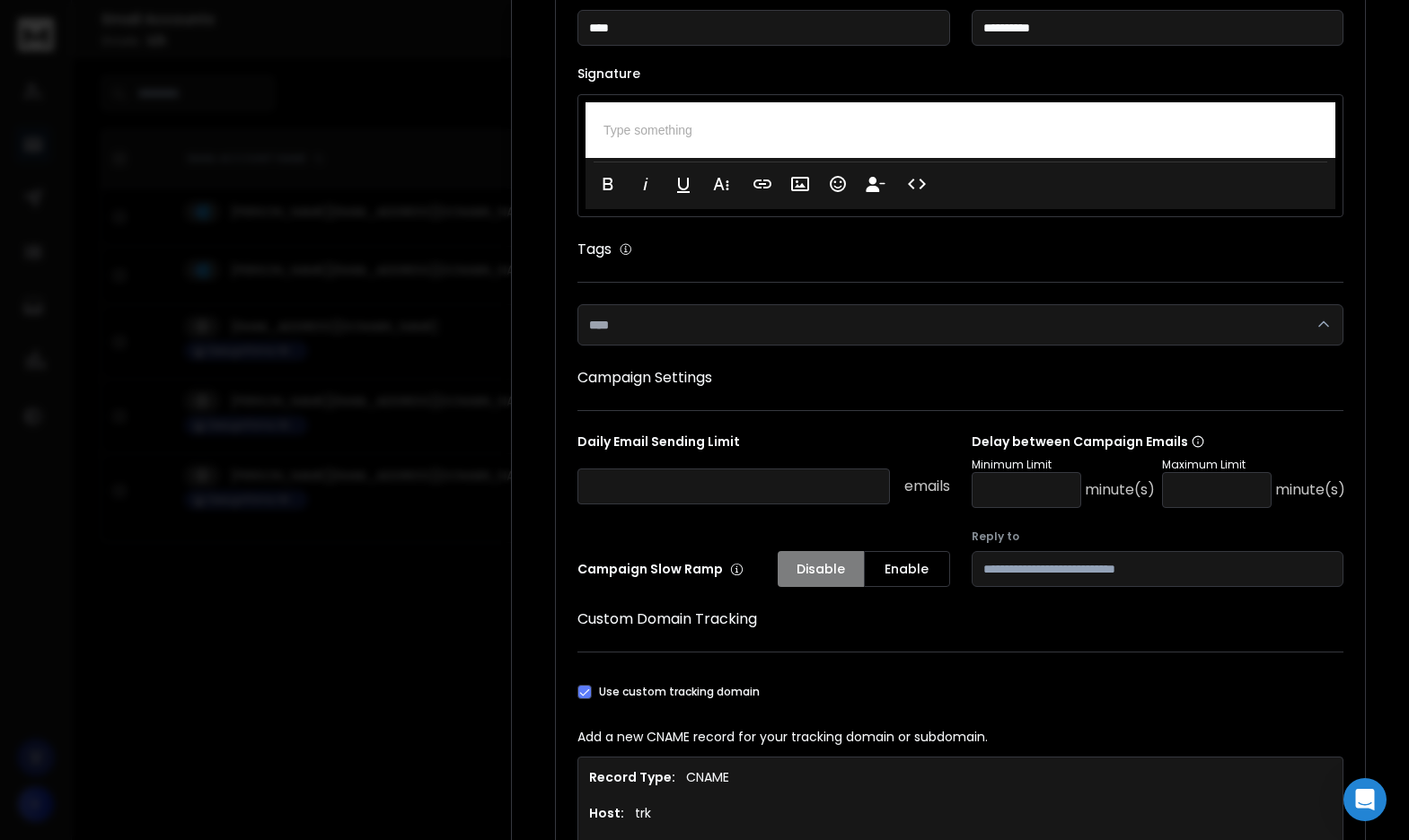
scroll to position [526, 0]
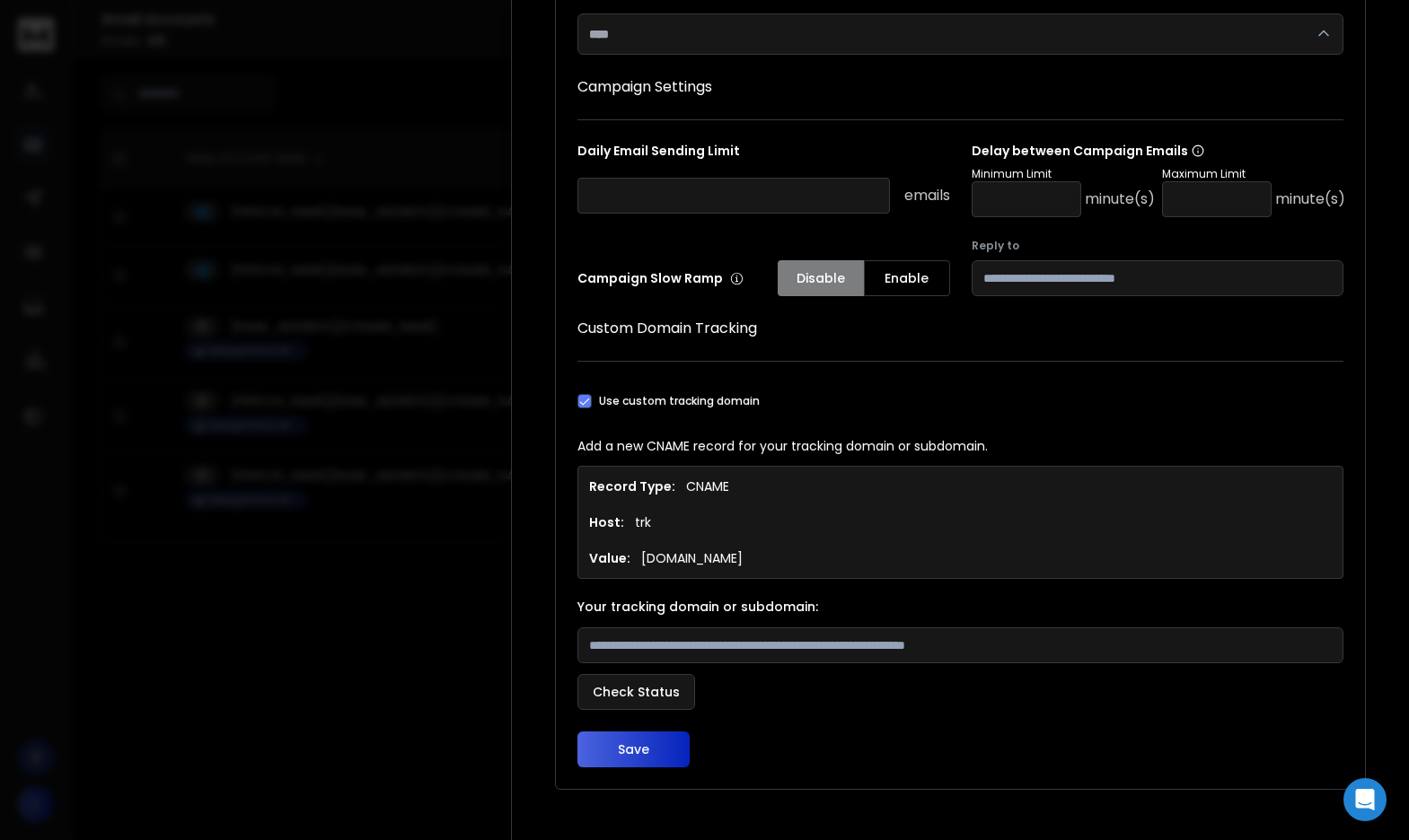
click at [657, 644] on input at bounding box center [961, 646] width 766 height 36
paste input "**********"
type input "**********"
click at [641, 692] on button "Check Status" at bounding box center [636, 692] width 118 height 36
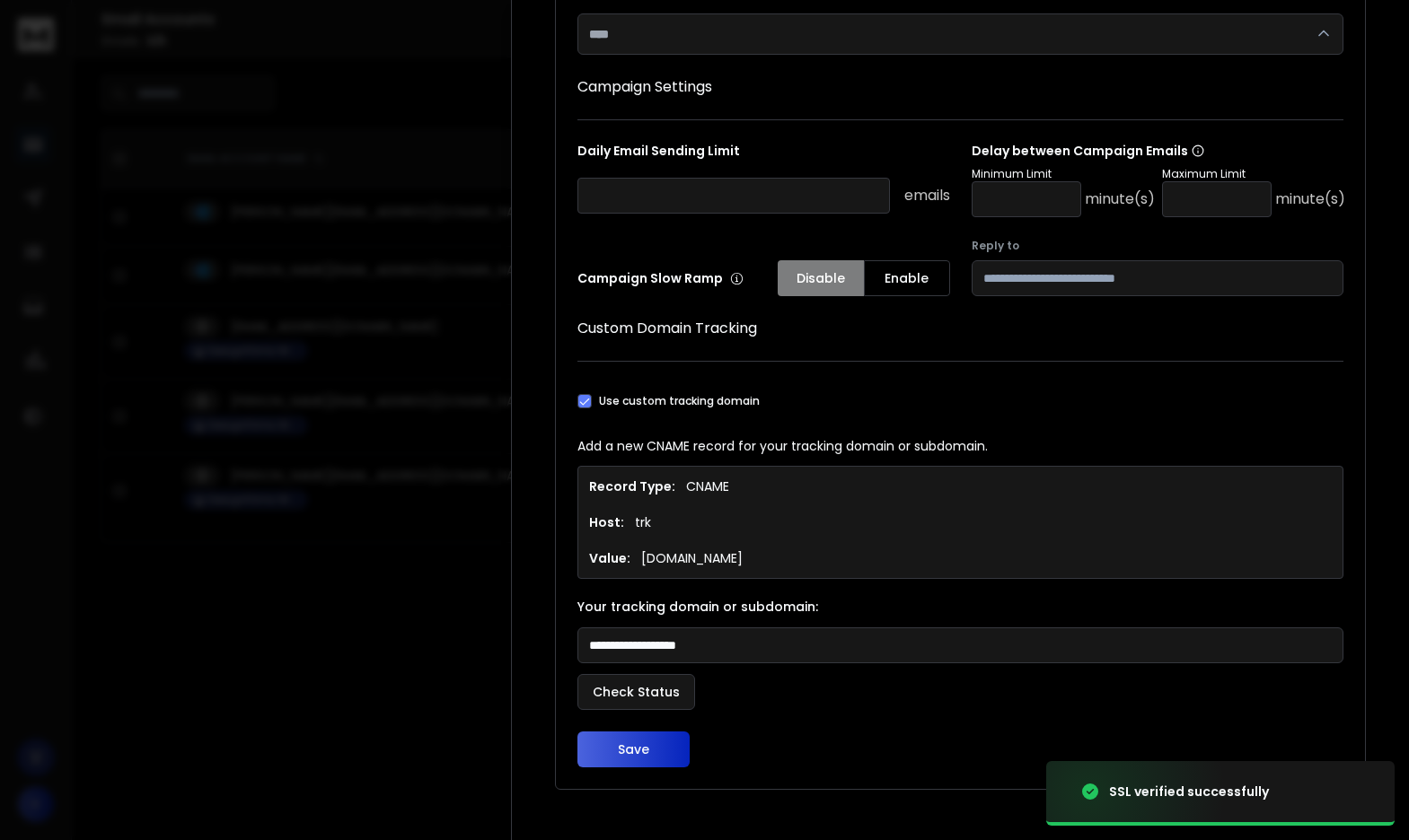
click at [639, 743] on button "Save" at bounding box center [633, 750] width 112 height 36
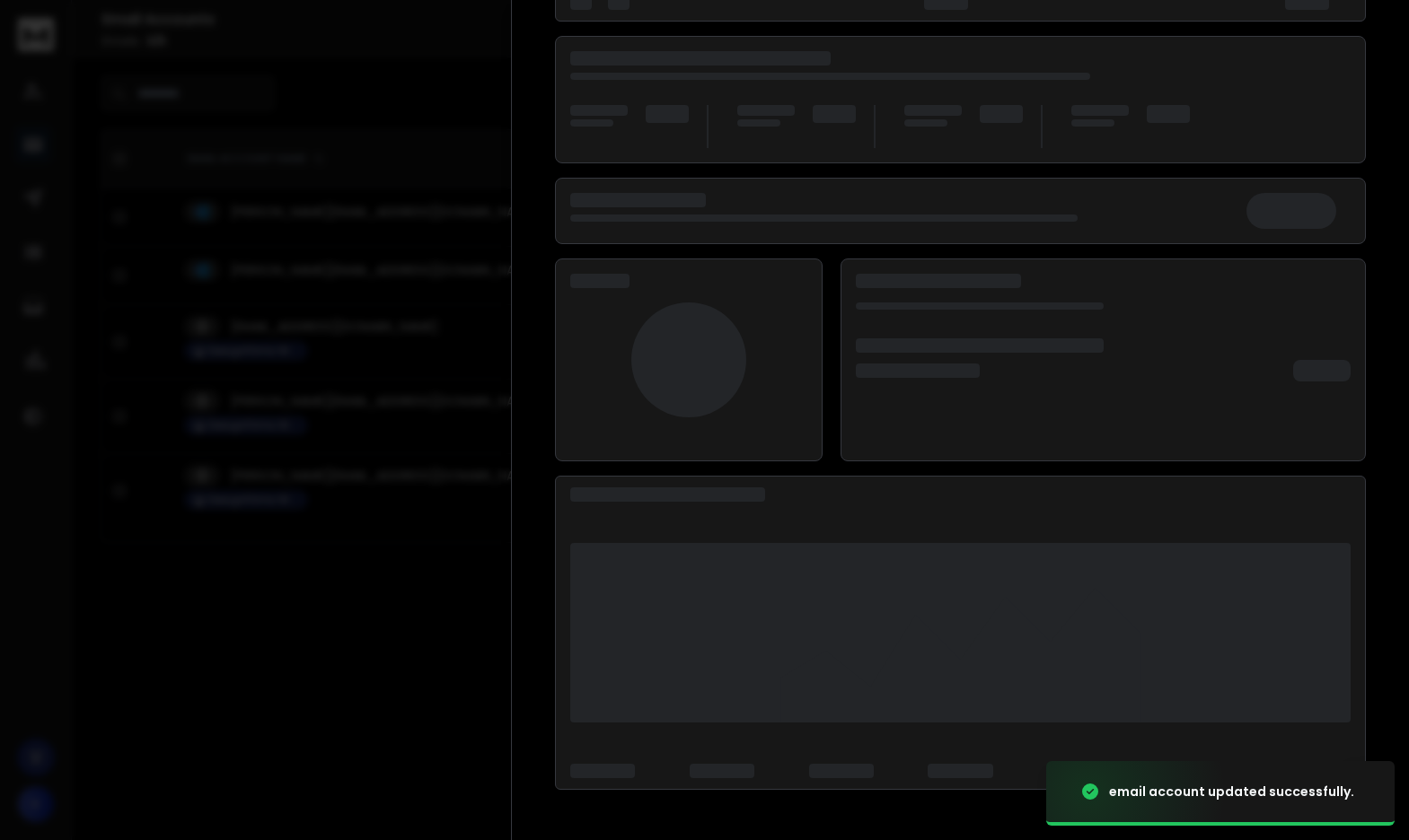
scroll to position [344, 0]
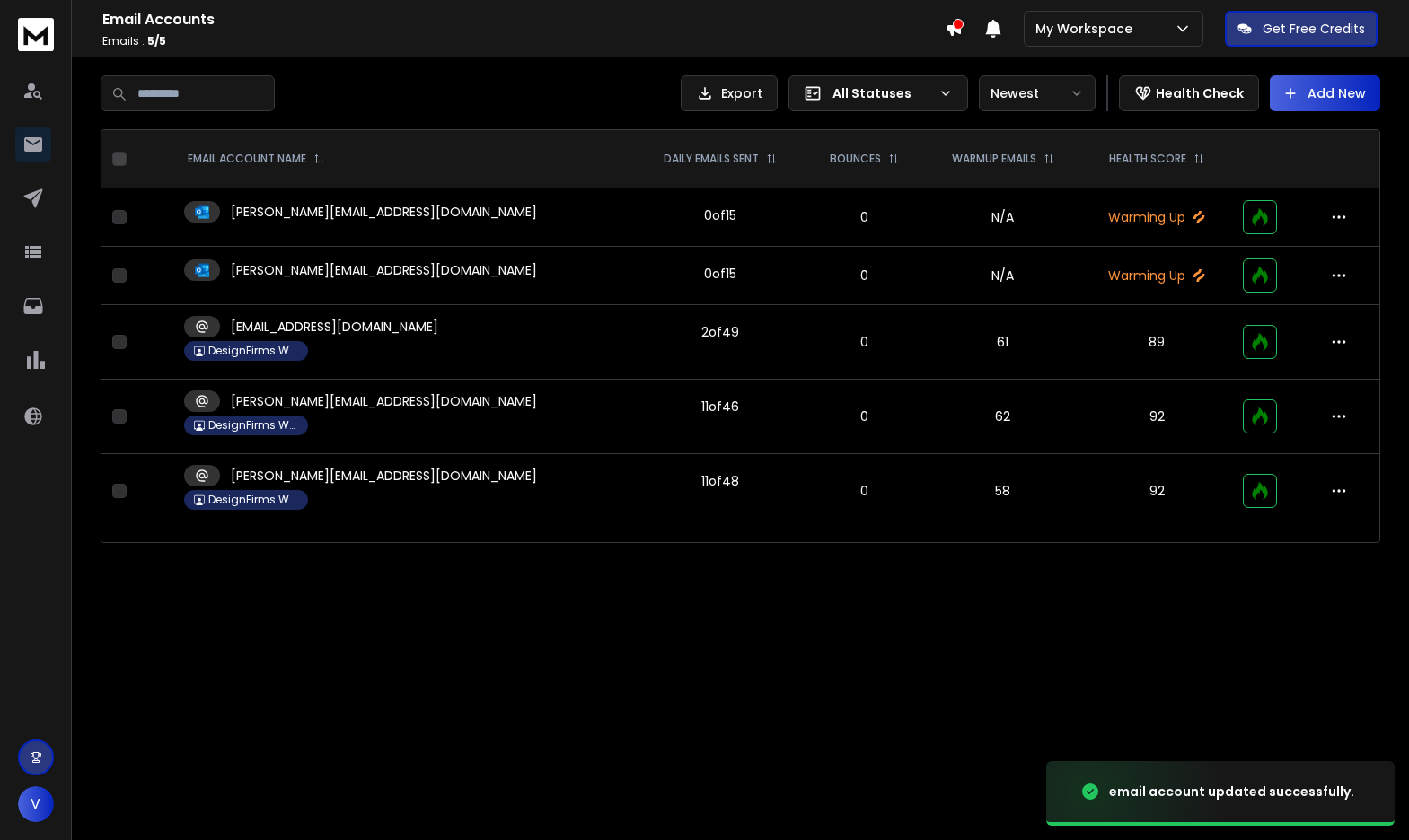
click at [714, 262] on td "0 of 15" at bounding box center [719, 270] width 172 height 47
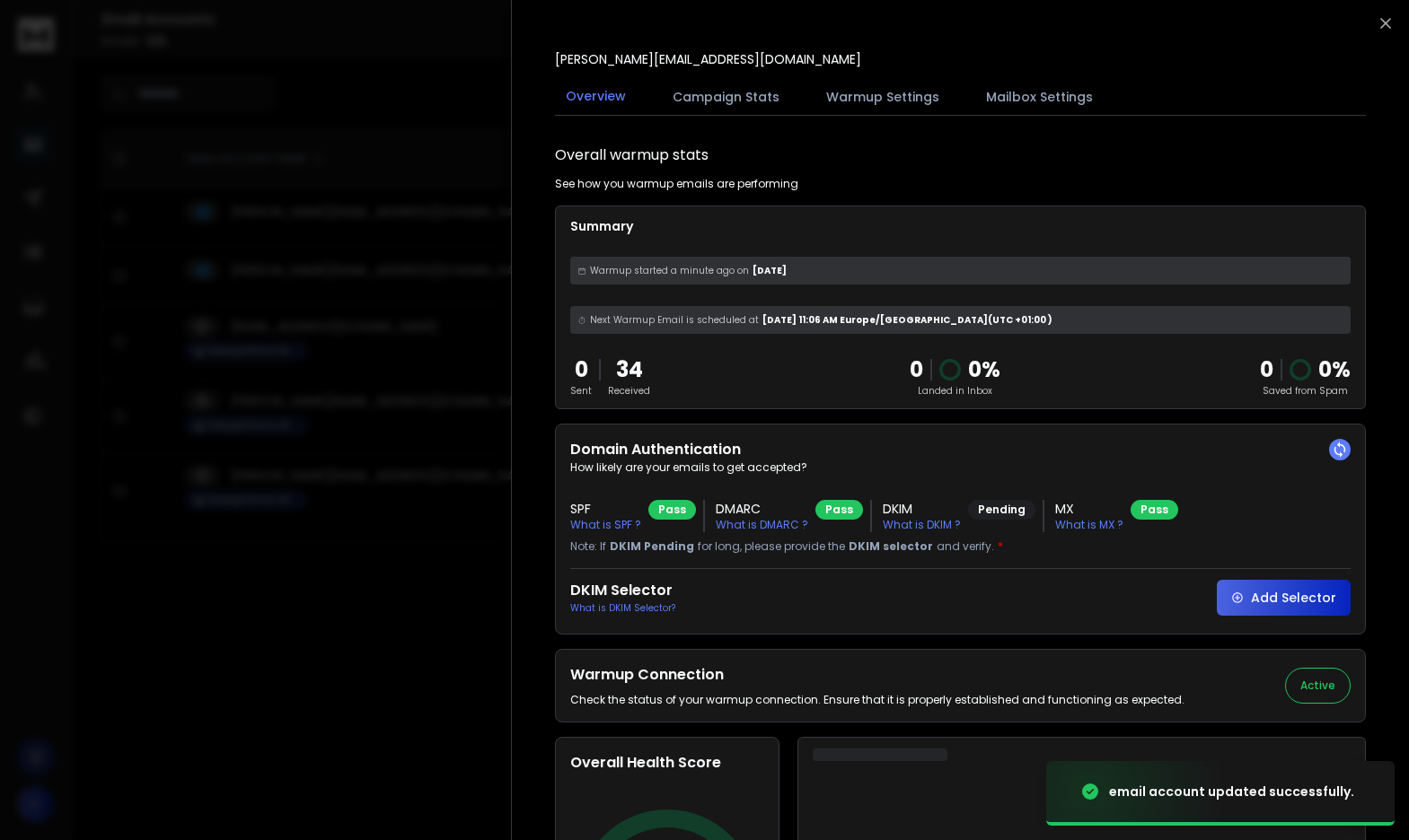
click at [1020, 96] on button "Mailbox Settings" at bounding box center [1039, 97] width 128 height 40
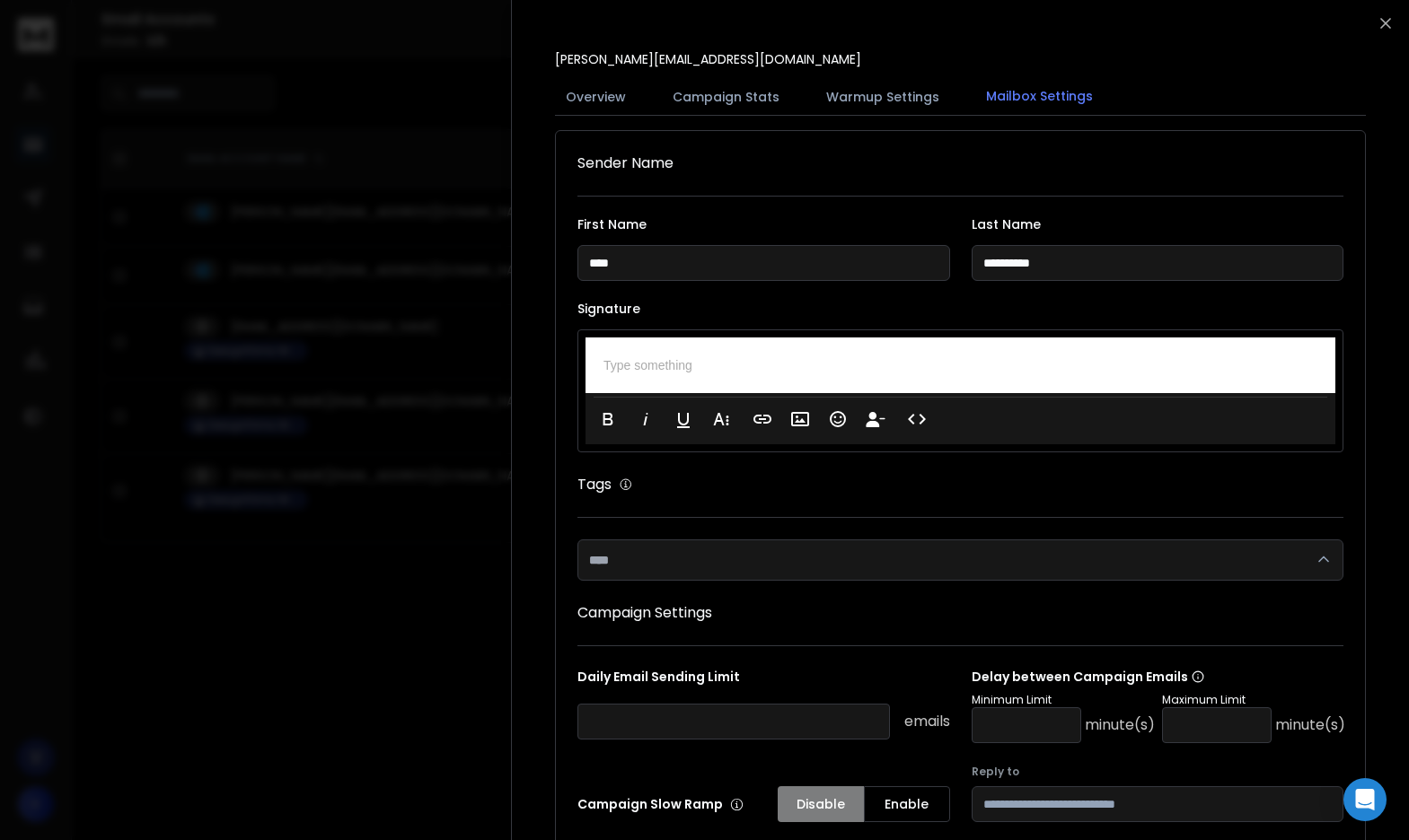
click at [684, 371] on div at bounding box center [961, 365] width 714 height 20
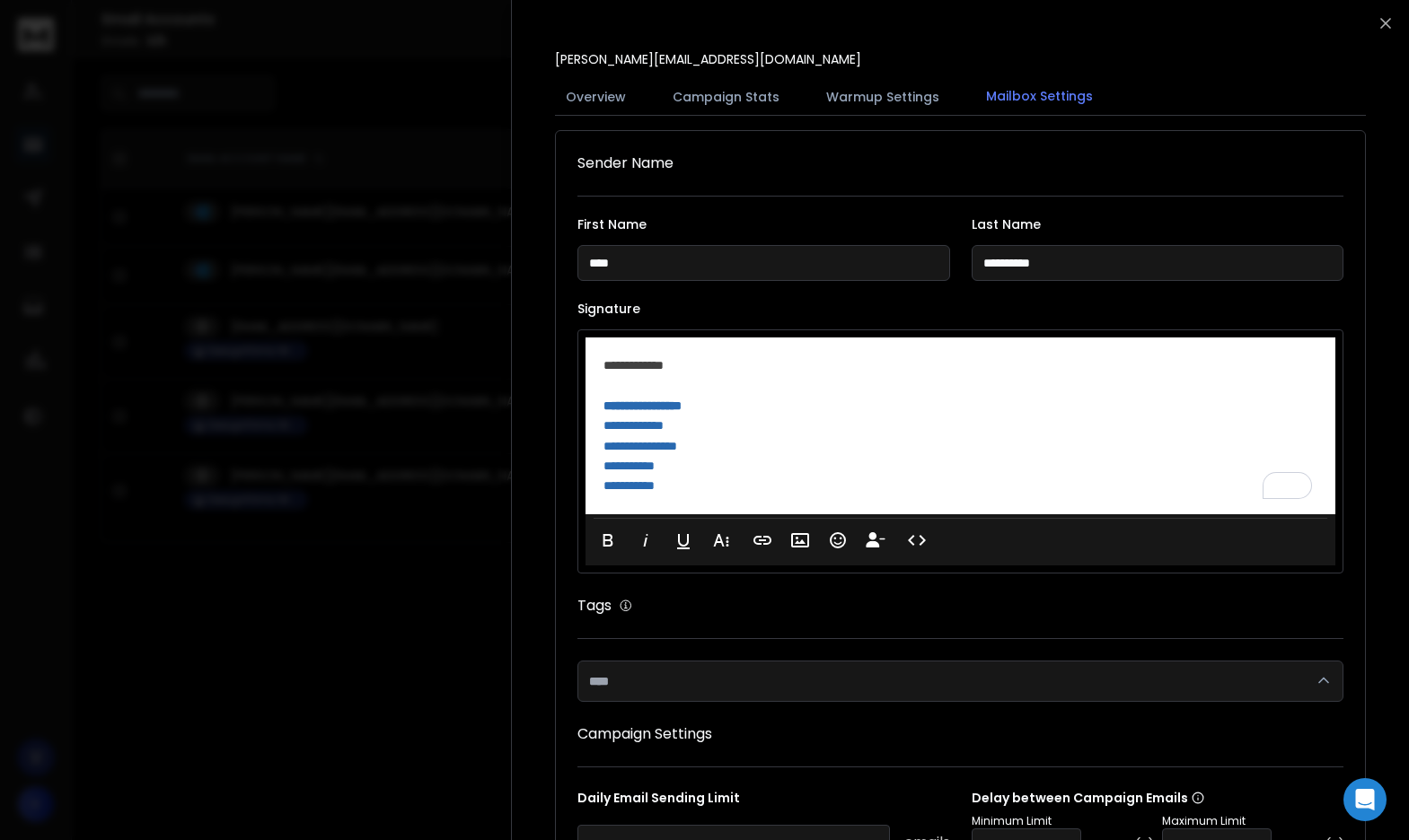
click at [701, 455] on div "**********" at bounding box center [961, 446] width 714 height 20
click at [705, 474] on div "**********" at bounding box center [961, 466] width 714 height 20
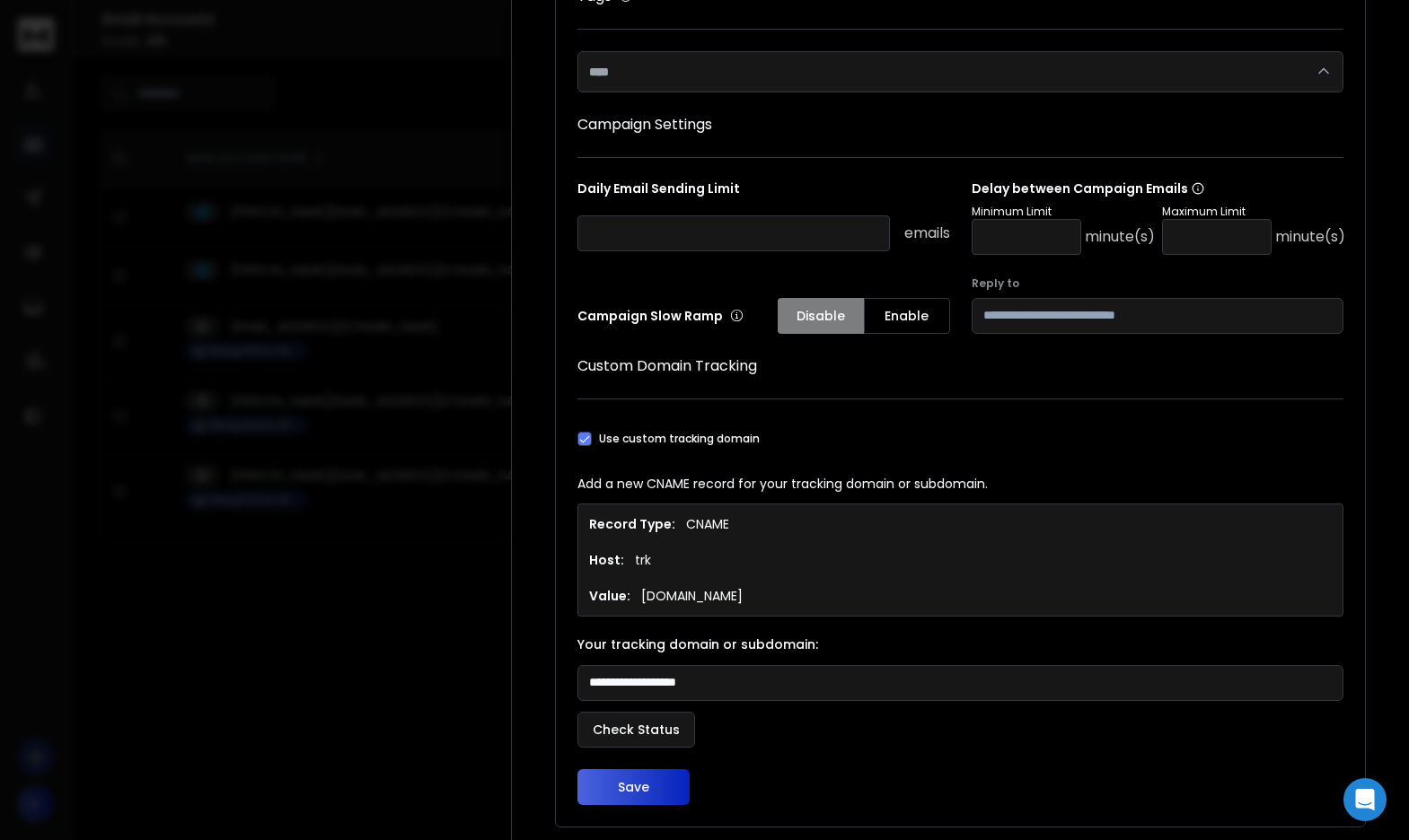
scroll to position [650, 0]
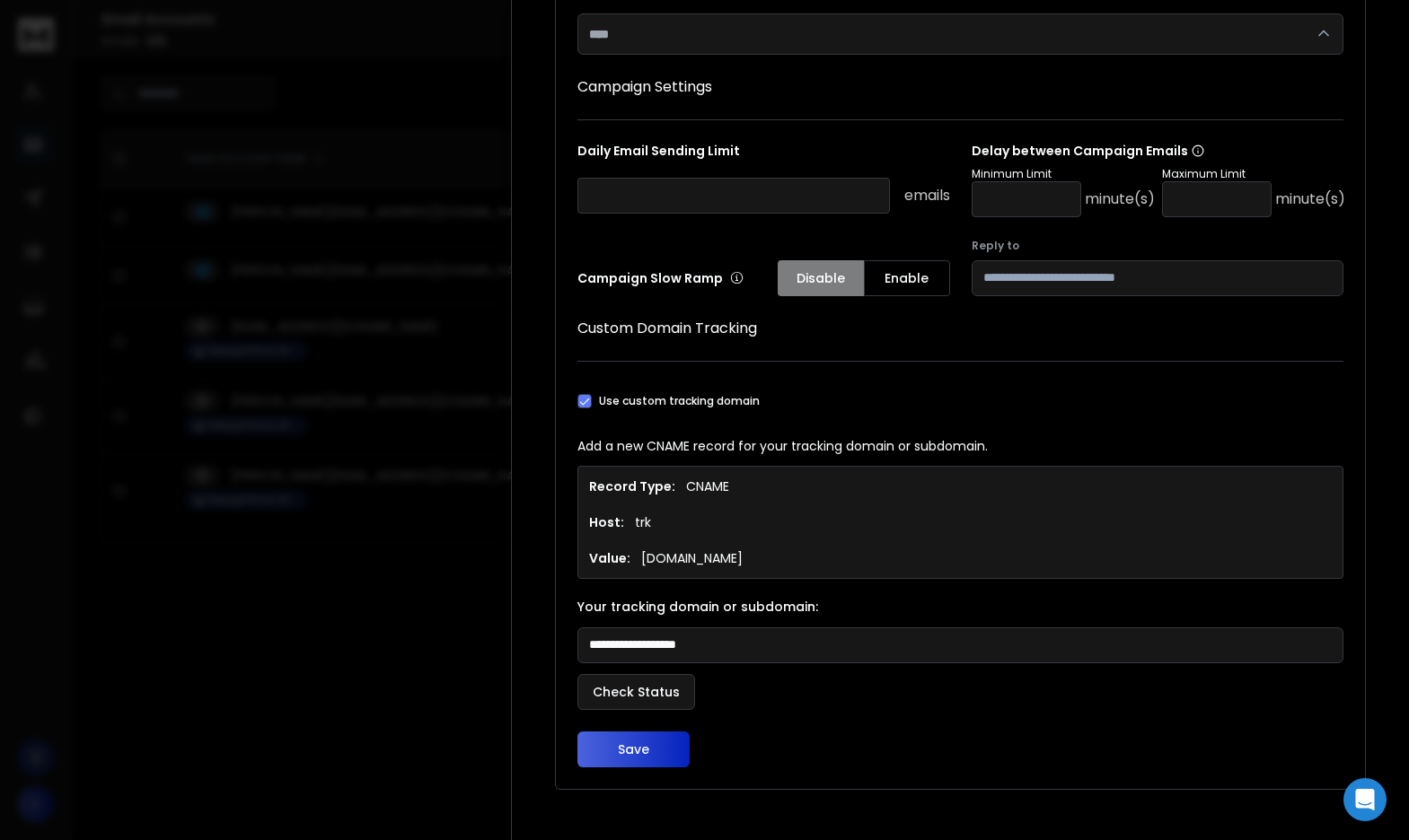
click at [645, 757] on button "Save" at bounding box center [633, 750] width 112 height 36
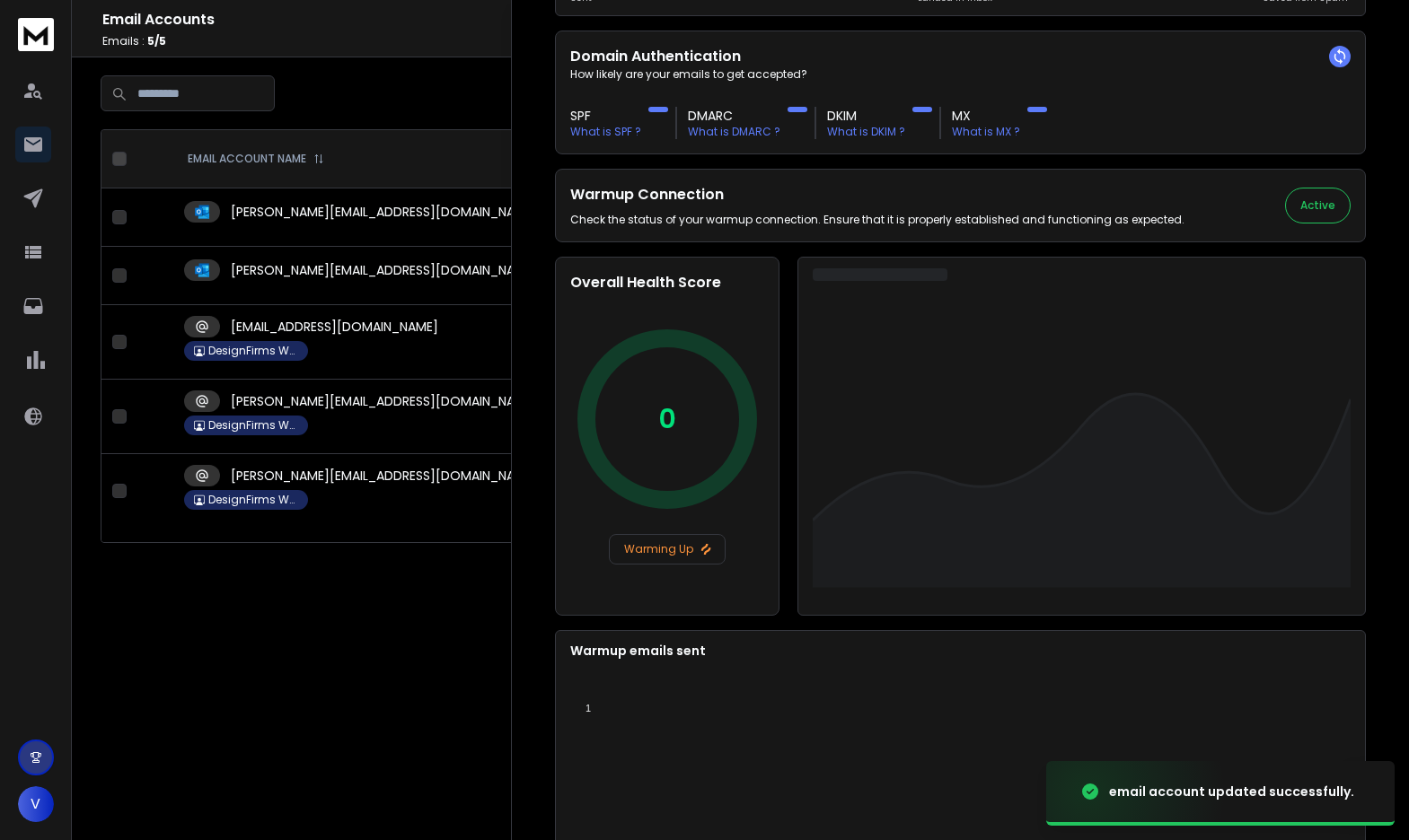
scroll to position [0, 0]
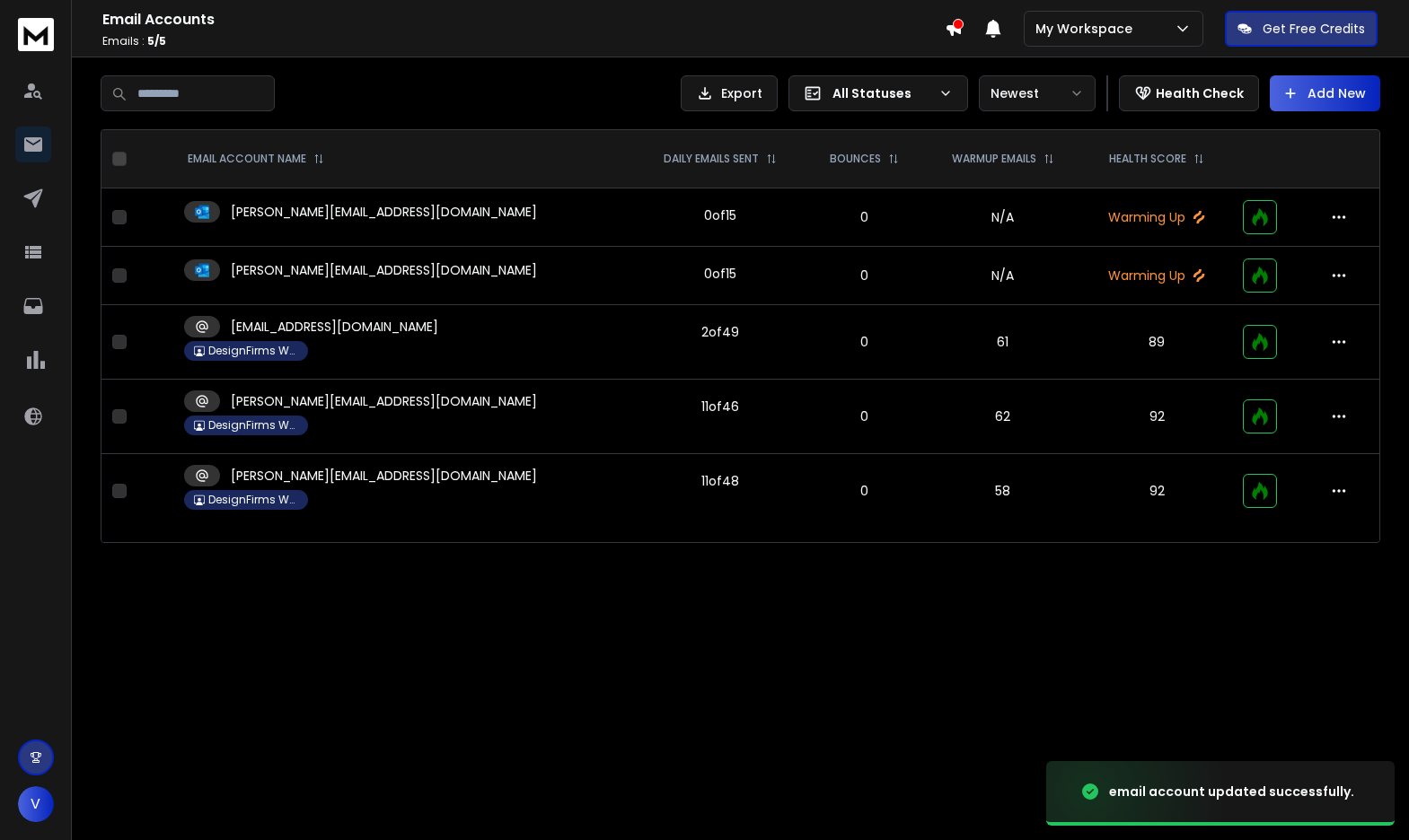
click at [817, 284] on p "0" at bounding box center [865, 276] width 97 height 18
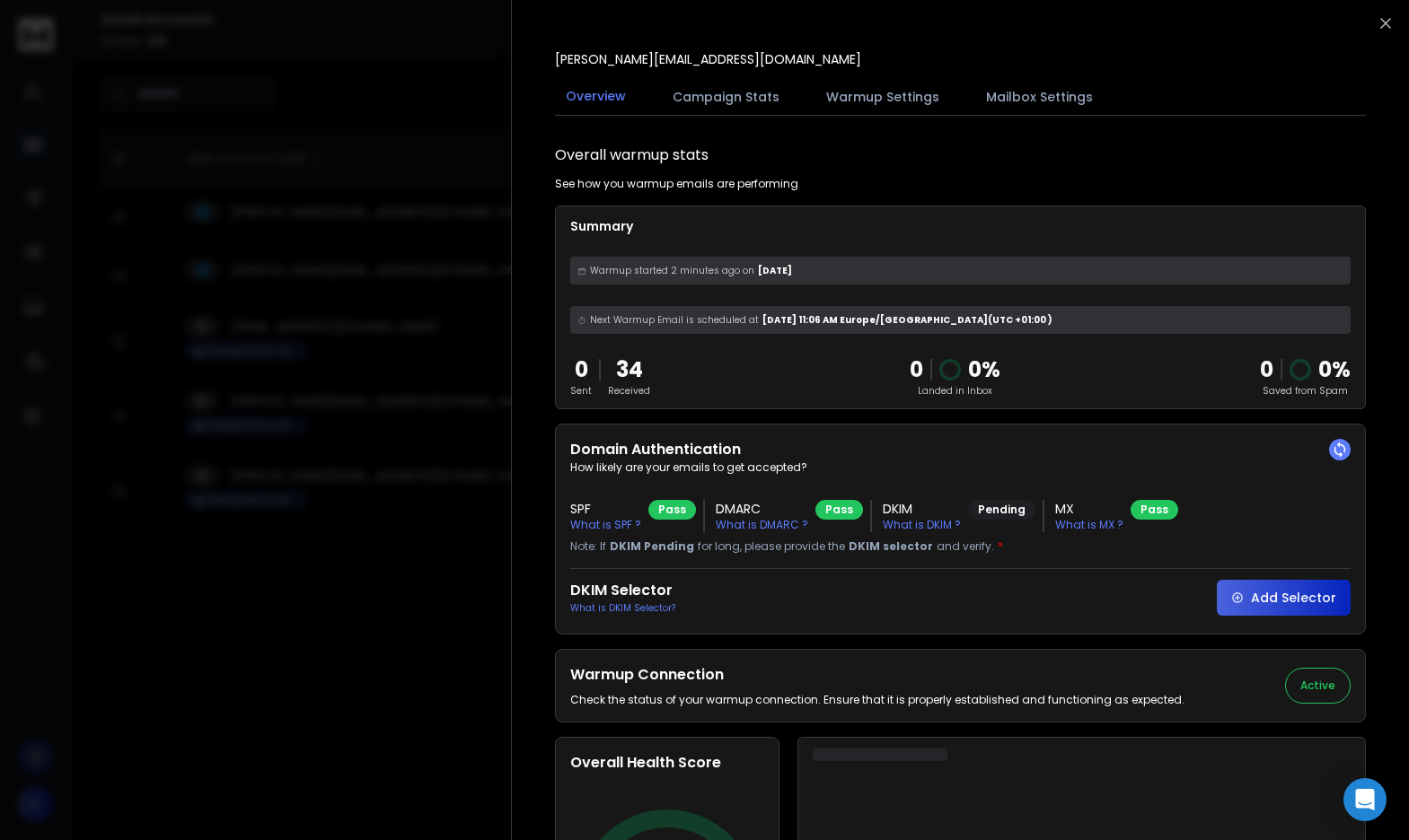
click at [730, 102] on button "Campaign Stats" at bounding box center [725, 97] width 128 height 40
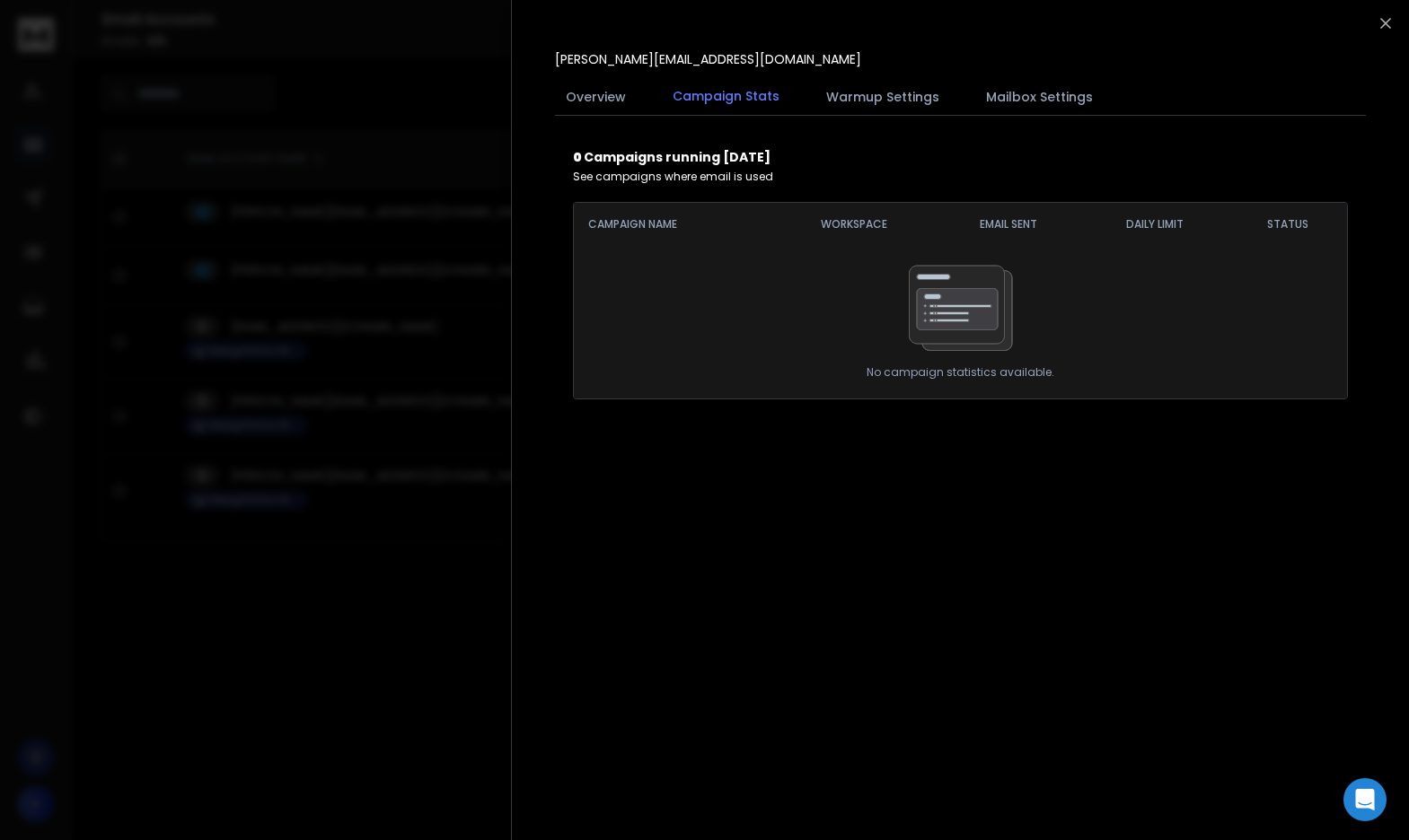
click at [856, 102] on button "Warmup Settings" at bounding box center [883, 97] width 135 height 40
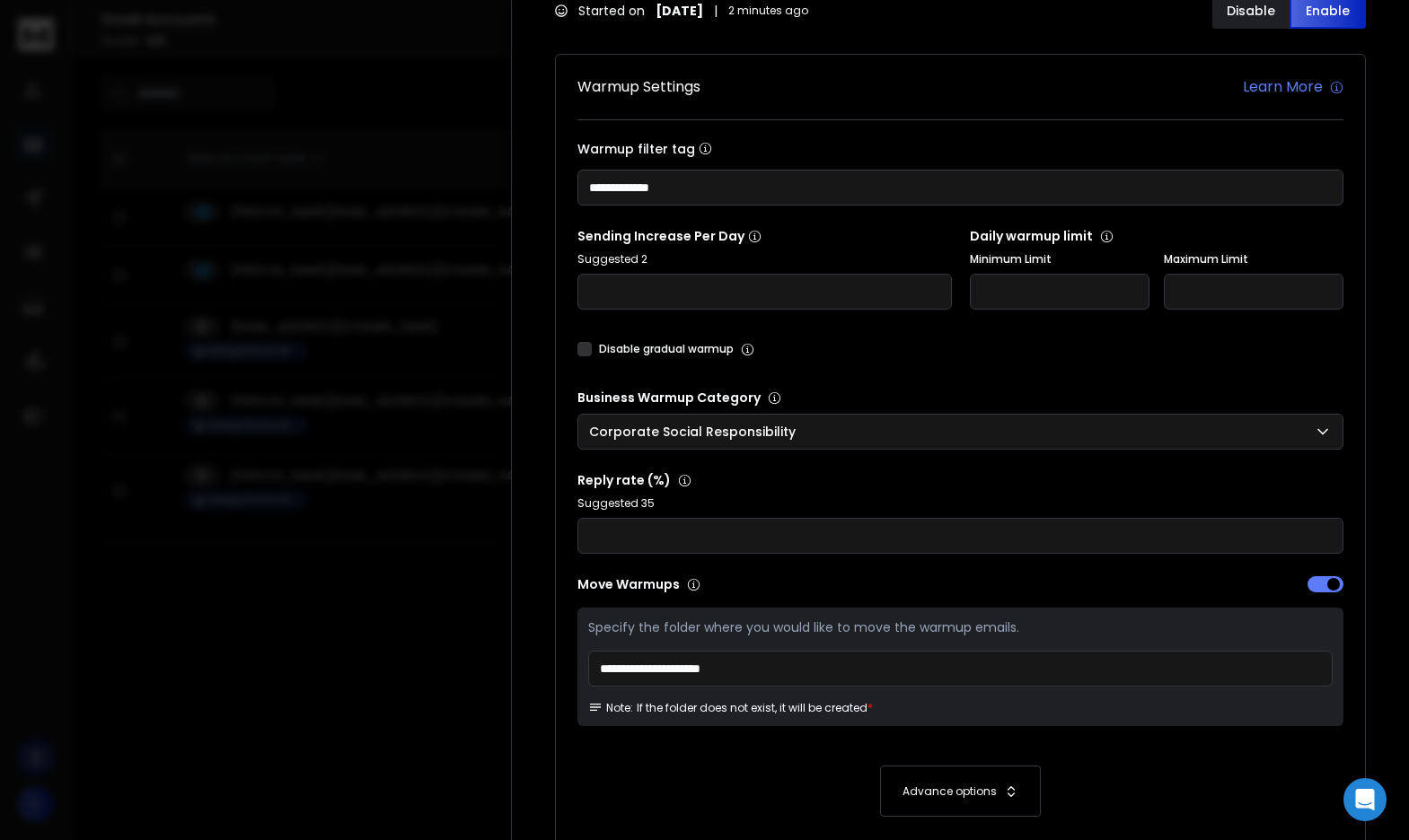
scroll to position [273, 0]
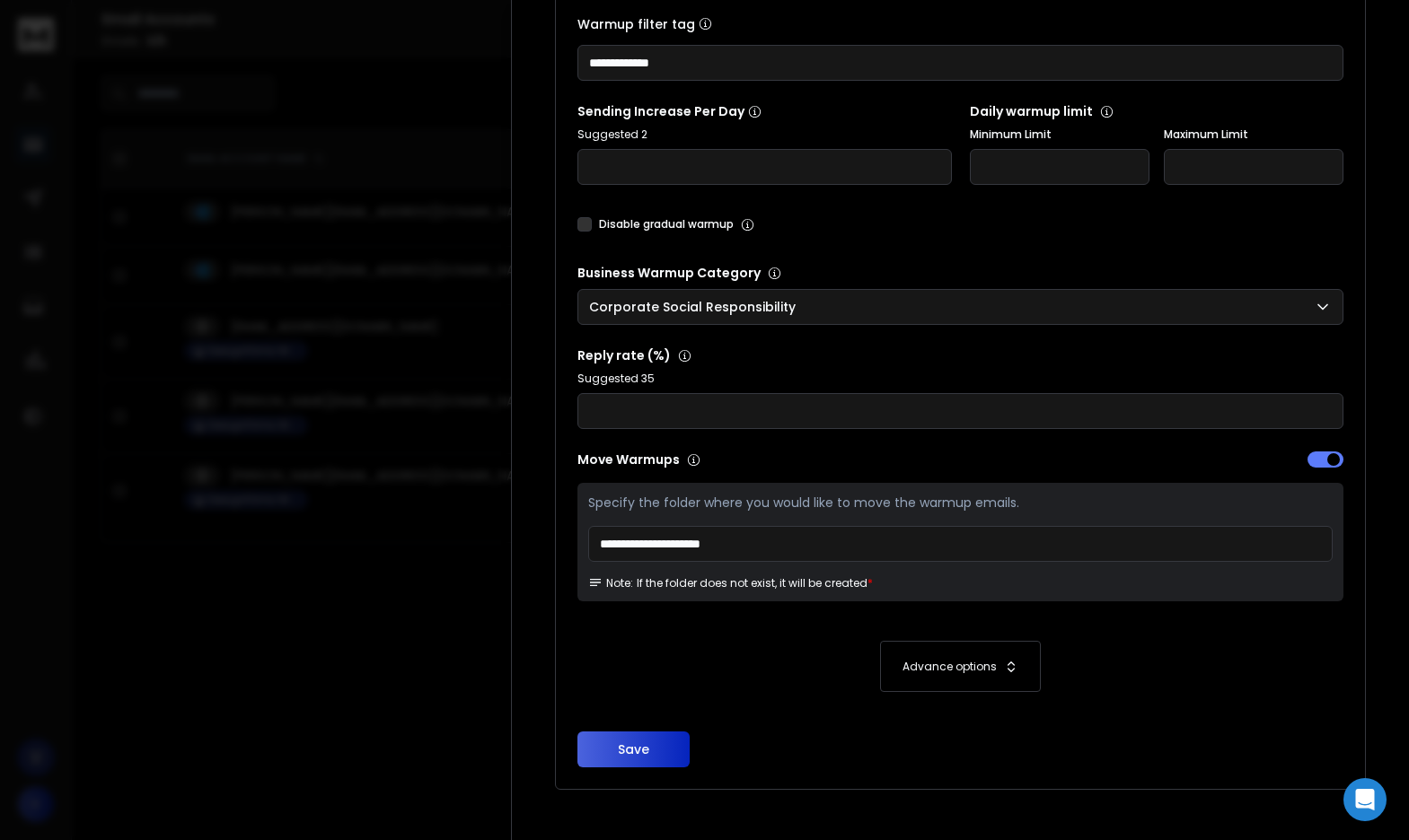
click at [383, 373] on div at bounding box center [704, 420] width 1409 height 840
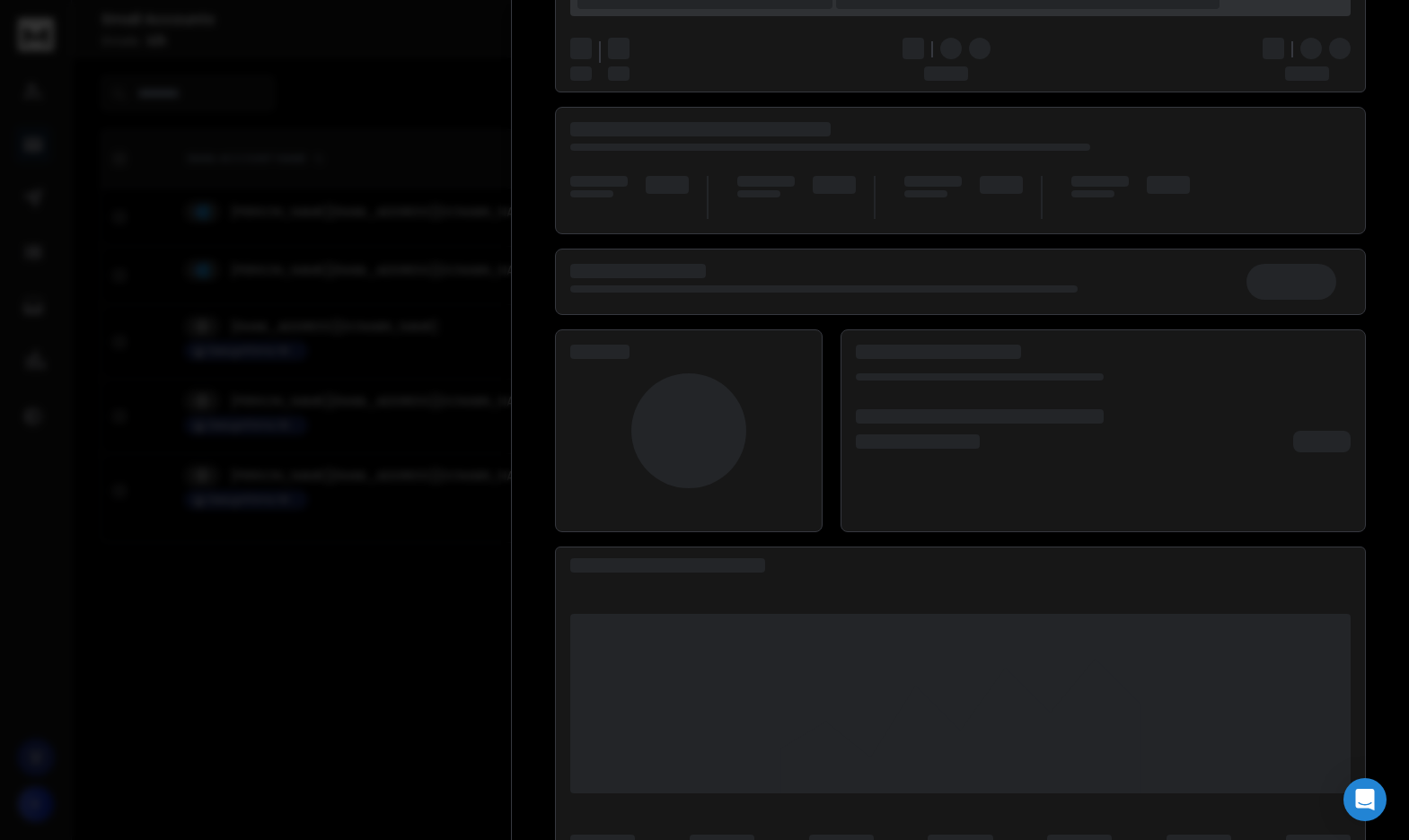
scroll to position [92, 0]
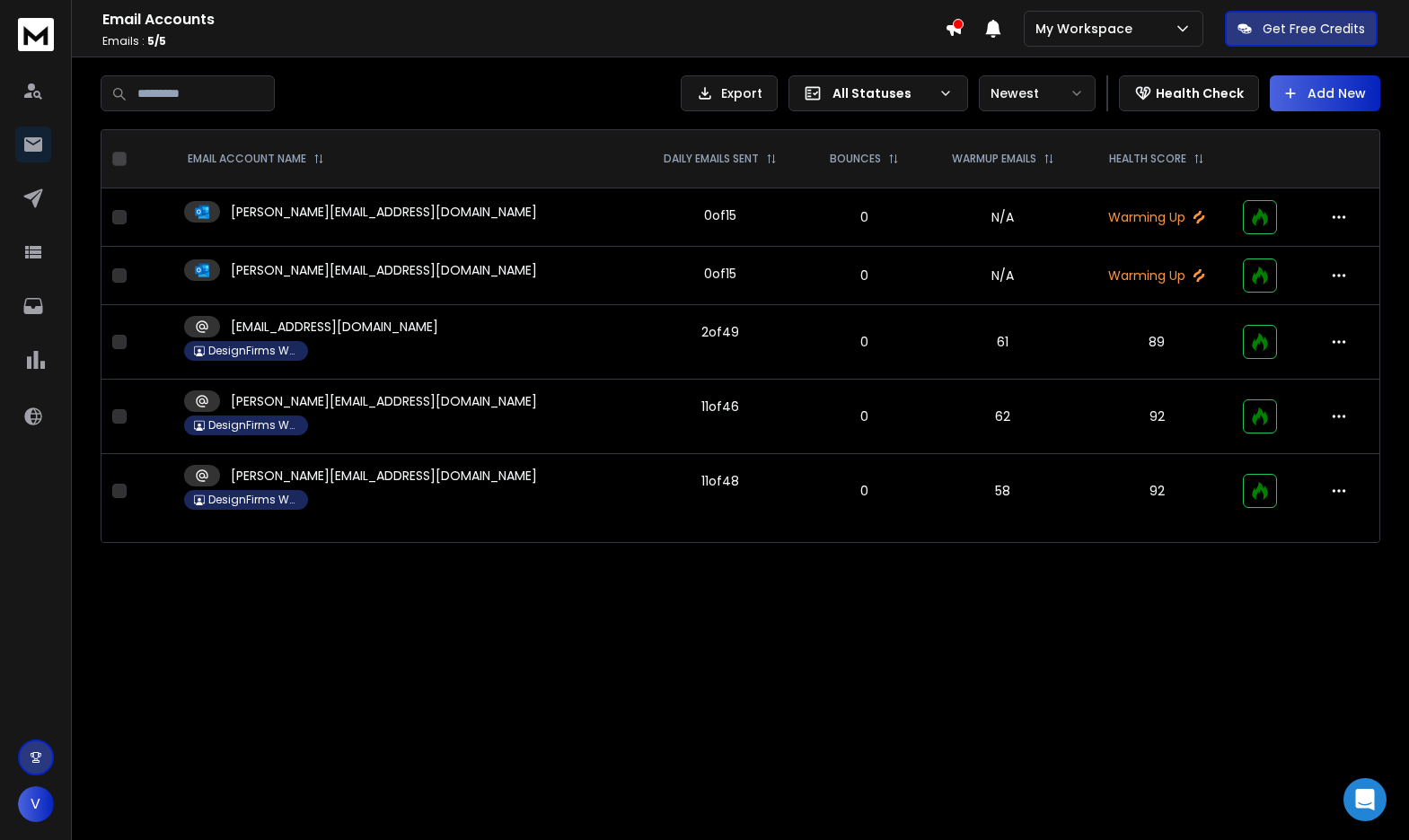
click at [402, 351] on div "DesignFirms Workspace" at bounding box center [404, 351] width 440 height 20
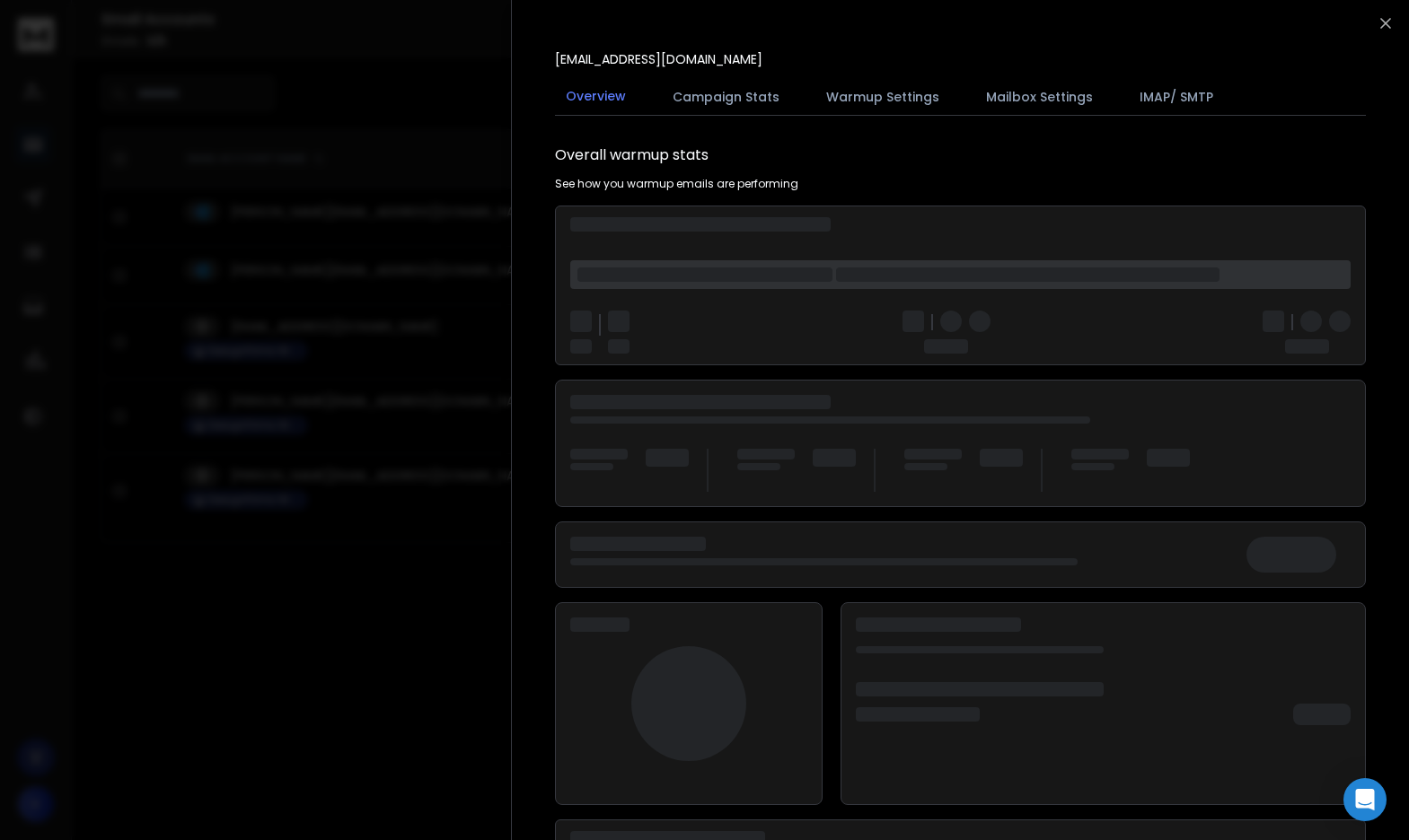
click at [751, 102] on button "Campaign Stats" at bounding box center [725, 97] width 128 height 40
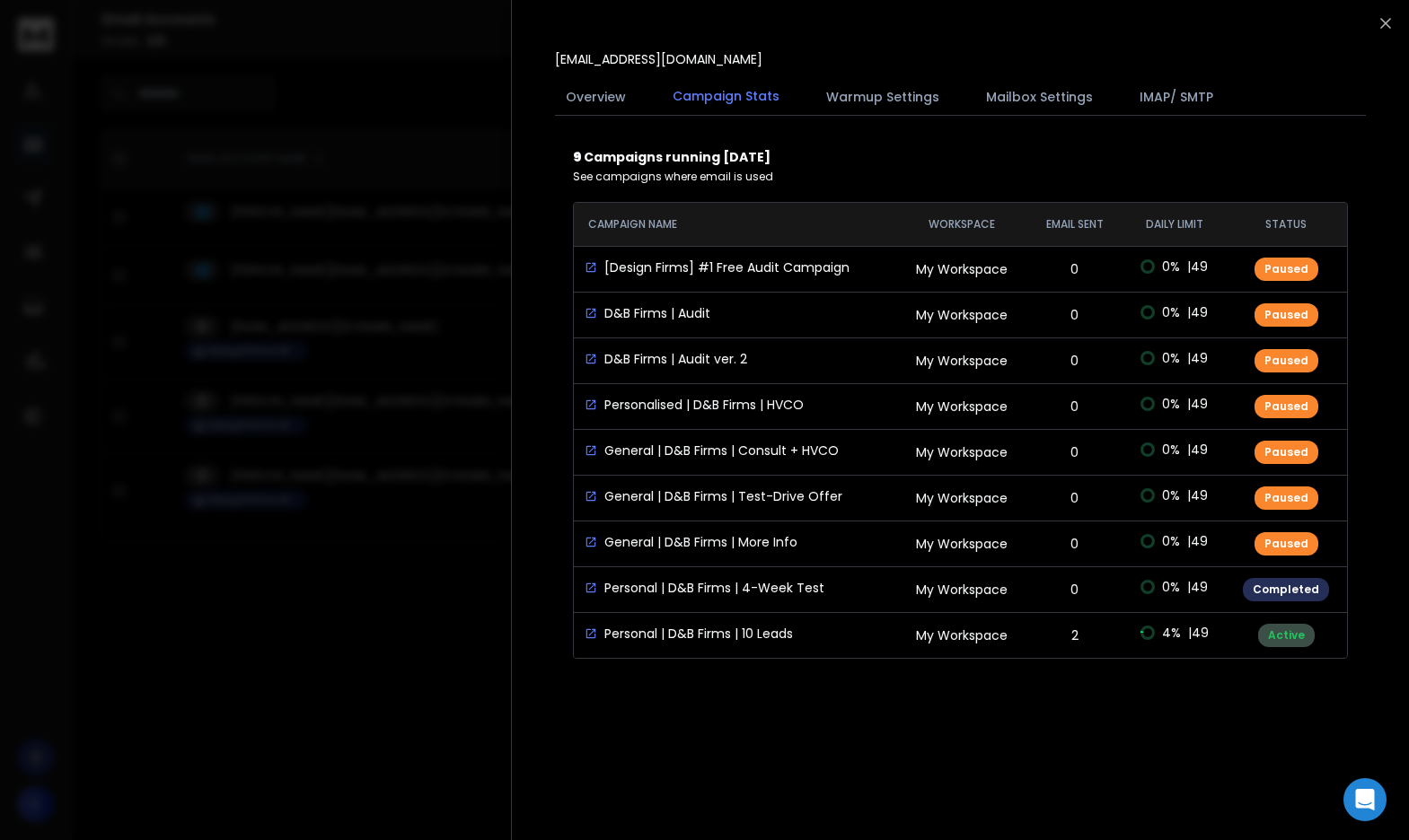
click at [875, 90] on button "Warmup Settings" at bounding box center [883, 97] width 135 height 40
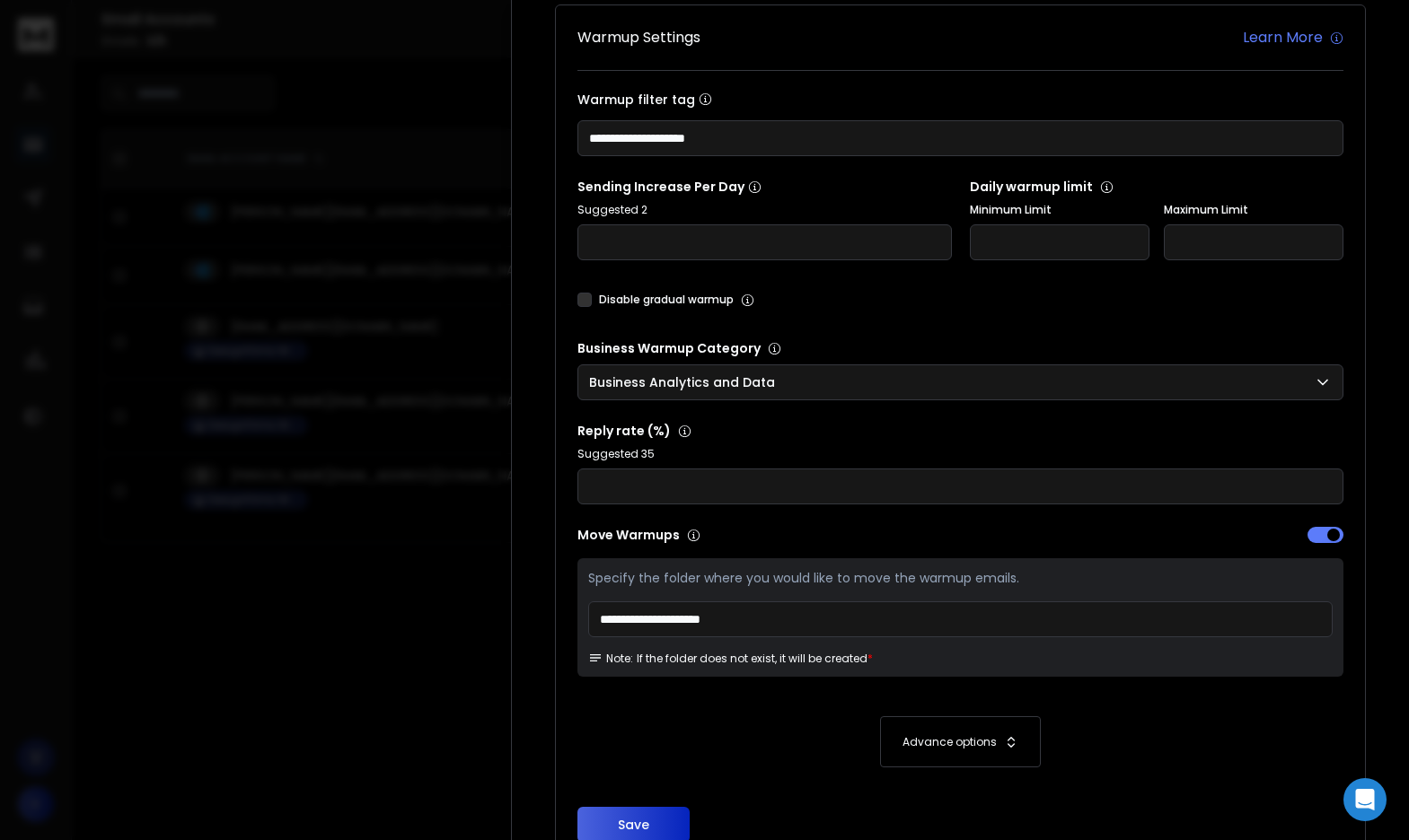
scroll to position [273, 0]
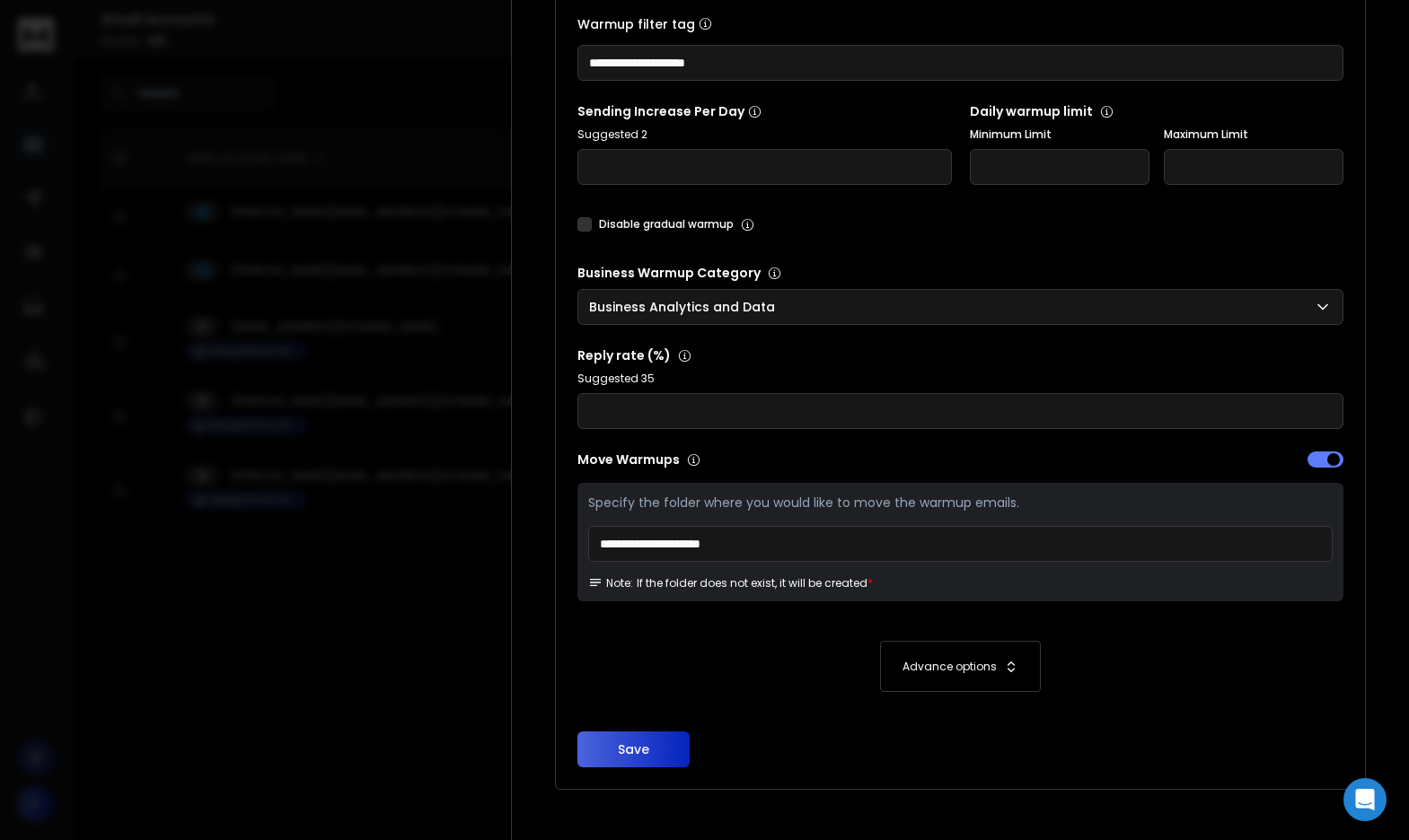
click at [437, 521] on div at bounding box center [704, 420] width 1409 height 840
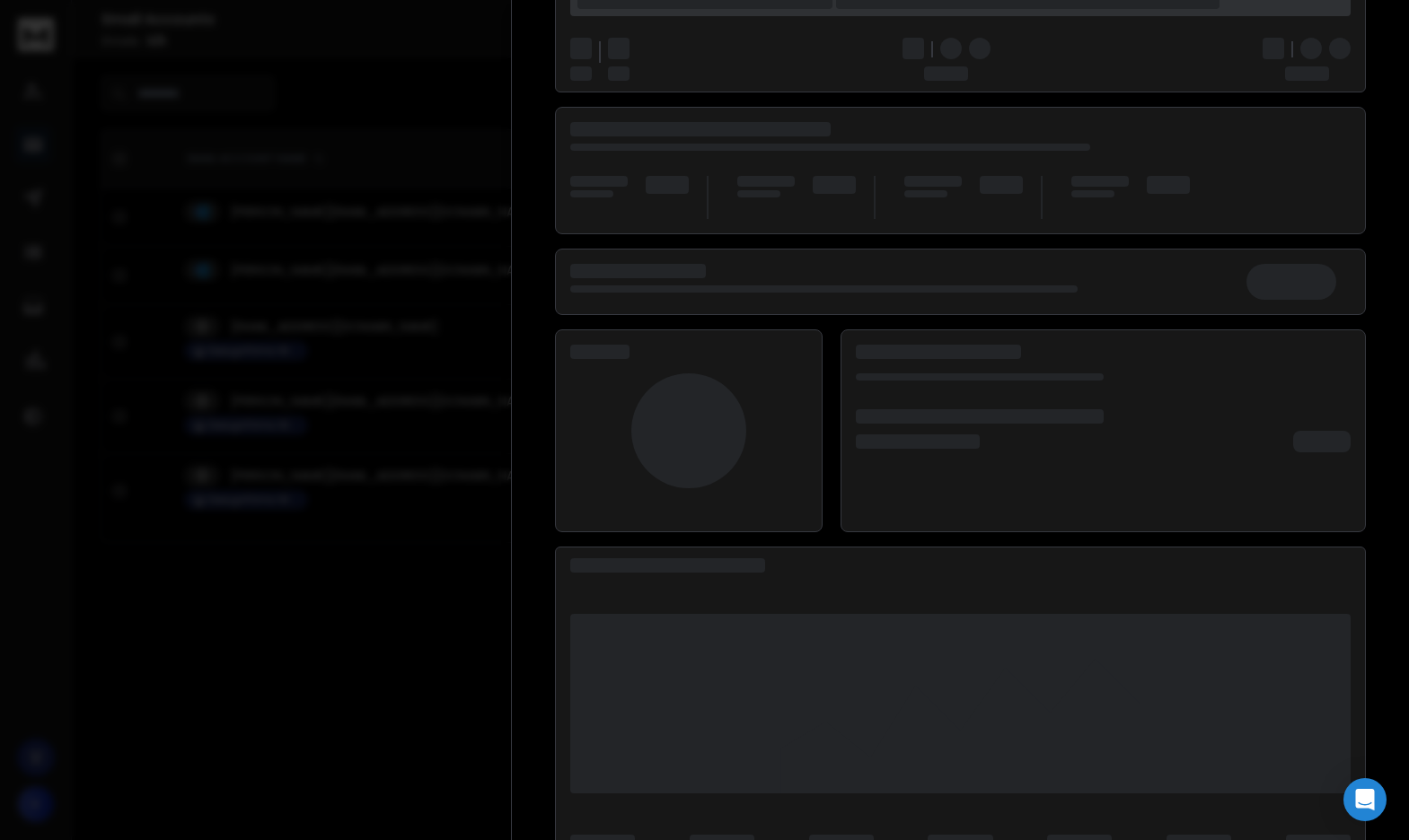
scroll to position [92, 0]
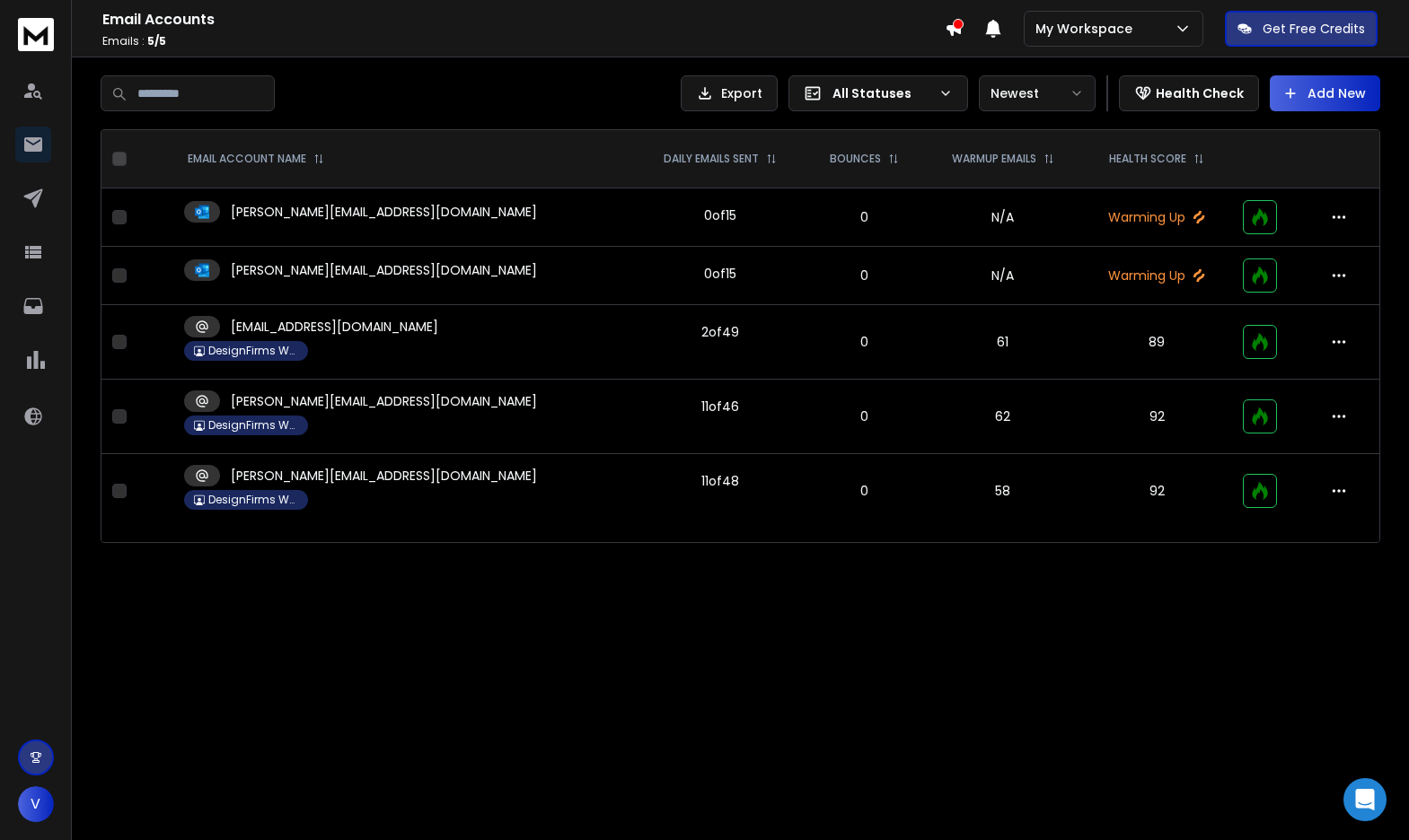
click at [347, 273] on p "[PERSON_NAME][EMAIL_ADDRESS][DOMAIN_NAME]" at bounding box center [384, 270] width 307 height 18
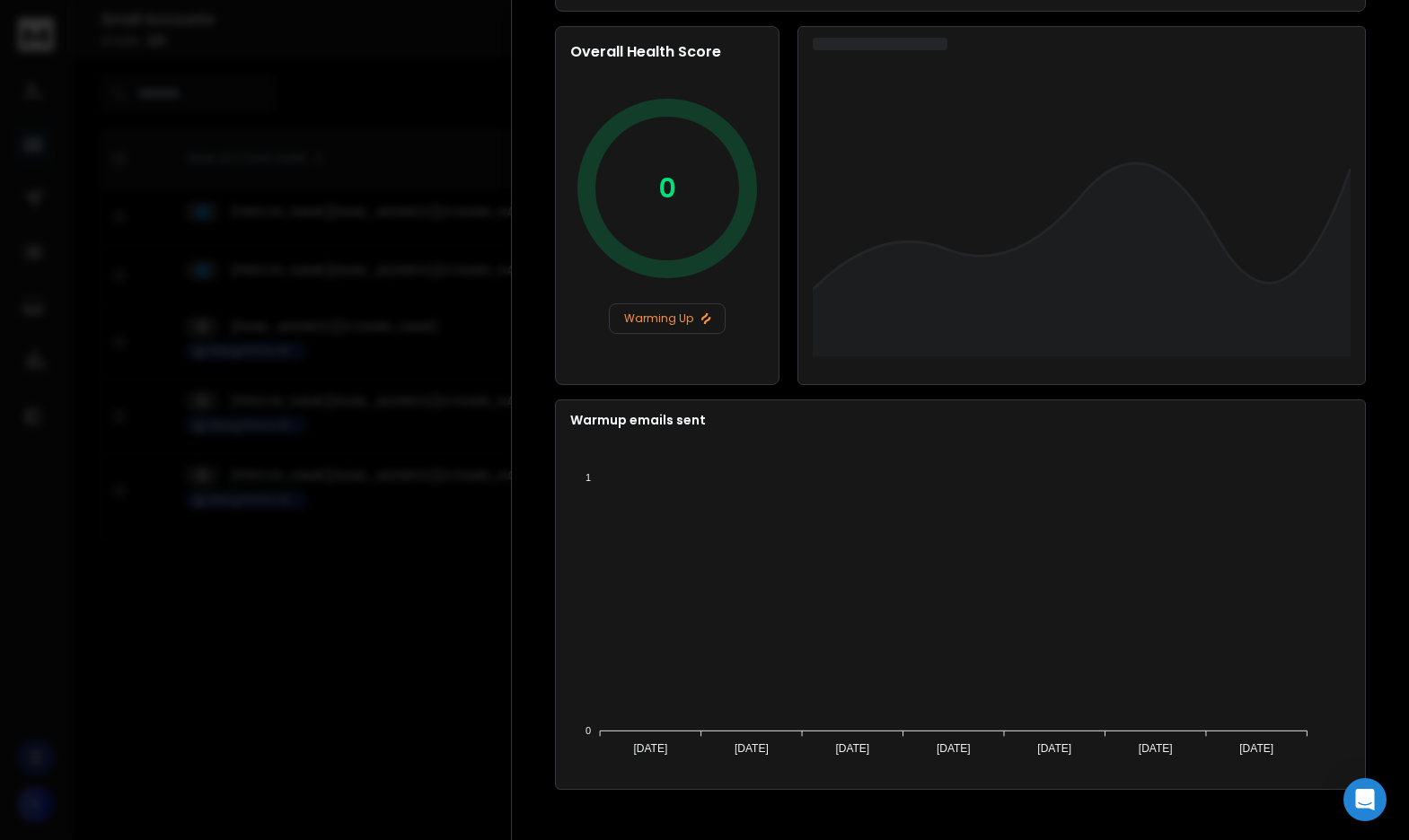
scroll to position [0, 0]
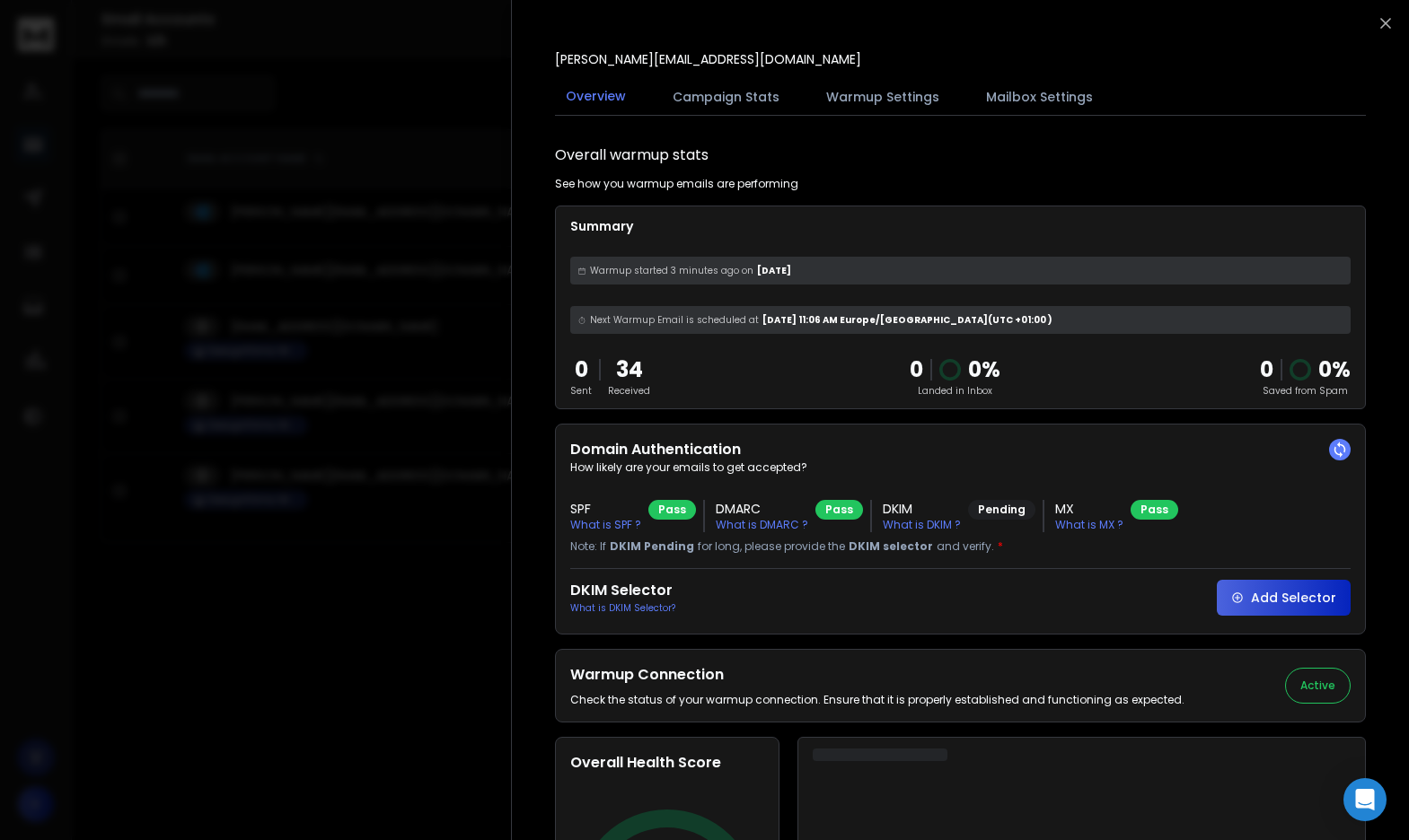
click at [724, 98] on button "Campaign Stats" at bounding box center [725, 97] width 128 height 40
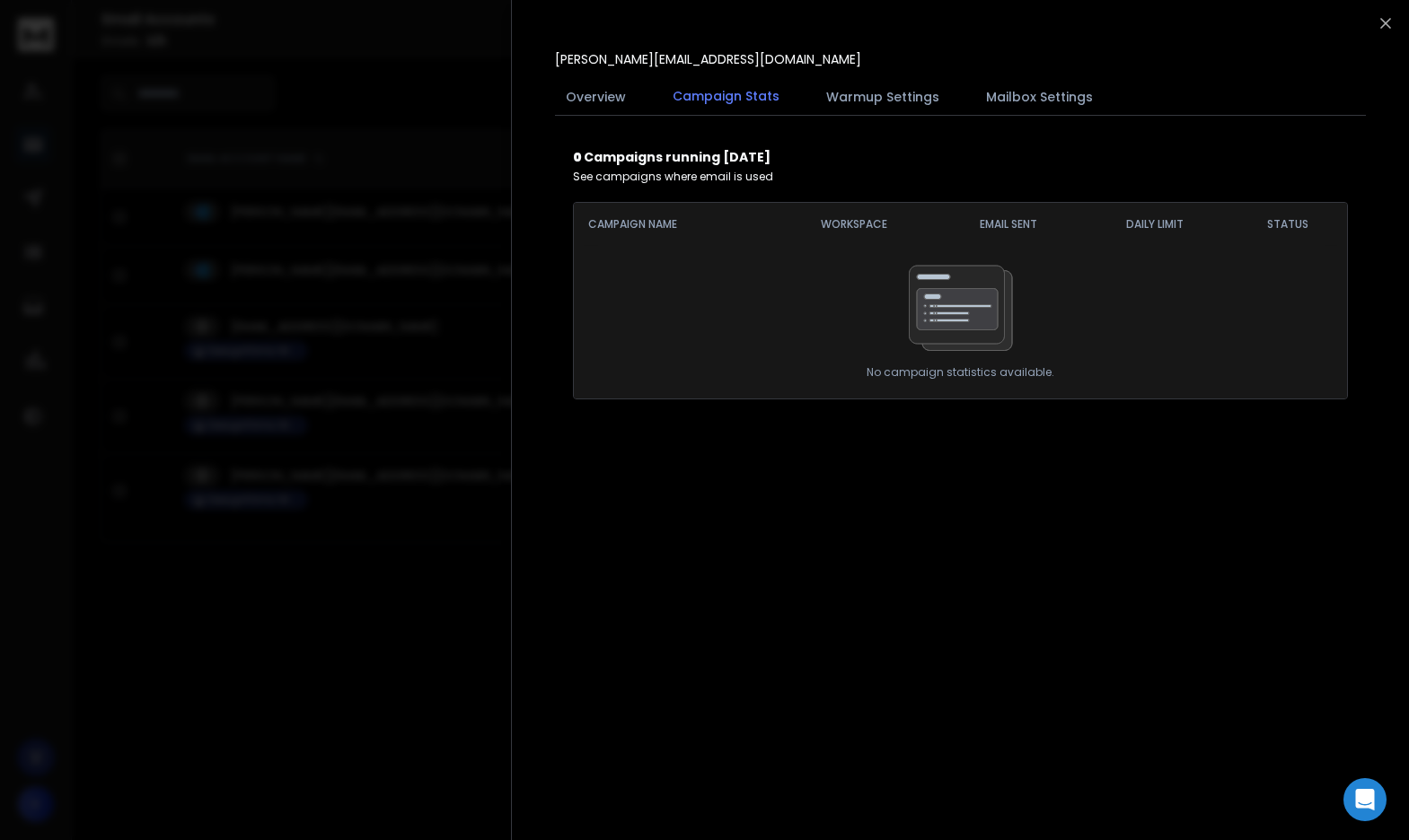
click at [845, 105] on button "Warmup Settings" at bounding box center [883, 97] width 135 height 40
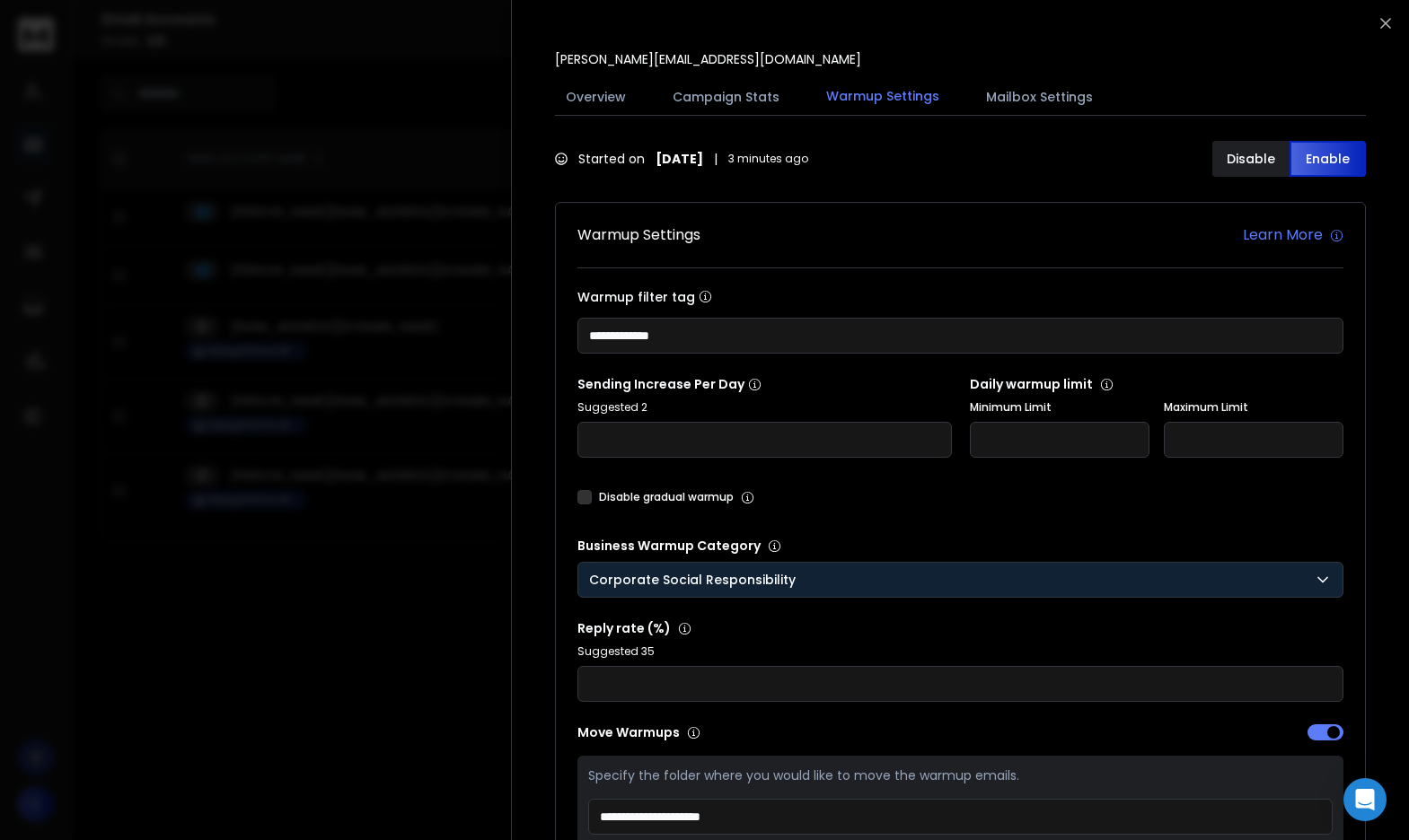
scroll to position [273, 0]
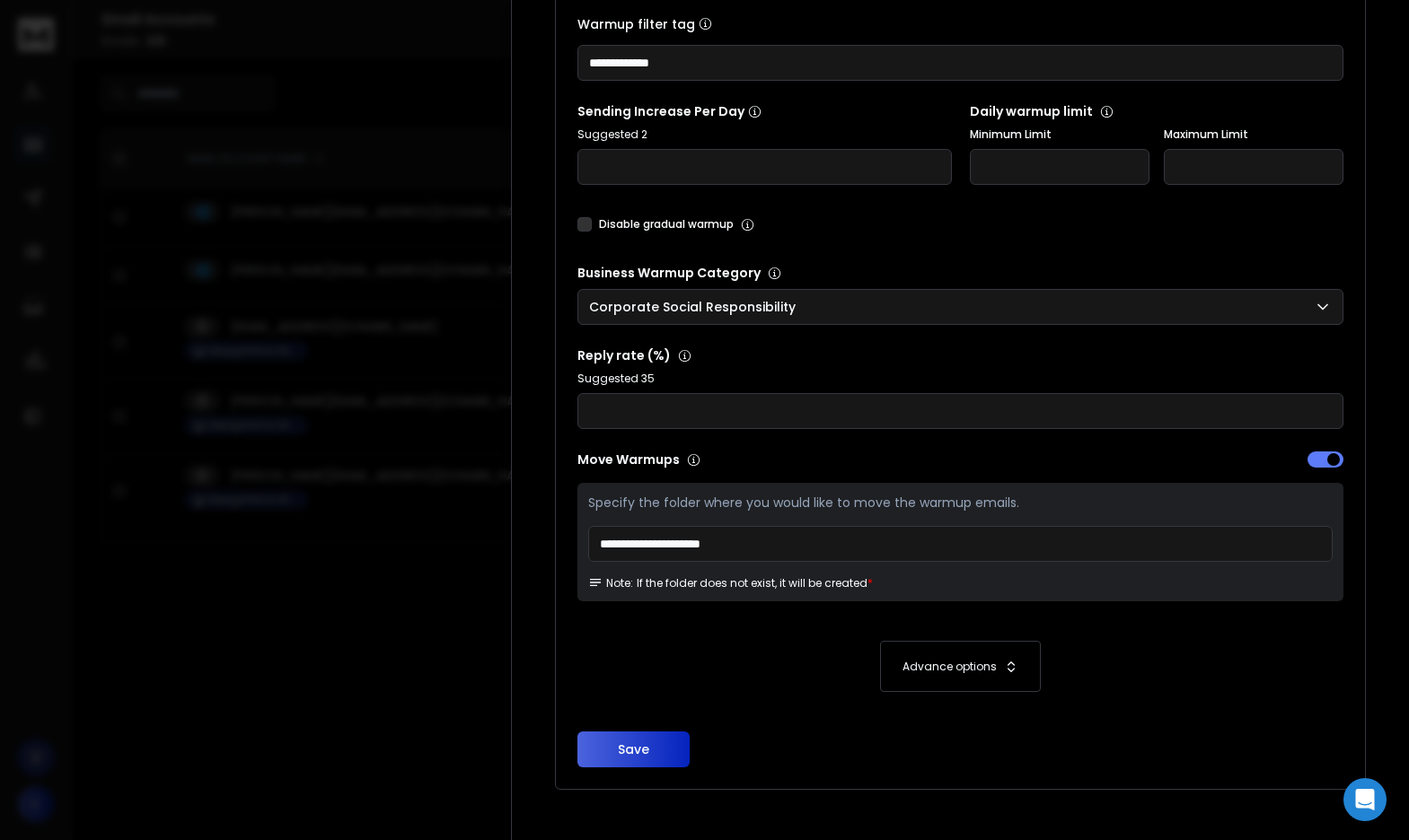
click at [694, 544] on input "**********" at bounding box center [961, 543] width 744 height 36
click at [685, 504] on p "Specify the folder where you would like to move the warmup emails." at bounding box center [961, 503] width 744 height 18
click at [949, 669] on p "Advance options" at bounding box center [950, 666] width 94 height 14
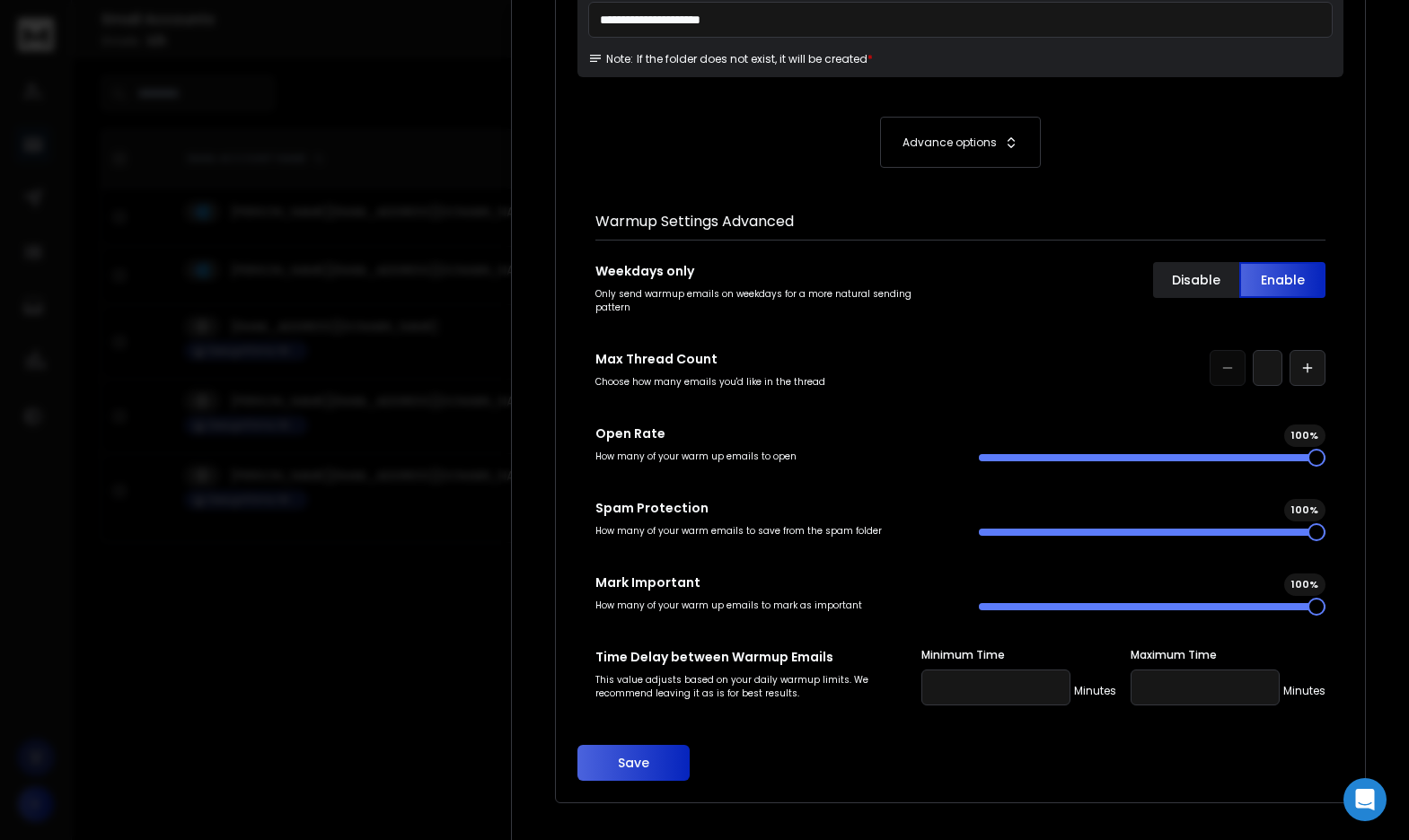
scroll to position [0, 0]
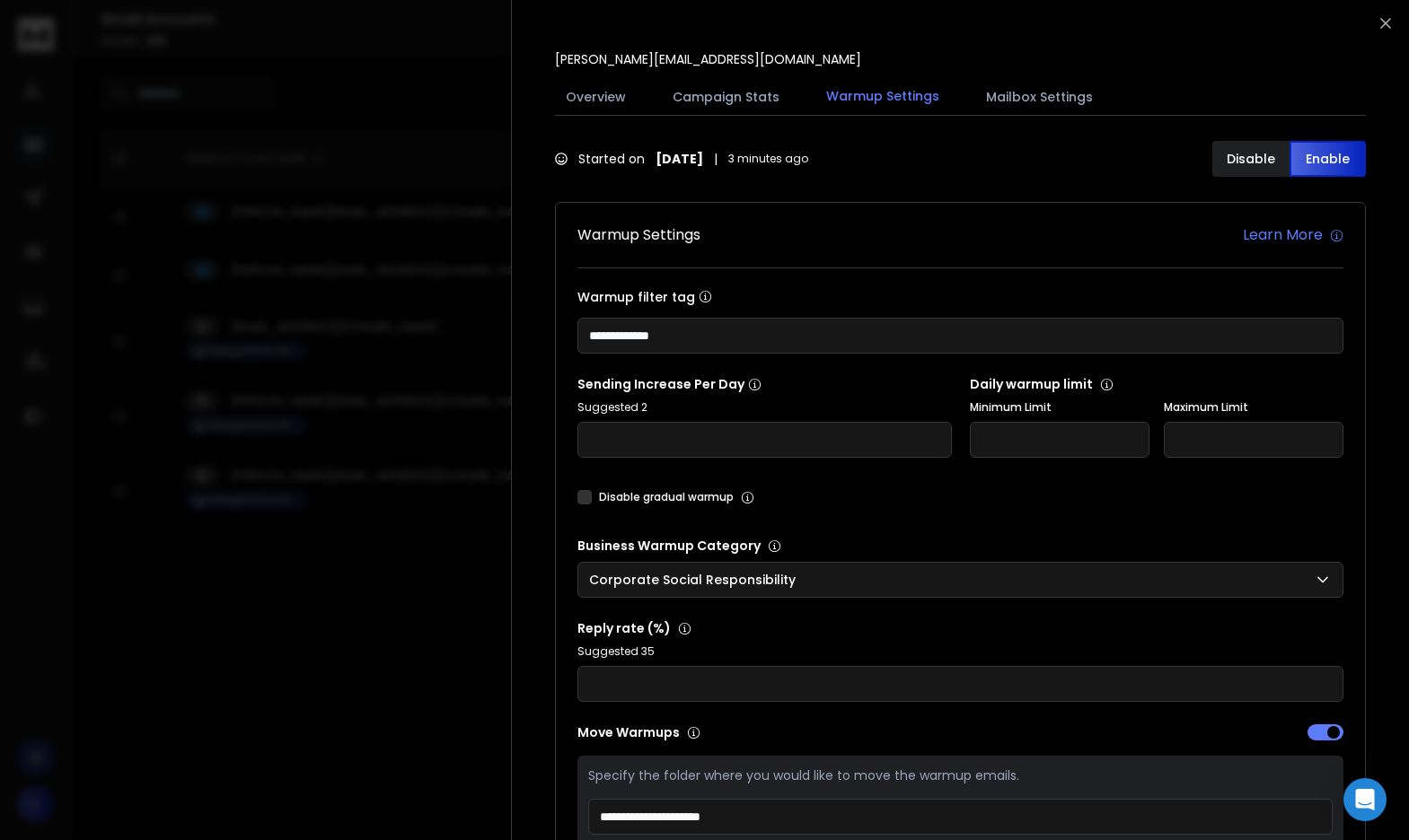
click at [1015, 103] on button "Mailbox Settings" at bounding box center [1039, 97] width 128 height 40
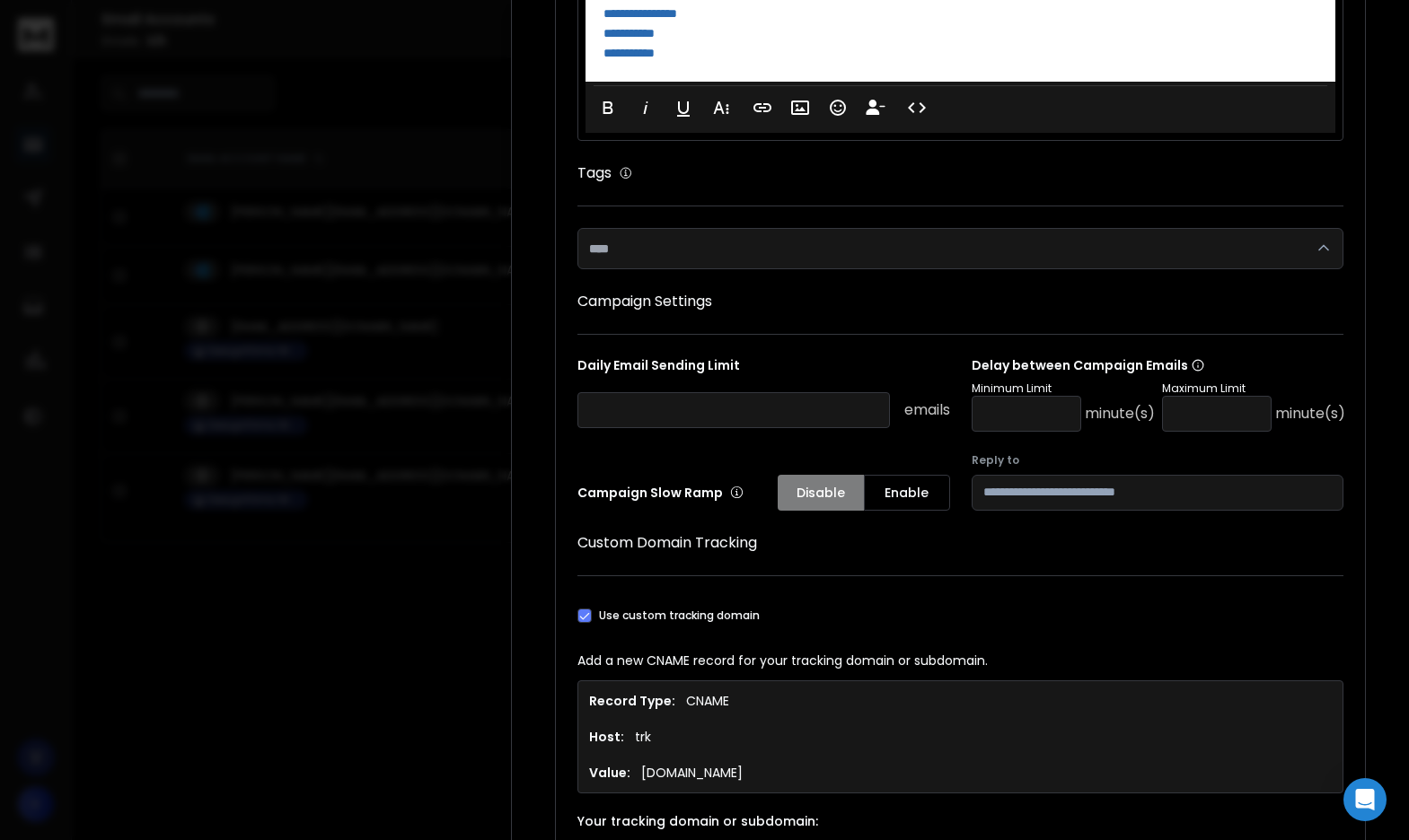
scroll to position [345, 0]
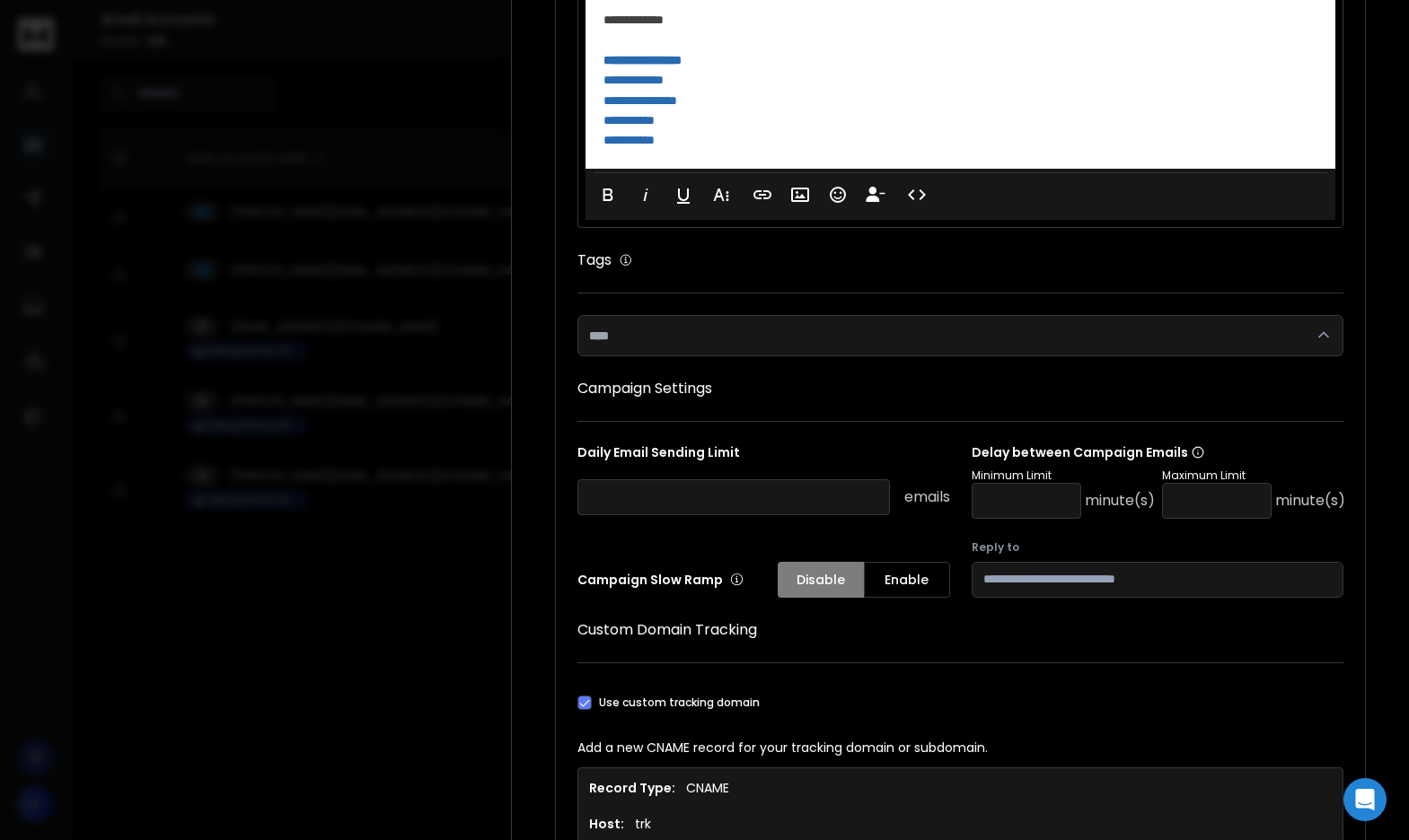
click at [1007, 503] on input "**" at bounding box center [1026, 501] width 109 height 36
click at [1199, 493] on input "**" at bounding box center [1217, 501] width 109 height 36
click at [1188, 506] on input "**" at bounding box center [1217, 501] width 109 height 36
type input "*"
type input "**"
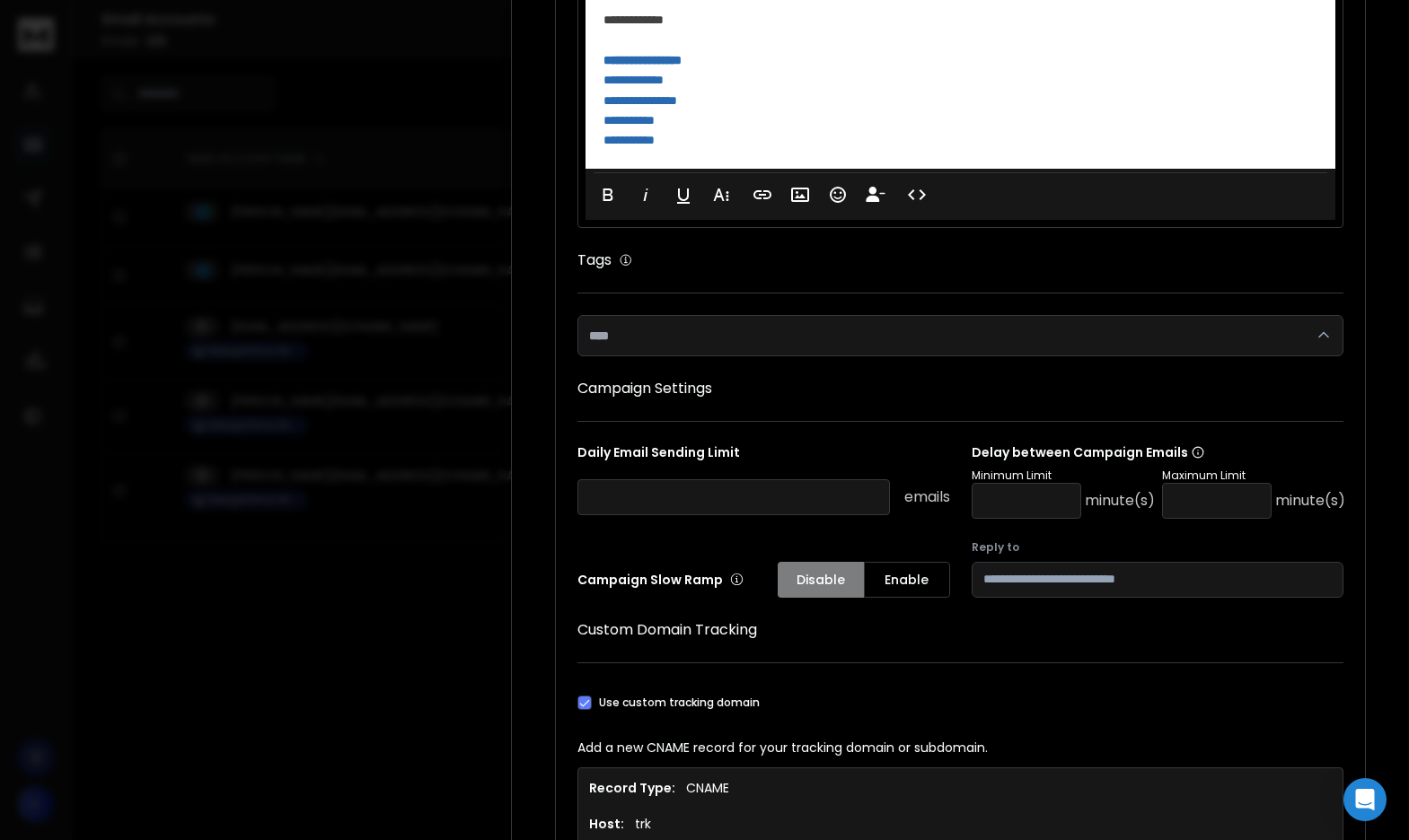
click at [1003, 505] on input "*" at bounding box center [1026, 501] width 109 height 36
type input "**"
click at [781, 495] on input "**" at bounding box center [733, 497] width 313 height 36
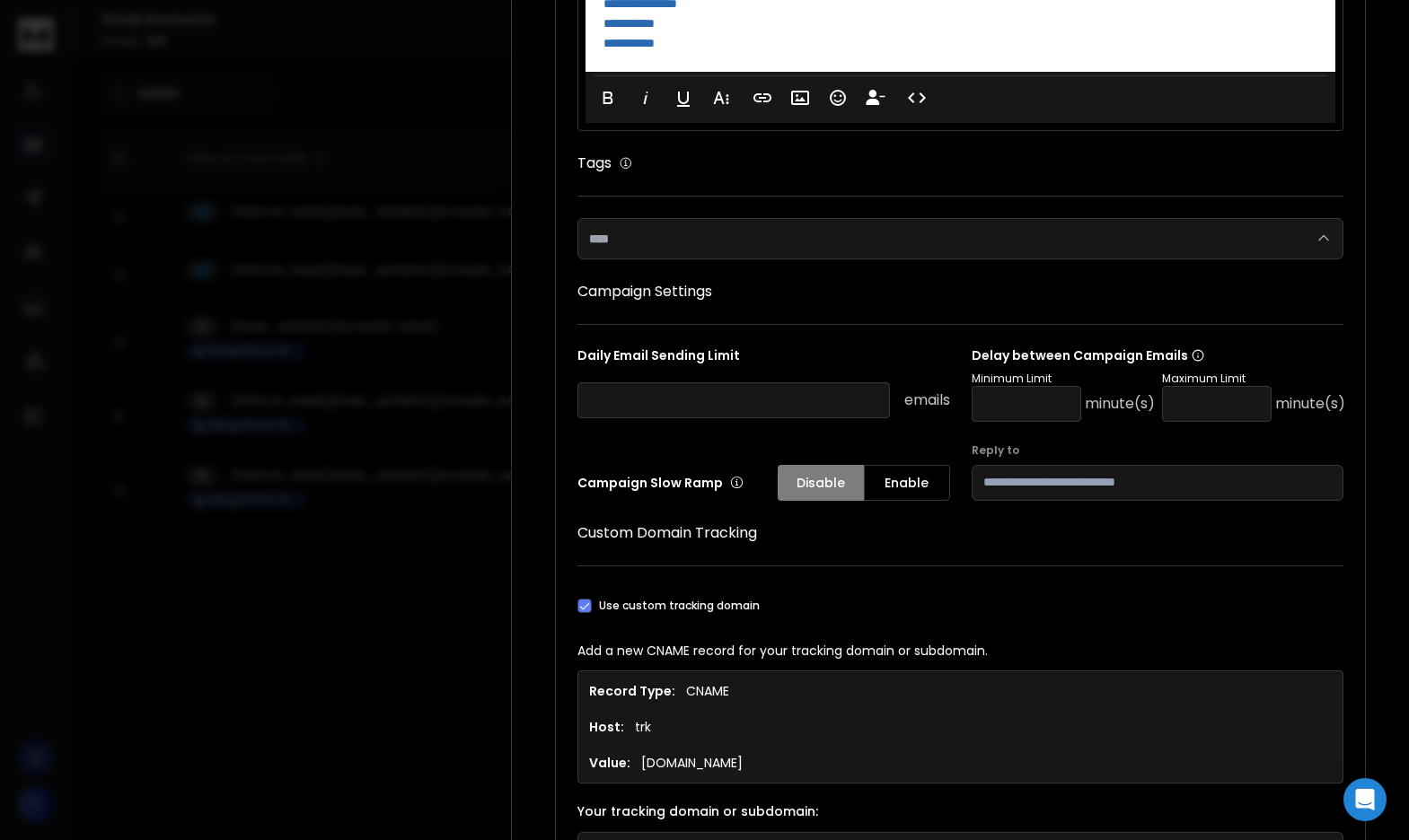
scroll to position [427, 0]
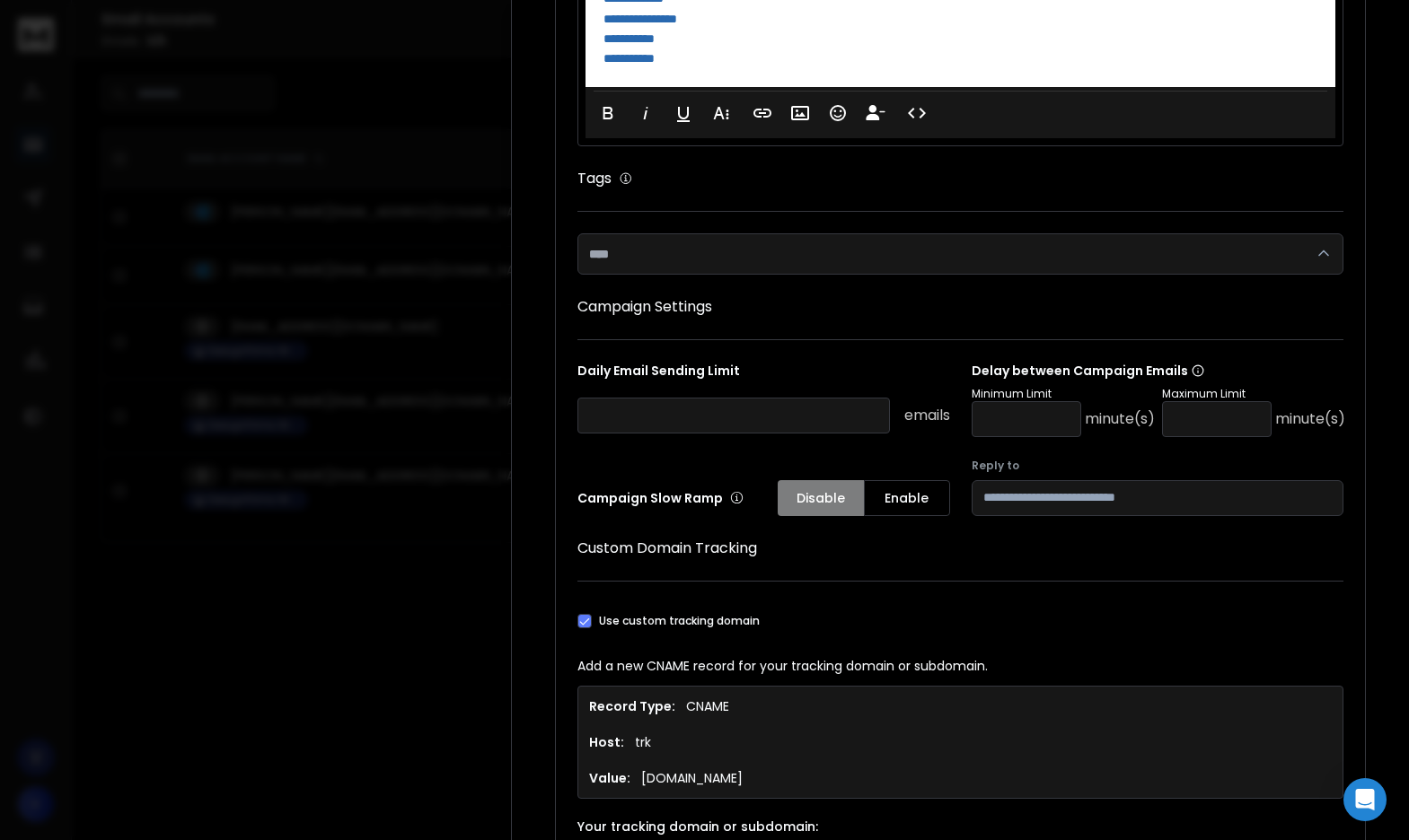
click at [598, 418] on input "**" at bounding box center [733, 416] width 313 height 36
drag, startPoint x: 617, startPoint y: 418, endPoint x: 569, endPoint y: 420, distance: 48.0
click at [569, 420] on div "**********" at bounding box center [960, 356] width 811 height 1307
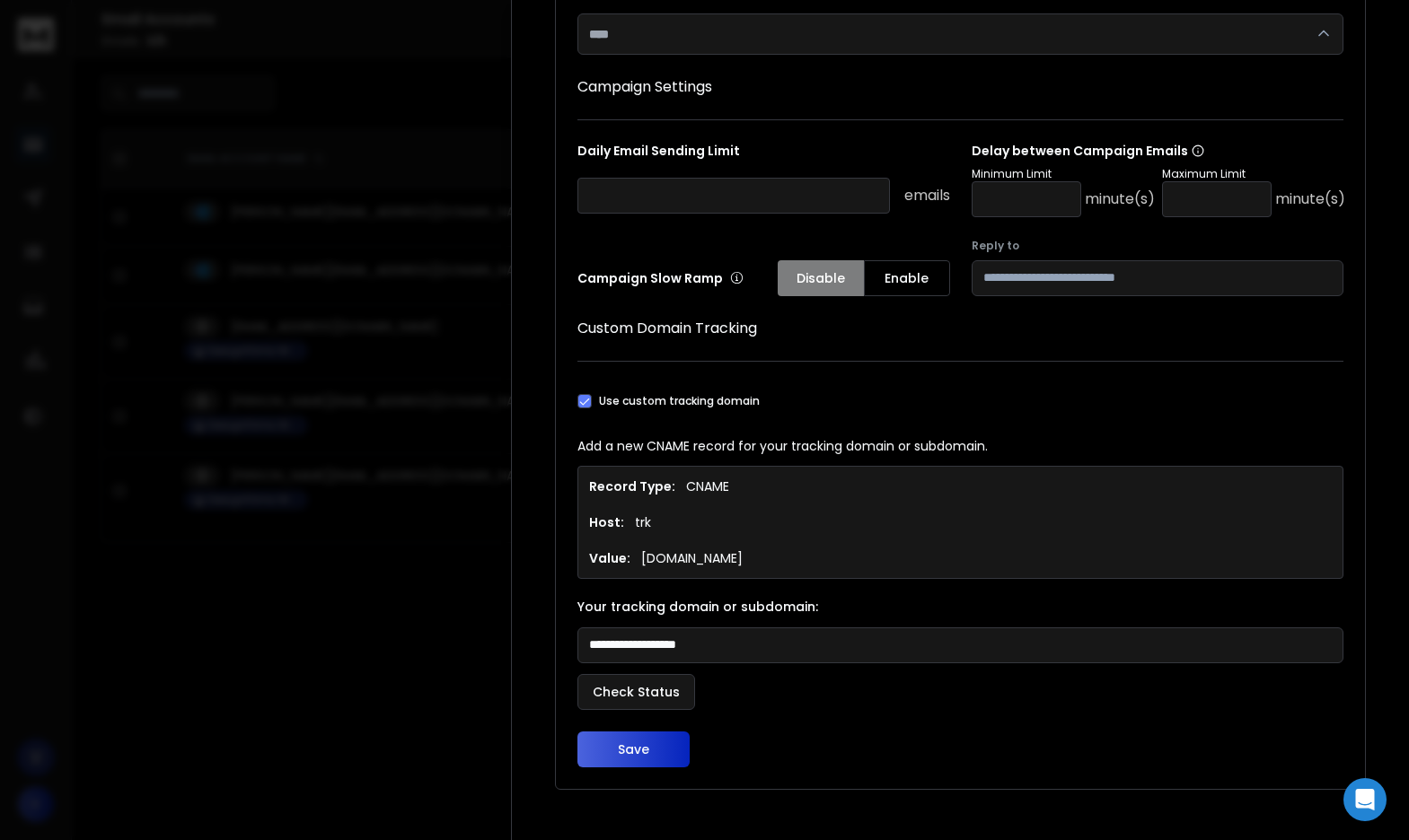
type input "**"
click at [624, 753] on button "Save" at bounding box center [633, 750] width 112 height 36
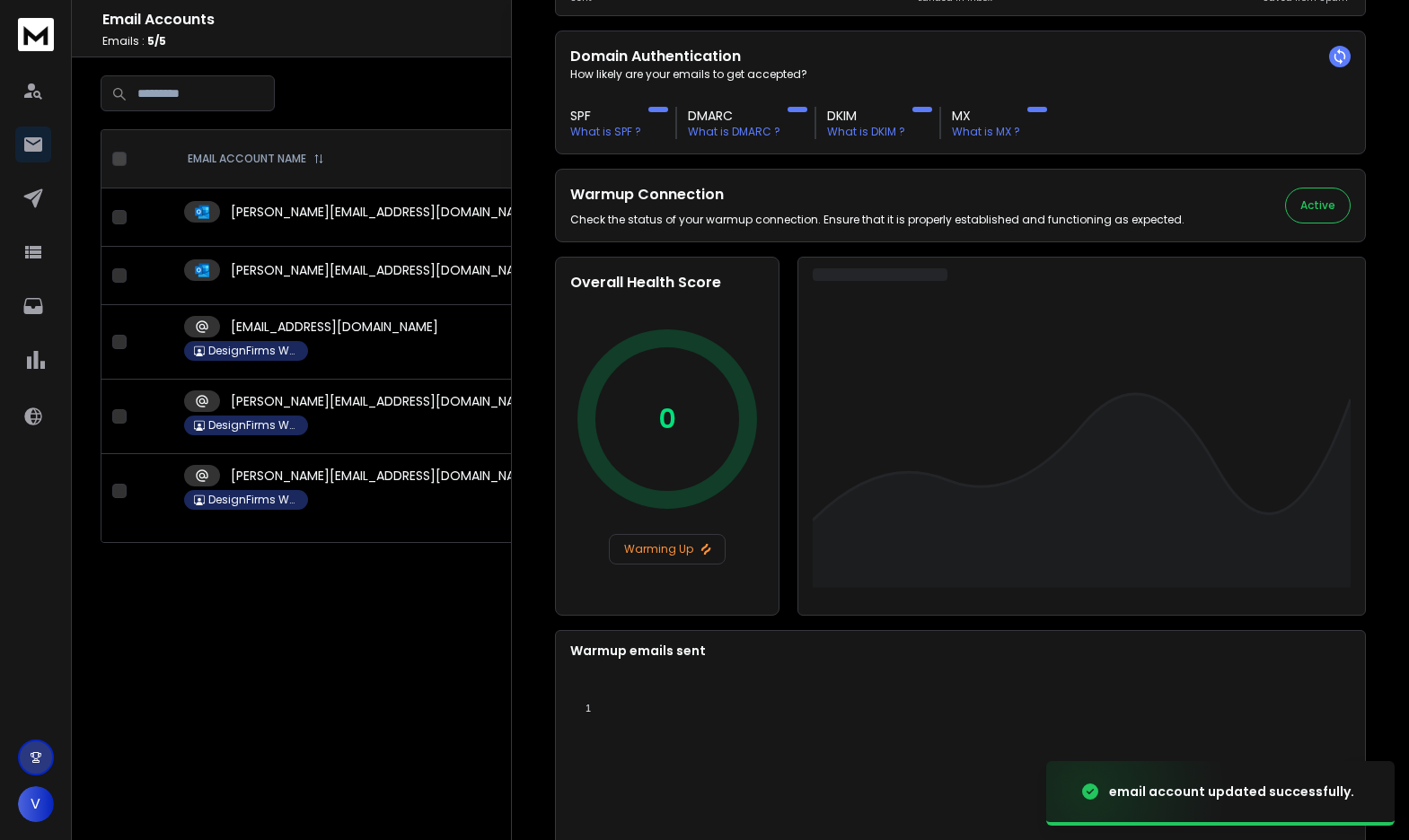
scroll to position [0, 0]
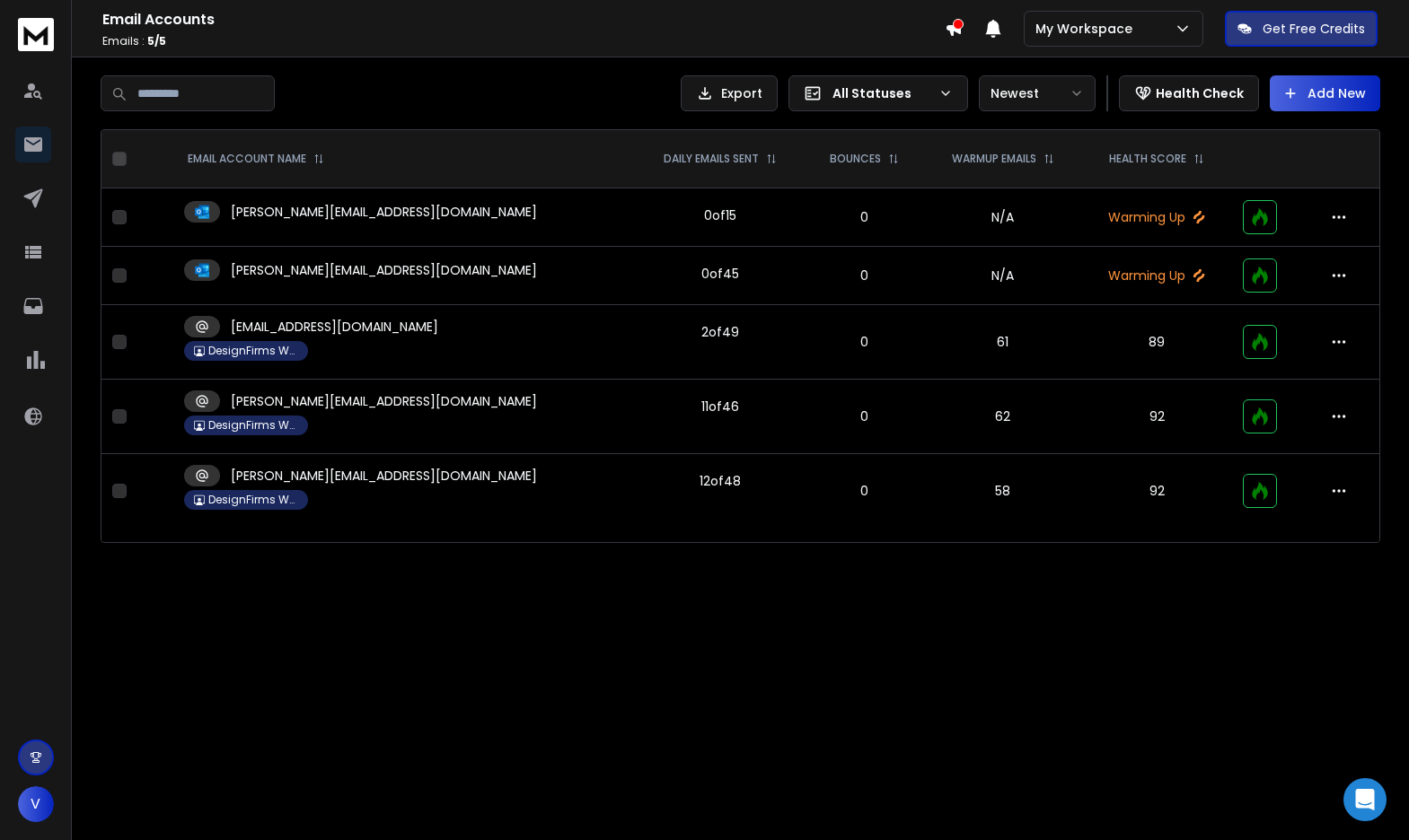
click at [701, 216] on td "0 of 15" at bounding box center [719, 211] width 172 height 47
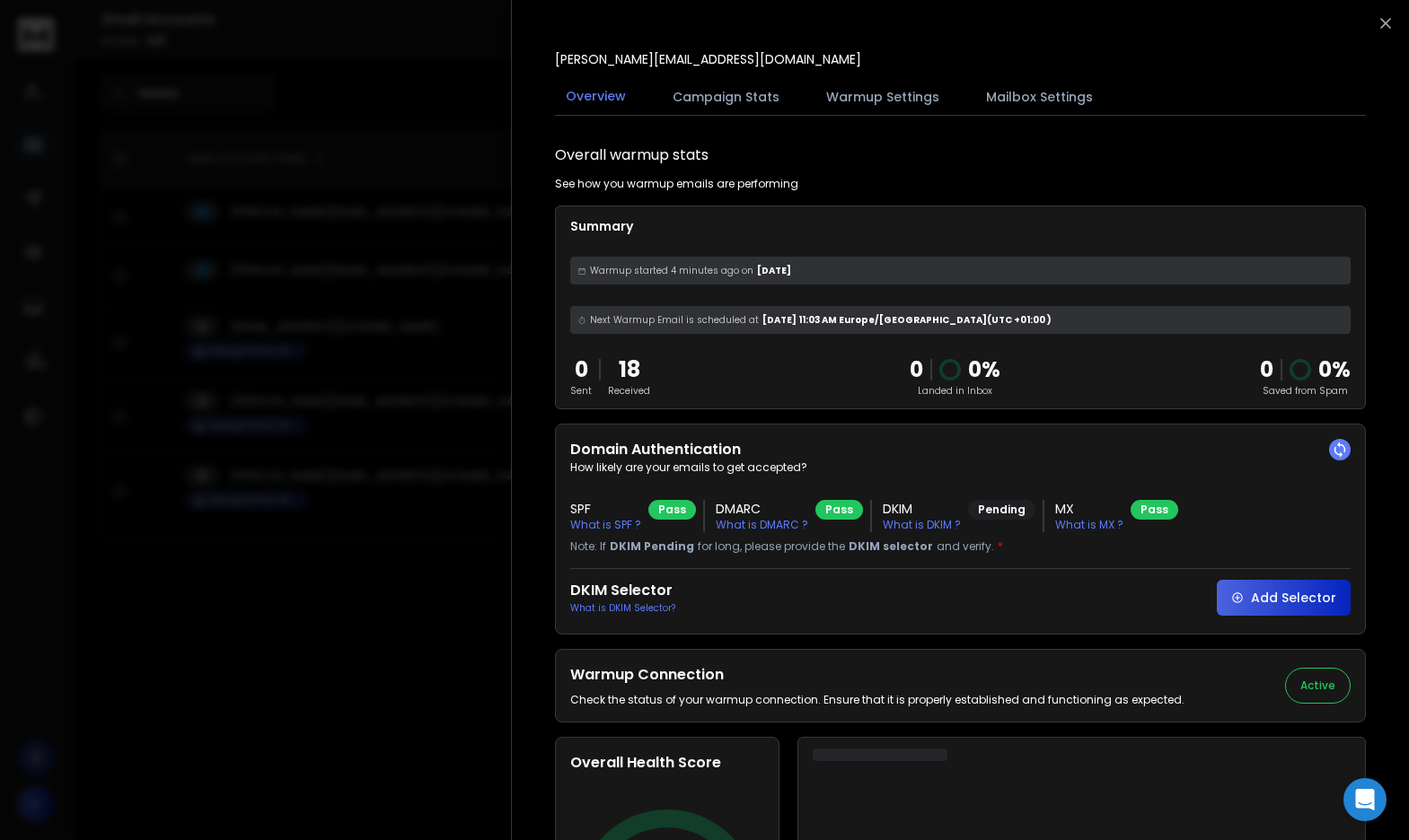
click at [1010, 104] on button "Mailbox Settings" at bounding box center [1039, 97] width 128 height 40
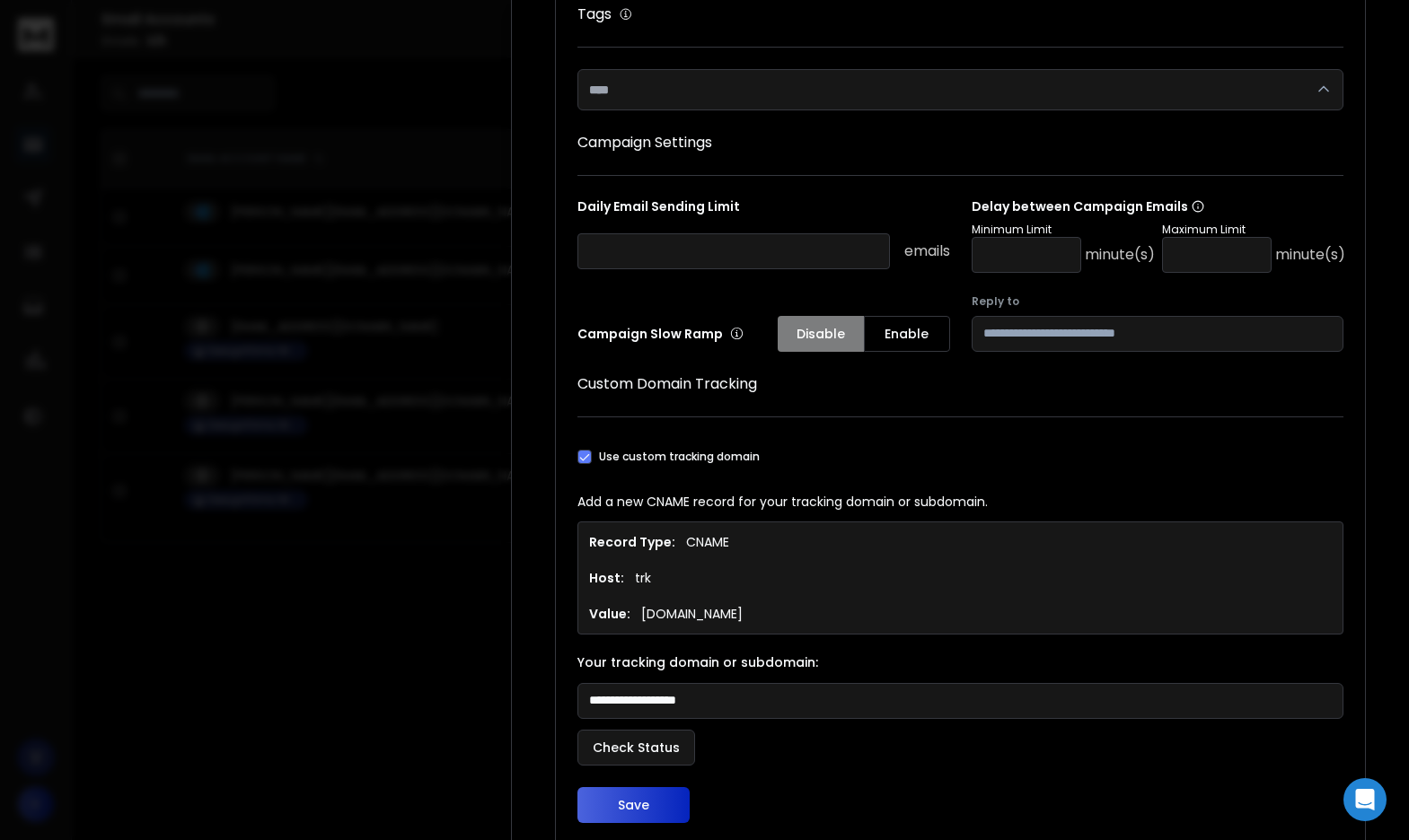
scroll to position [650, 0]
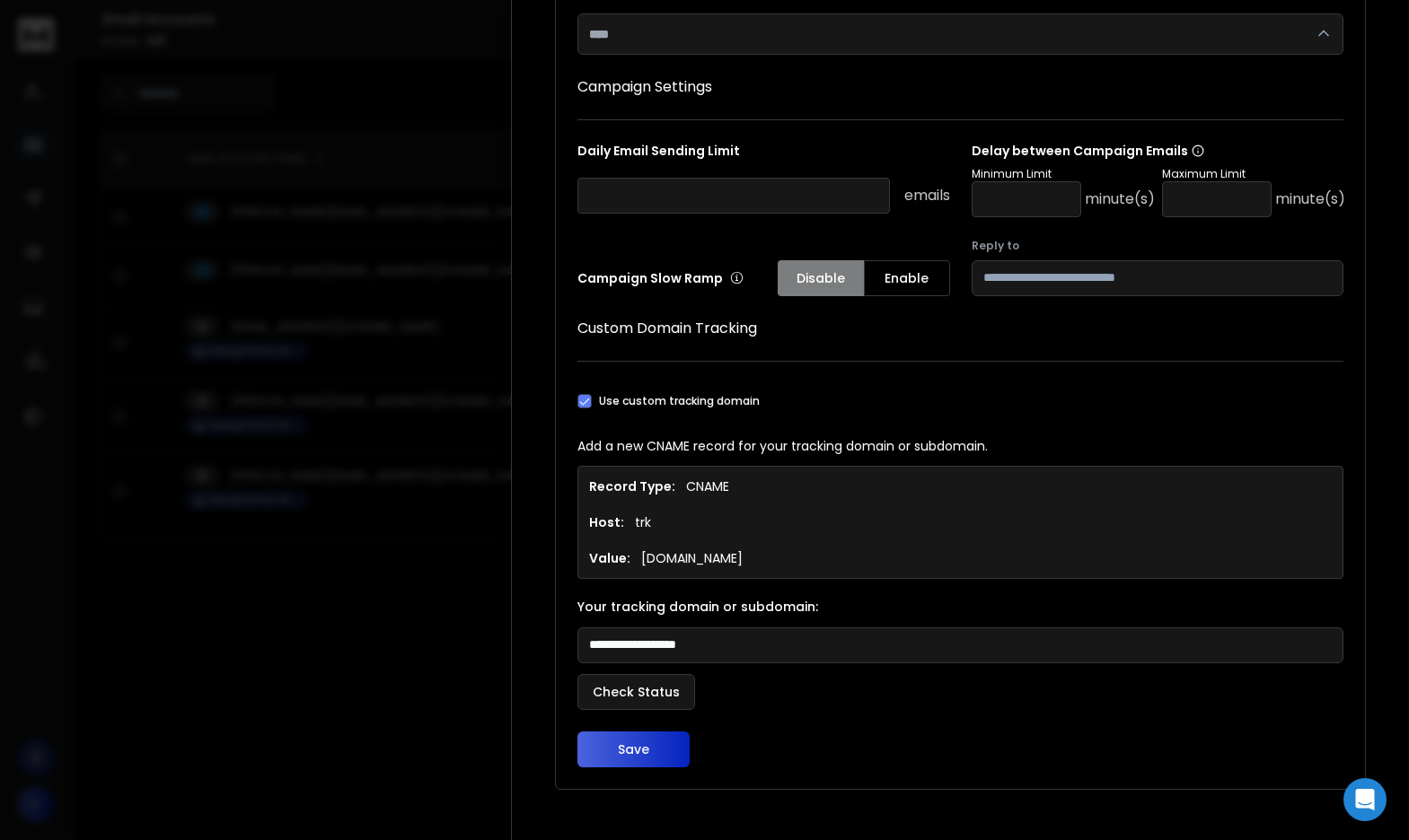
click at [1003, 207] on input "**" at bounding box center [1026, 199] width 109 height 36
type input "**"
click at [841, 191] on input "**" at bounding box center [733, 195] width 313 height 36
type input "**"
click at [624, 760] on button "Save" at bounding box center [633, 750] width 112 height 36
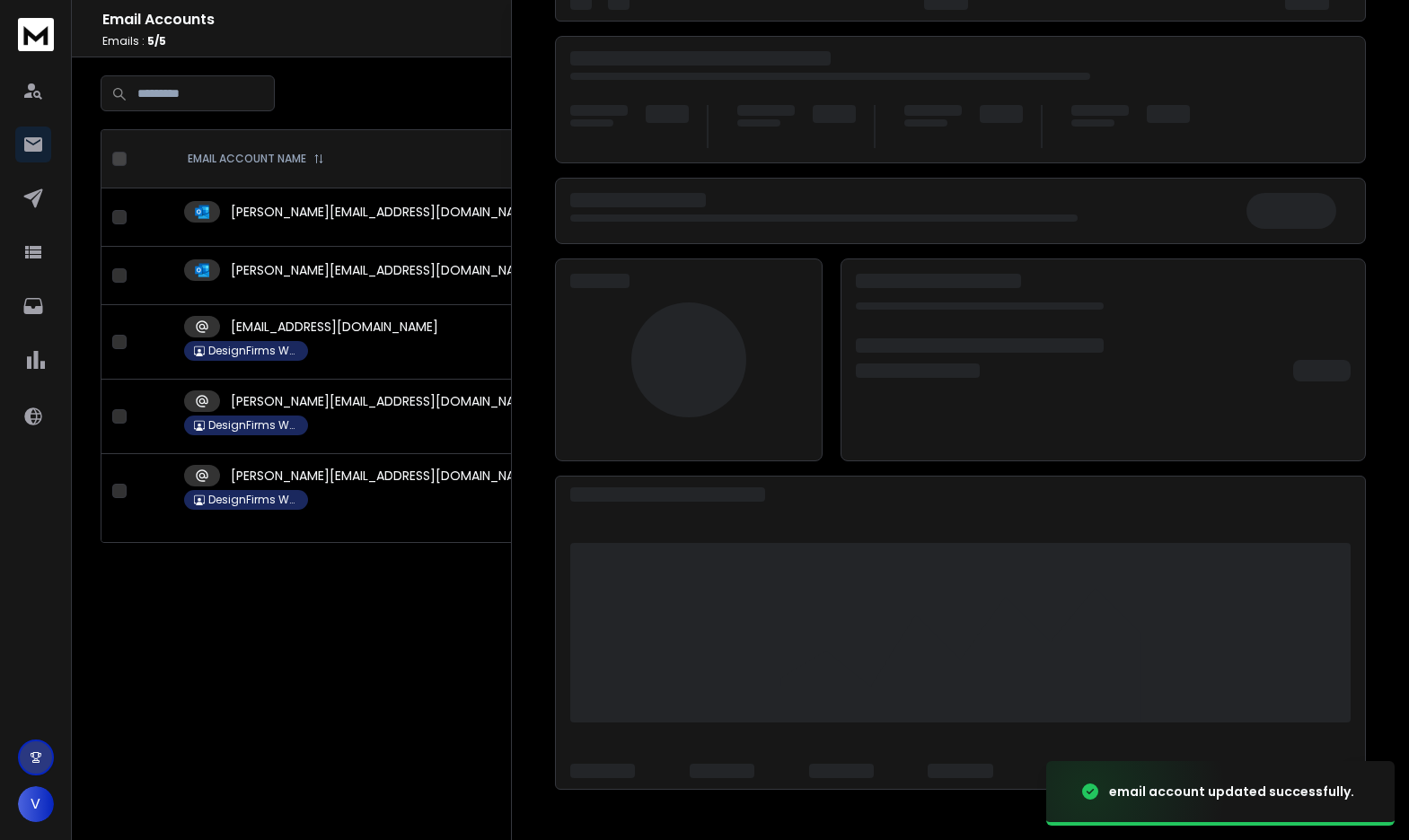
scroll to position [0, 0]
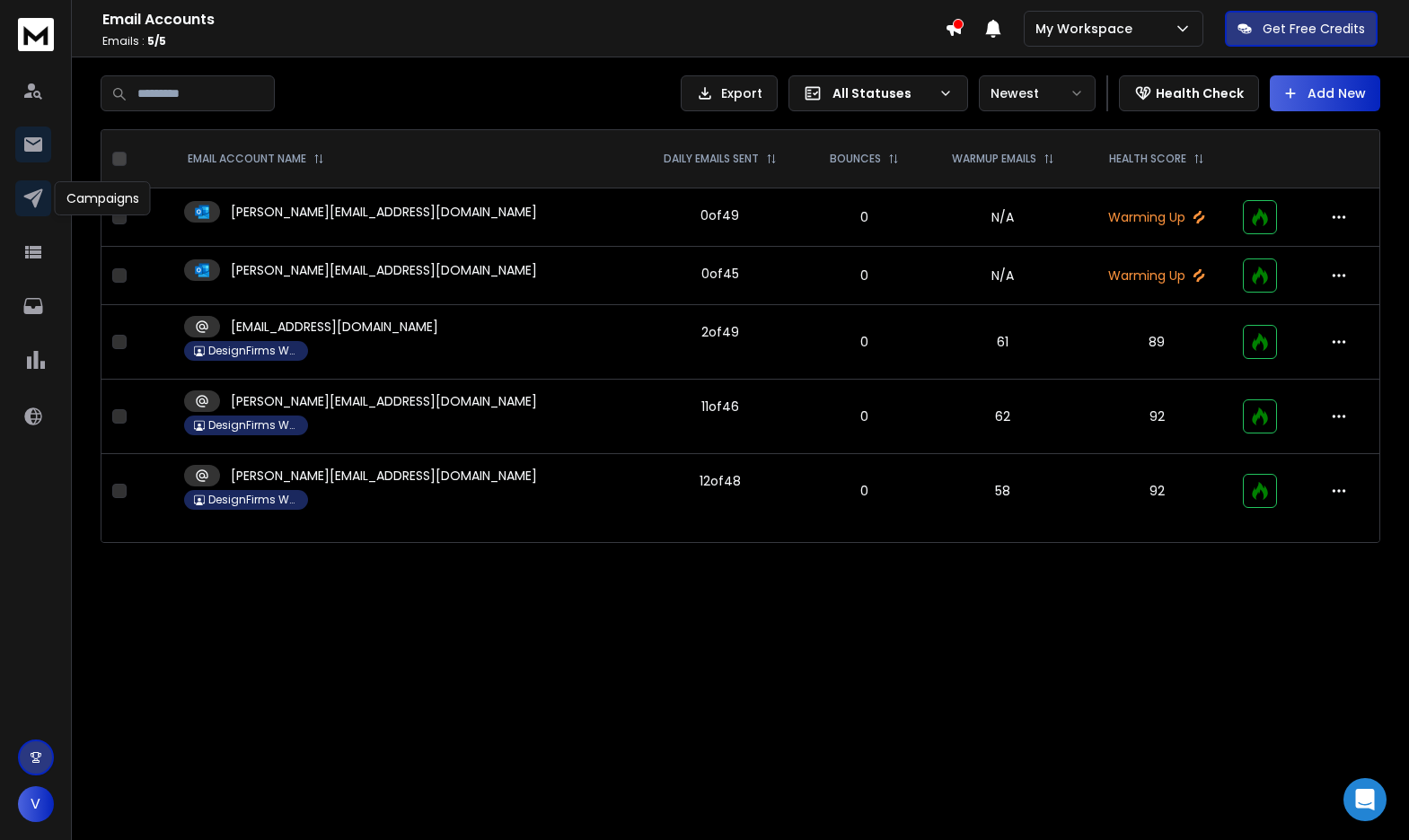
click at [31, 199] on icon at bounding box center [34, 198] width 22 height 22
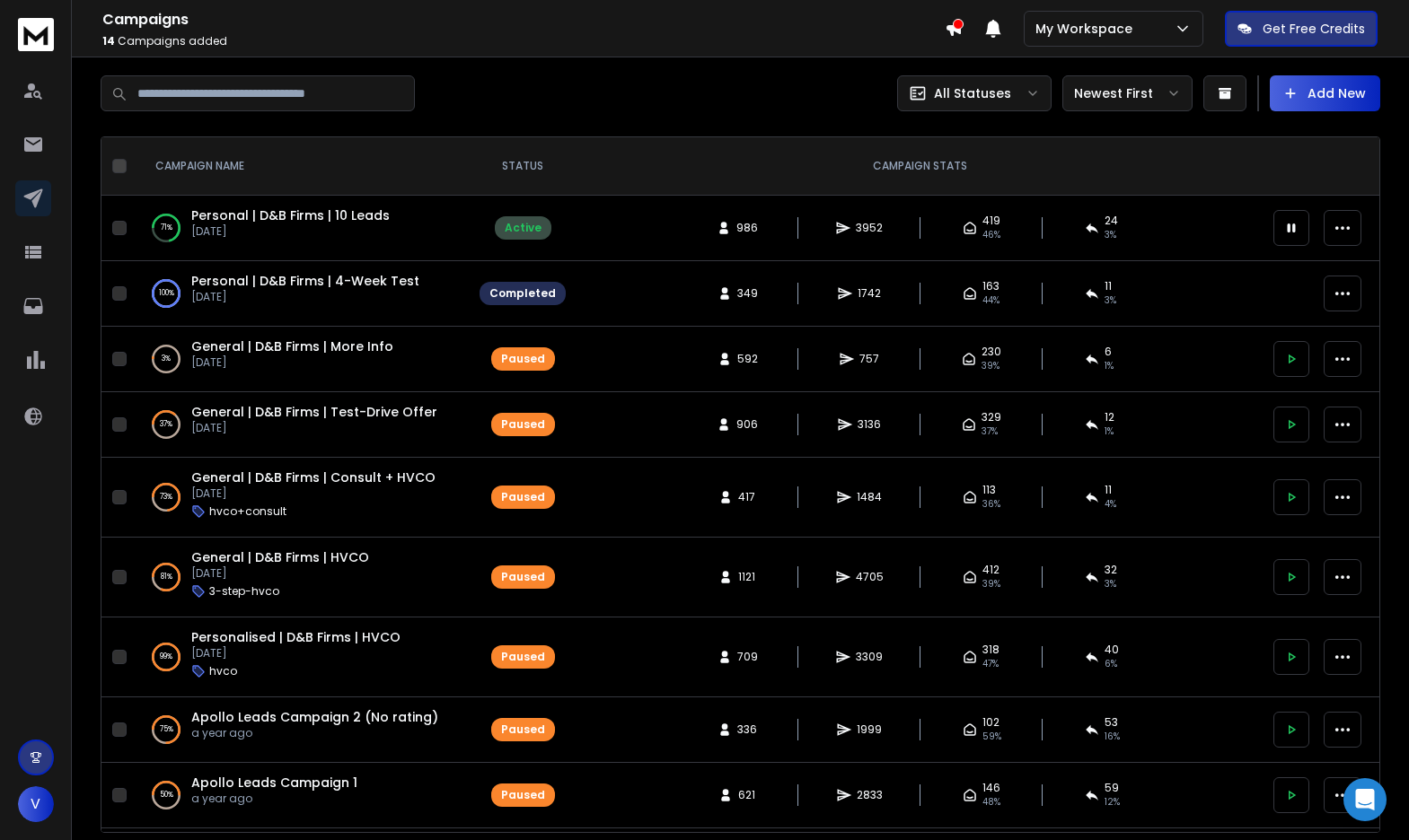
click at [289, 222] on span "Personal | D&B Firms | 10 Leads" at bounding box center [291, 215] width 198 height 18
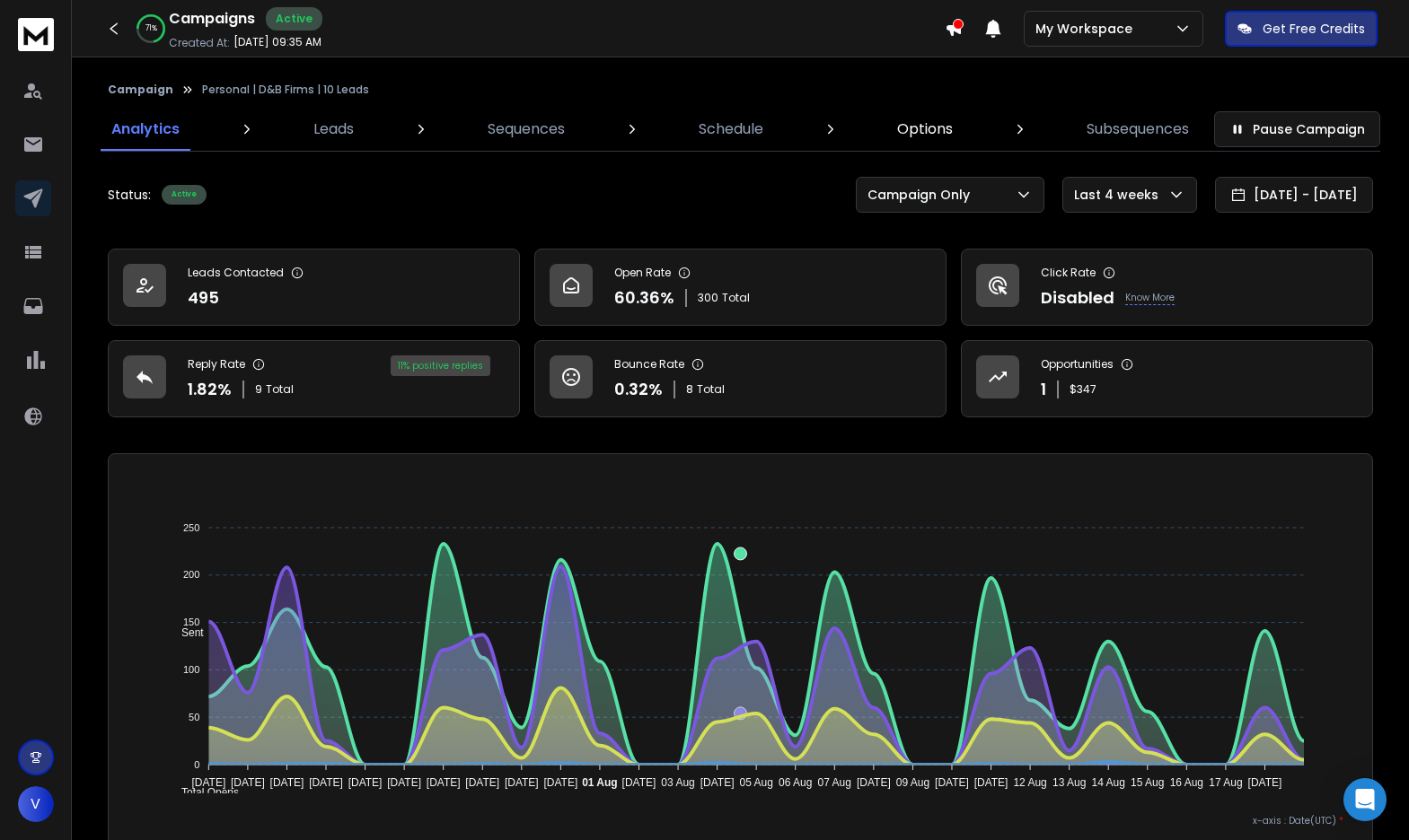
click at [916, 137] on p "Options" at bounding box center [925, 129] width 56 height 22
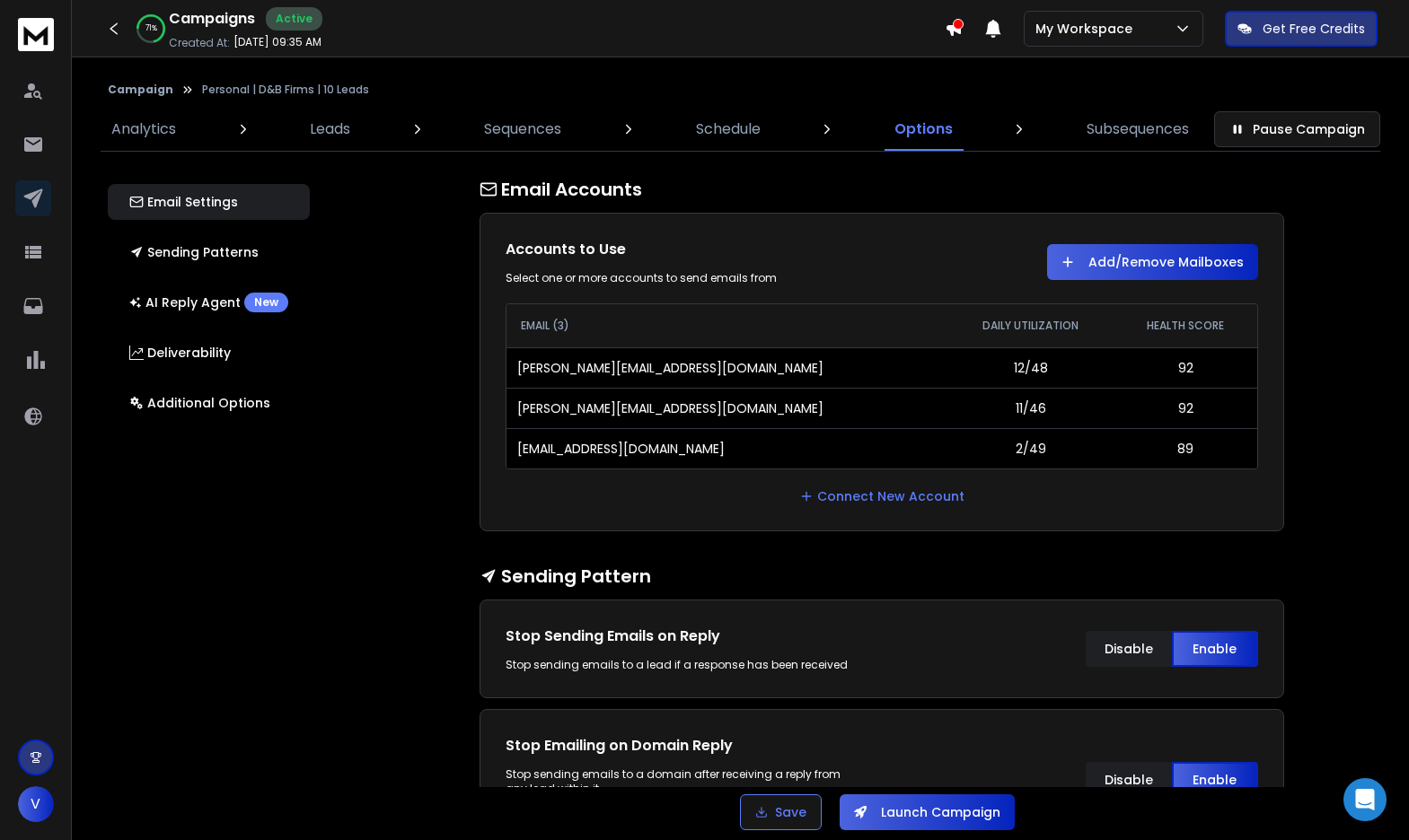
click at [1120, 263] on button "Add/Remove Mailboxes" at bounding box center [1152, 262] width 211 height 36
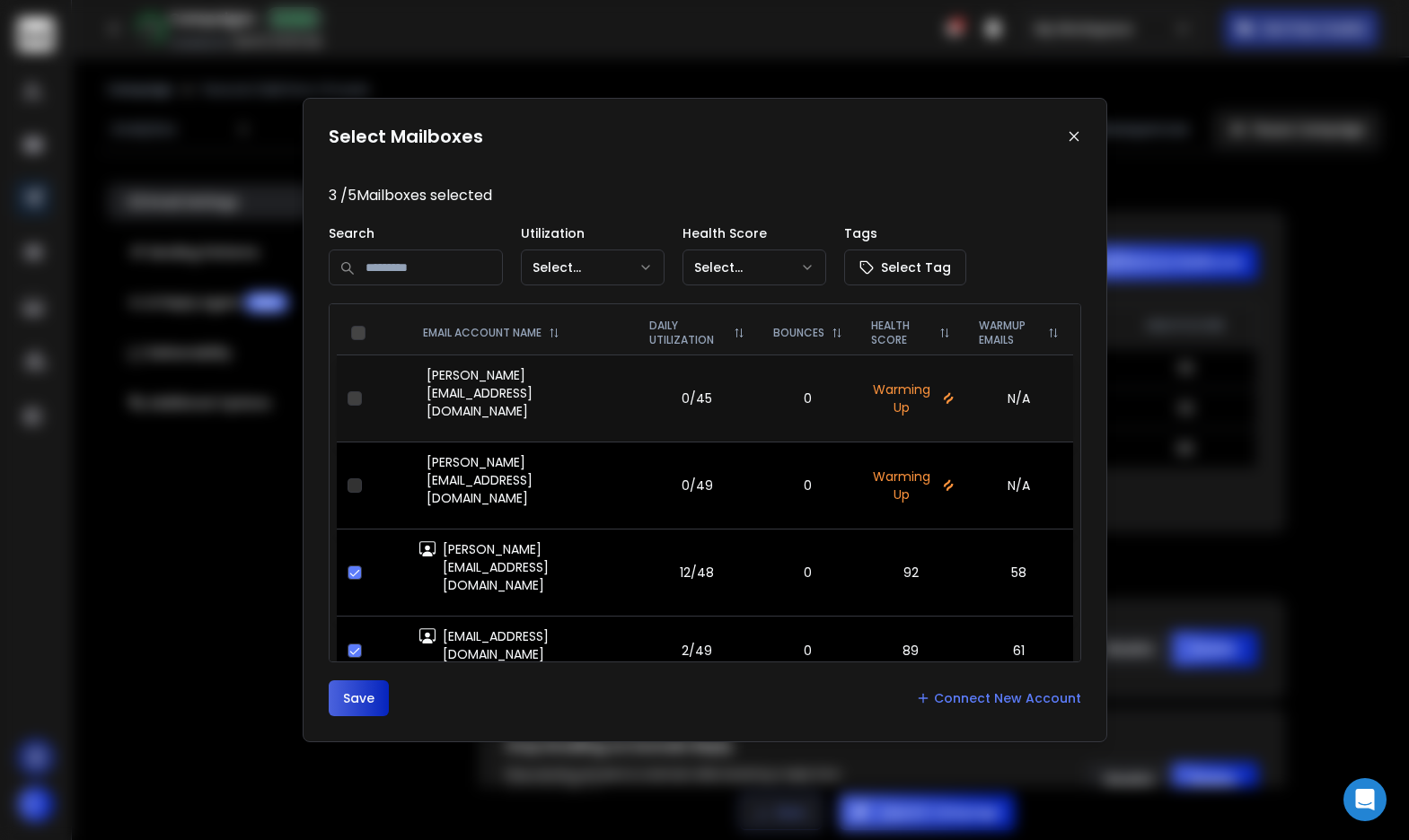
click at [352, 392] on button "button" at bounding box center [354, 399] width 14 height 14
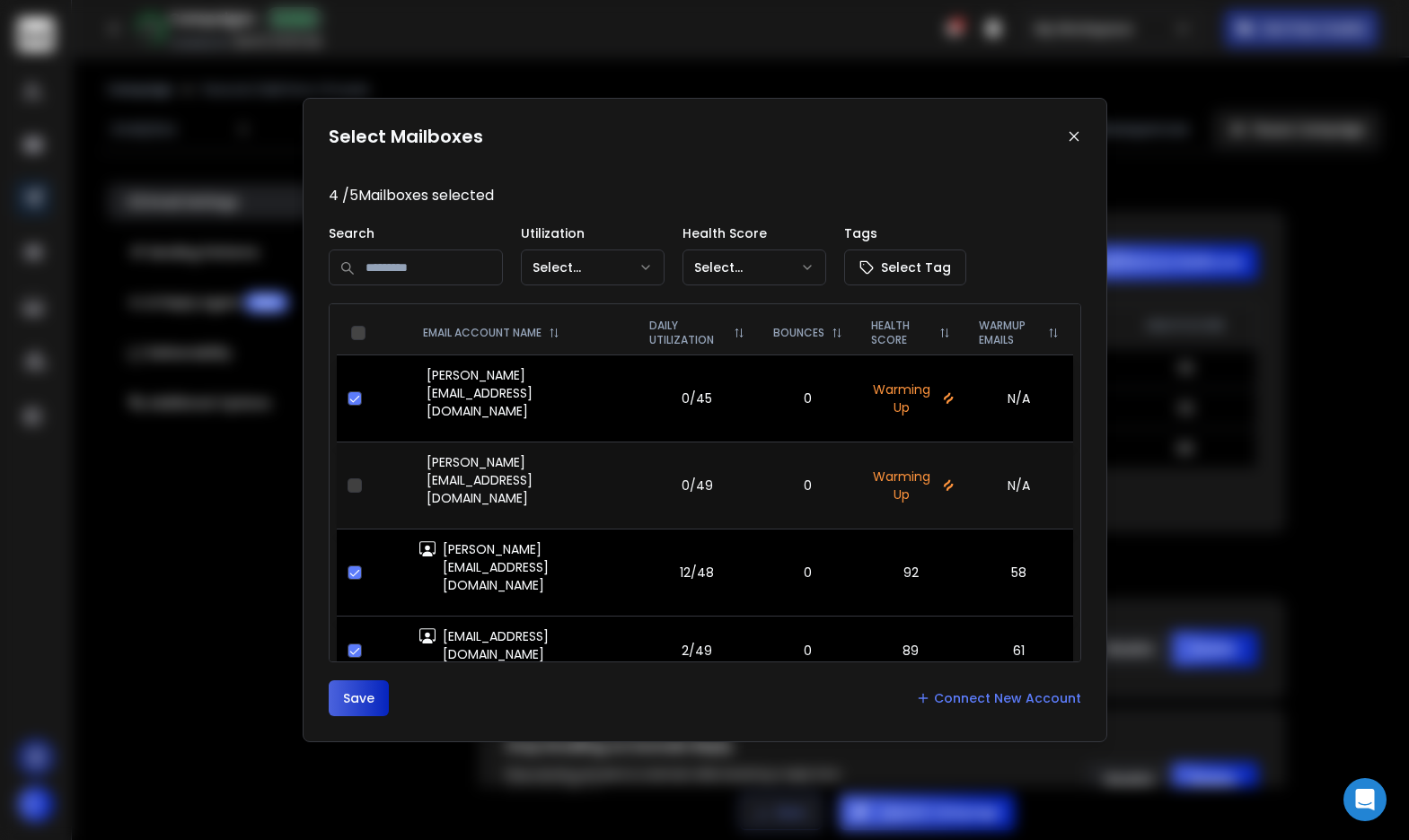
click at [352, 478] on button "button" at bounding box center [354, 485] width 14 height 14
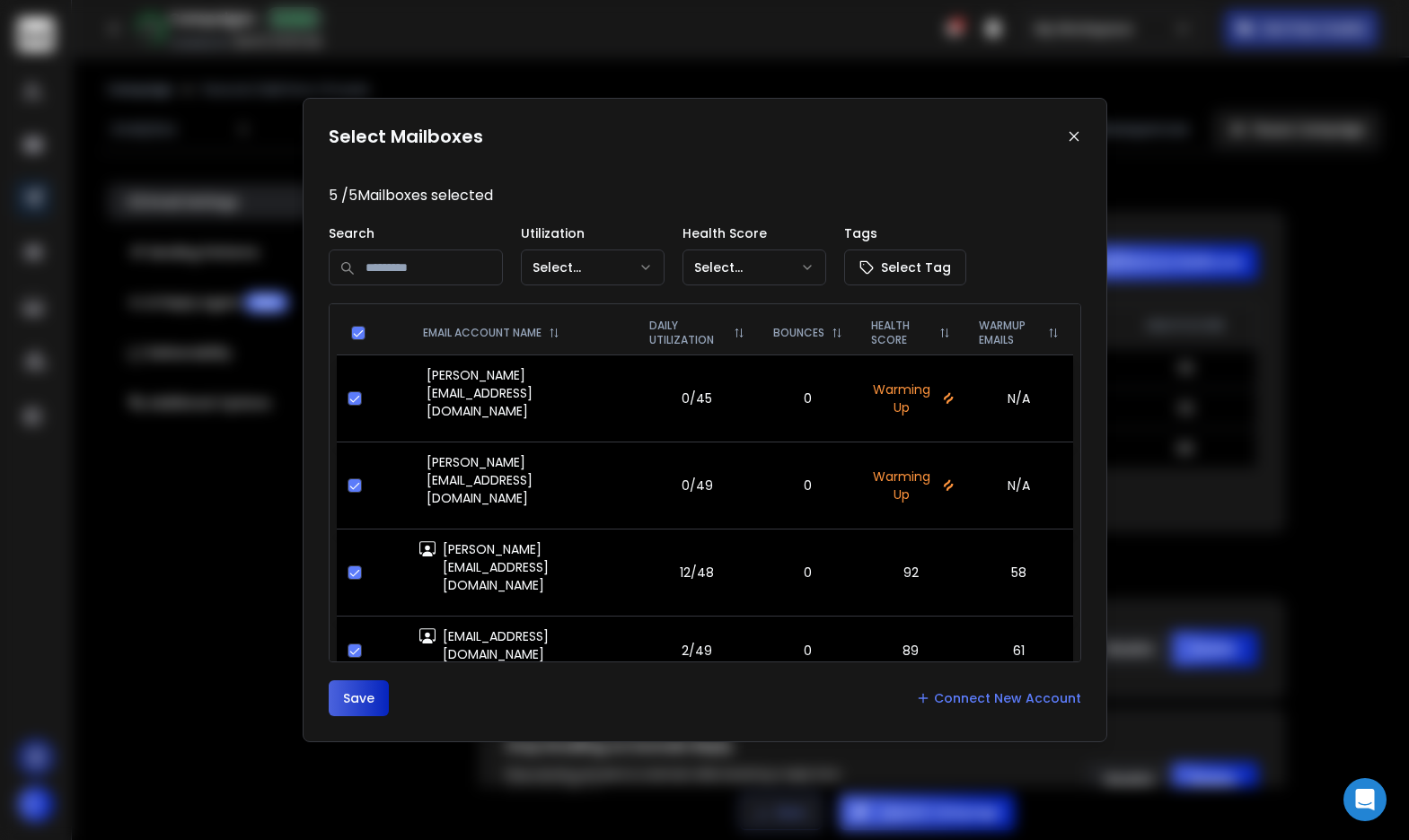
click at [354, 688] on button "Save" at bounding box center [358, 698] width 61 height 36
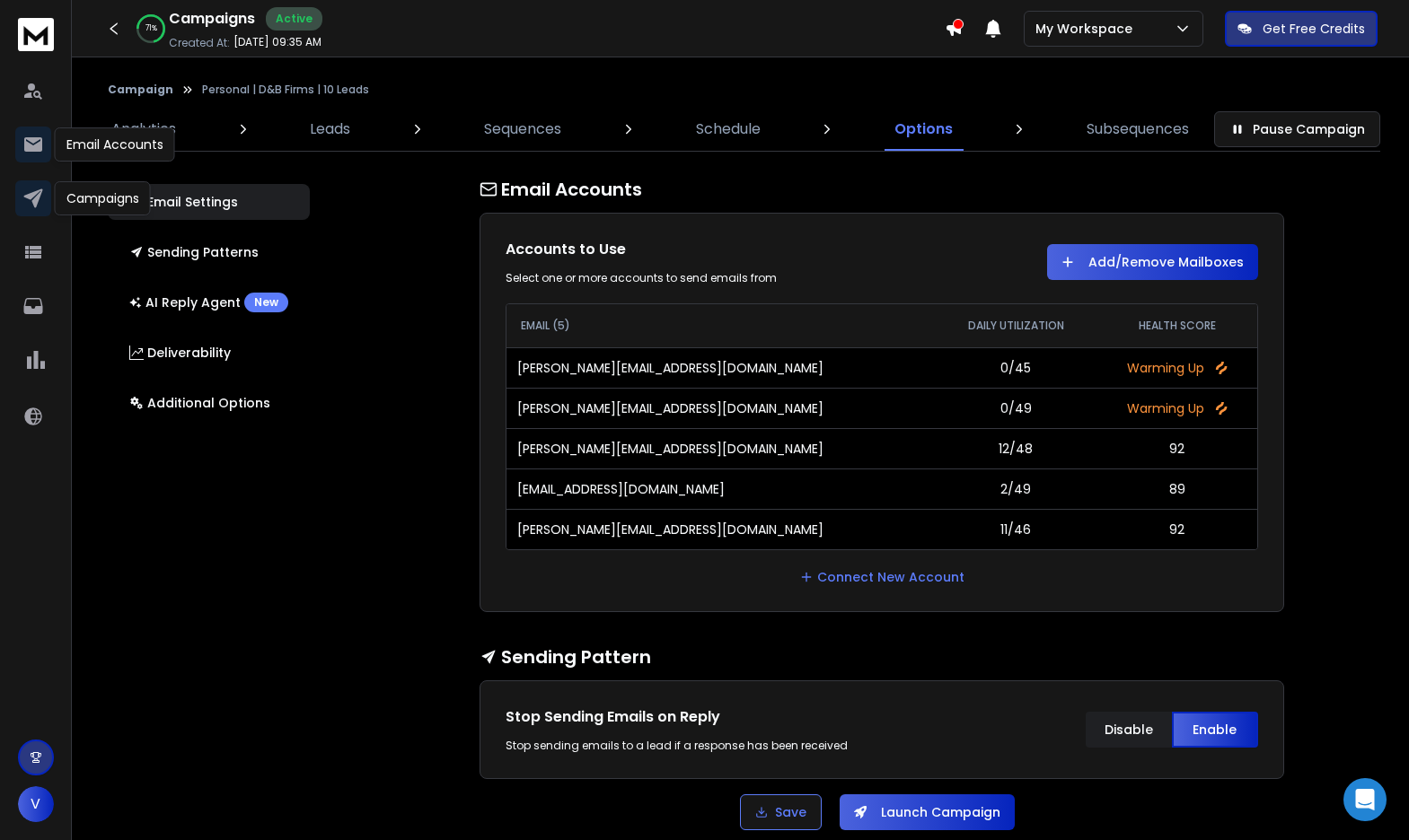
click at [35, 138] on icon at bounding box center [33, 144] width 18 height 14
